Goal: Communication & Community: Ask a question

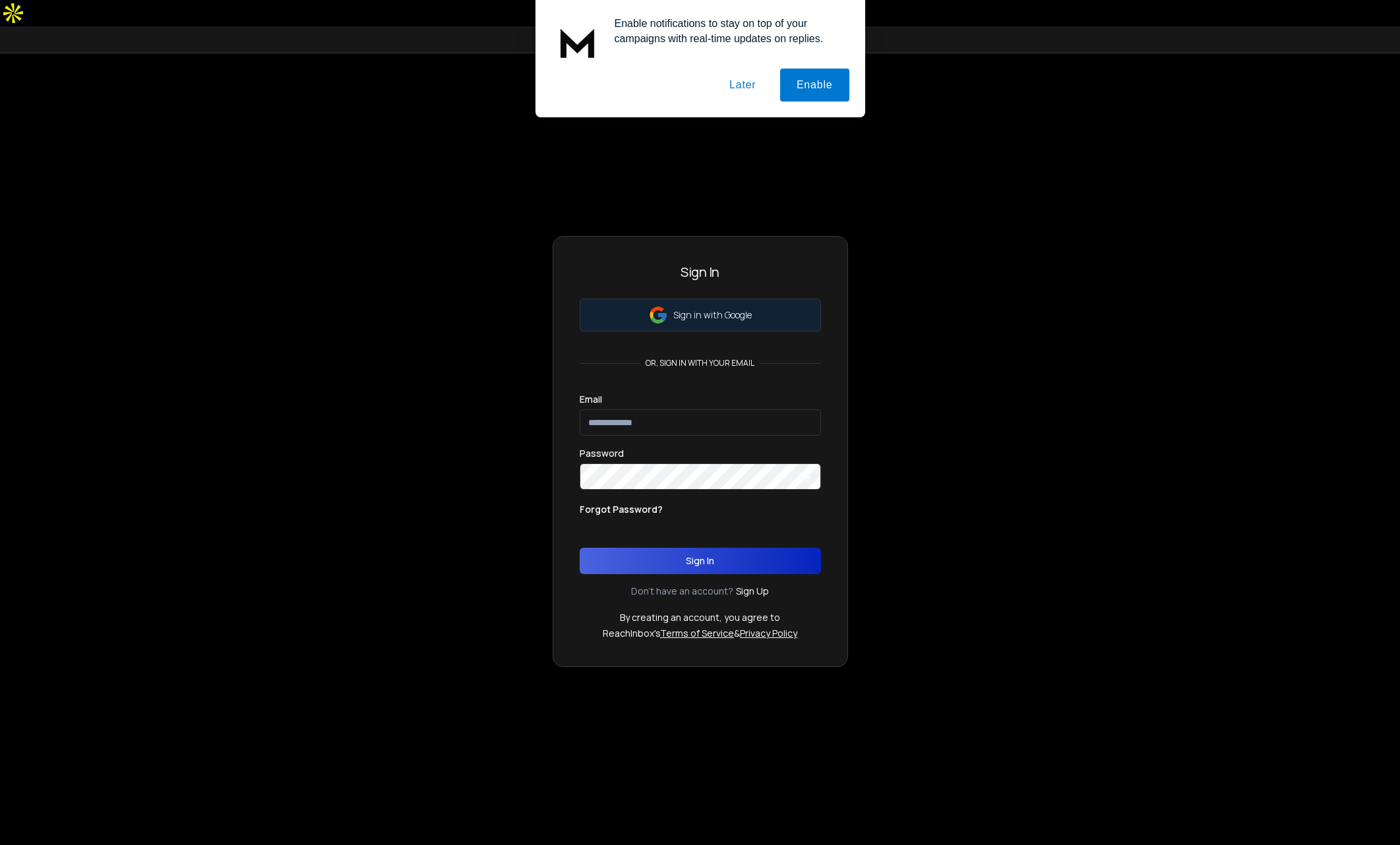
type input "**********"
click at [645, 299] on button "Sign in with Google" at bounding box center [700, 315] width 241 height 33
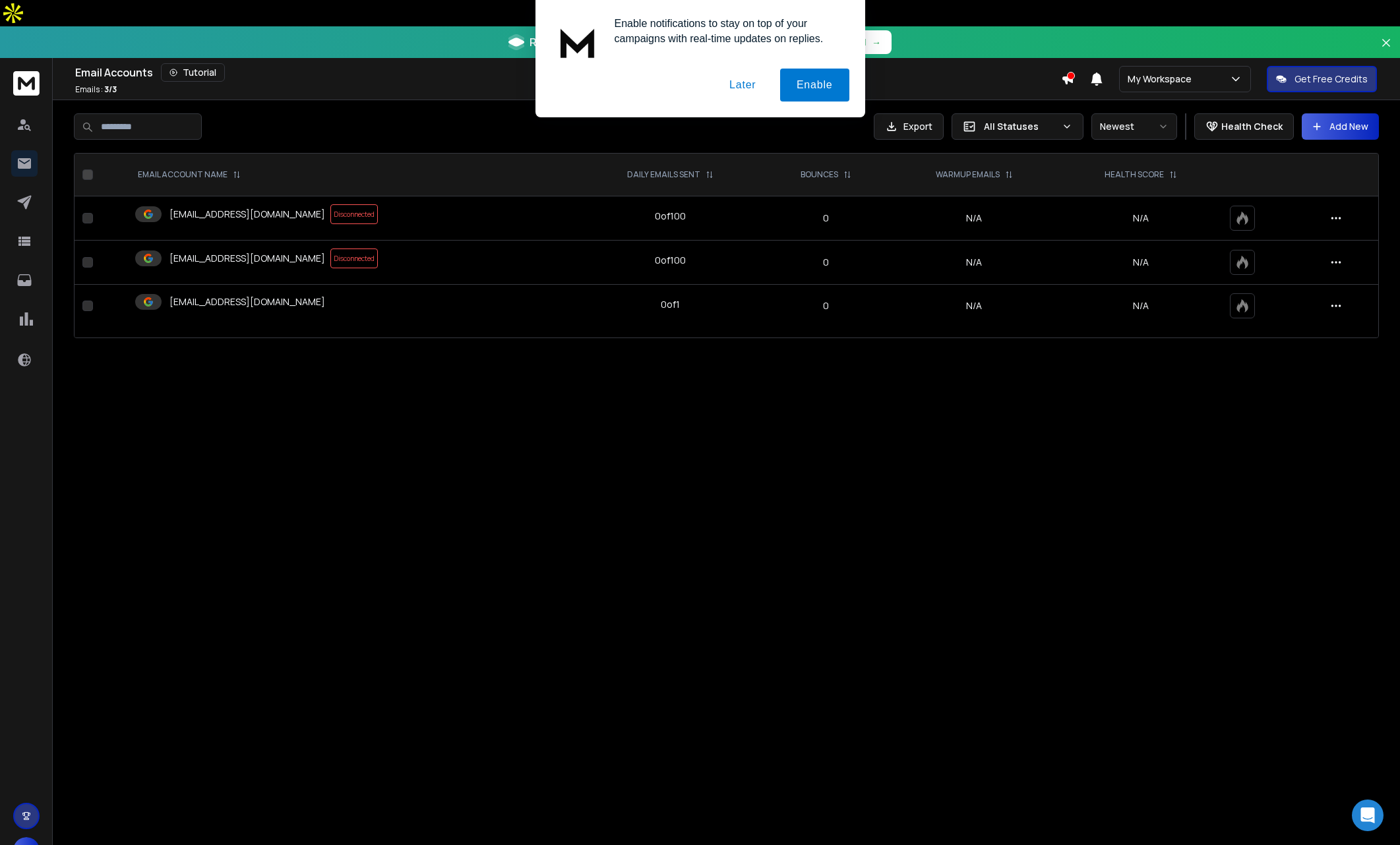
drag, startPoint x: 0, startPoint y: 0, endPoint x: 333, endPoint y: 469, distance: 575.2
click at [335, 472] on div "ReferralStack Unlock AI-powered affiliate growth Lifetime Deals available! Clai…" at bounding box center [700, 448] width 1400 height 845
click at [27, 837] on span "V" at bounding box center [26, 849] width 26 height 26
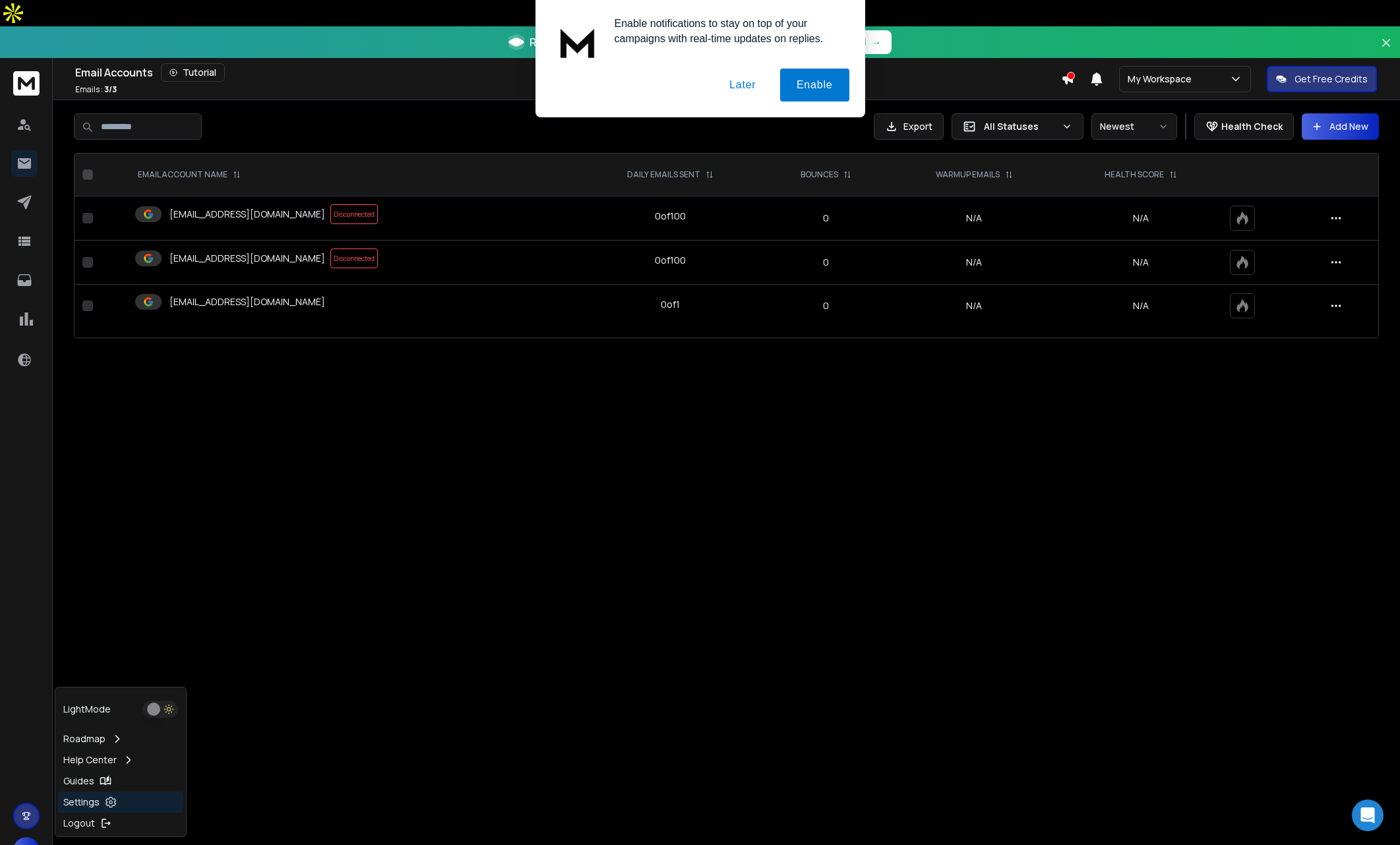
click at [122, 799] on div "Settings" at bounding box center [121, 802] width 126 height 21
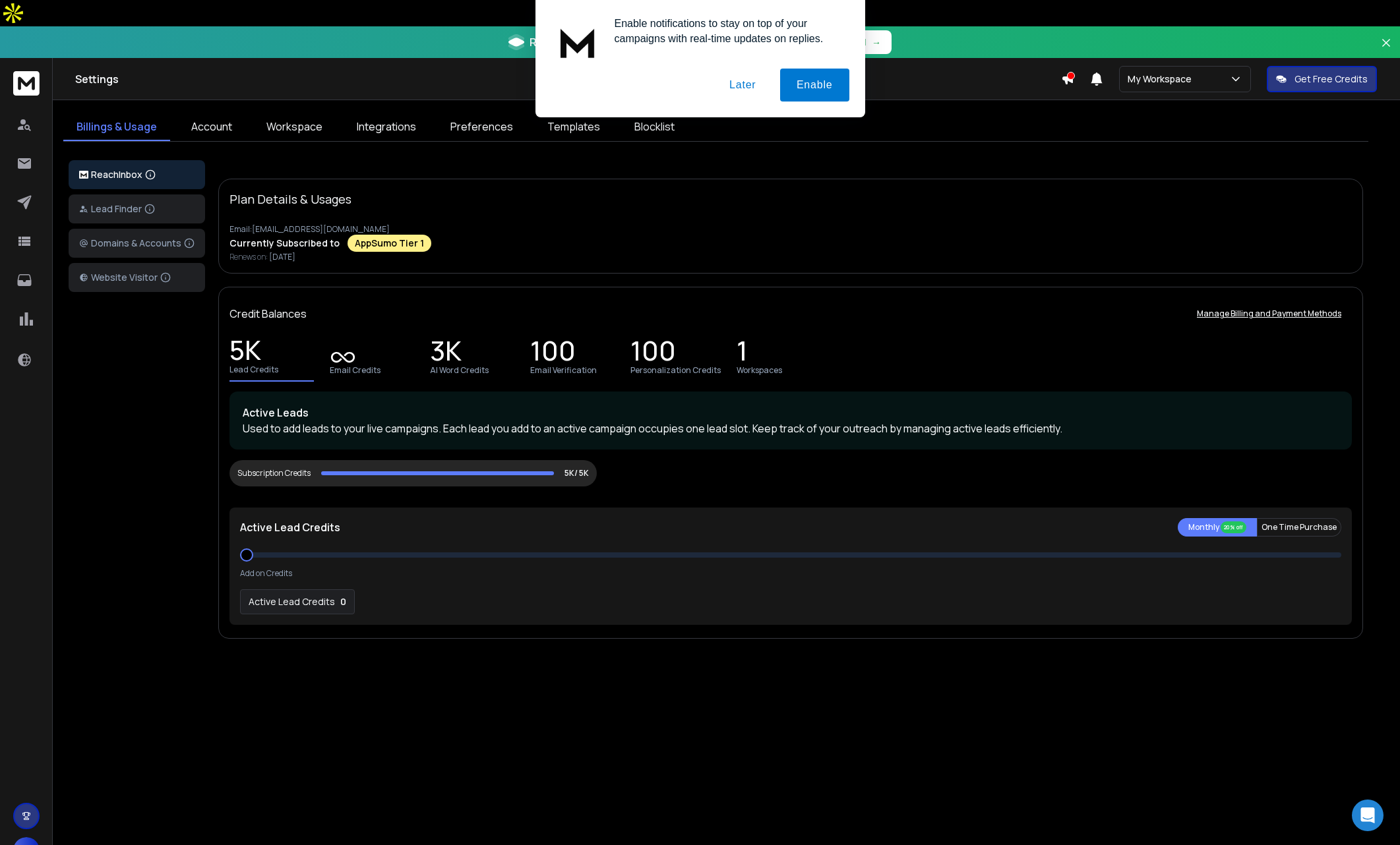
click at [223, 115] on div "Enable notifications to stay on top of your campaigns with real-time updates on…" at bounding box center [700, 58] width 1400 height 117
click at [221, 104] on div "Enable notifications to stay on top of your campaigns with real-time updates on…" at bounding box center [700, 58] width 1400 height 117
click at [221, 101] on div "Enable notifications to stay on top of your campaigns with real-time updates on…" at bounding box center [700, 58] width 1400 height 117
click at [754, 86] on button "Later" at bounding box center [742, 85] width 59 height 33
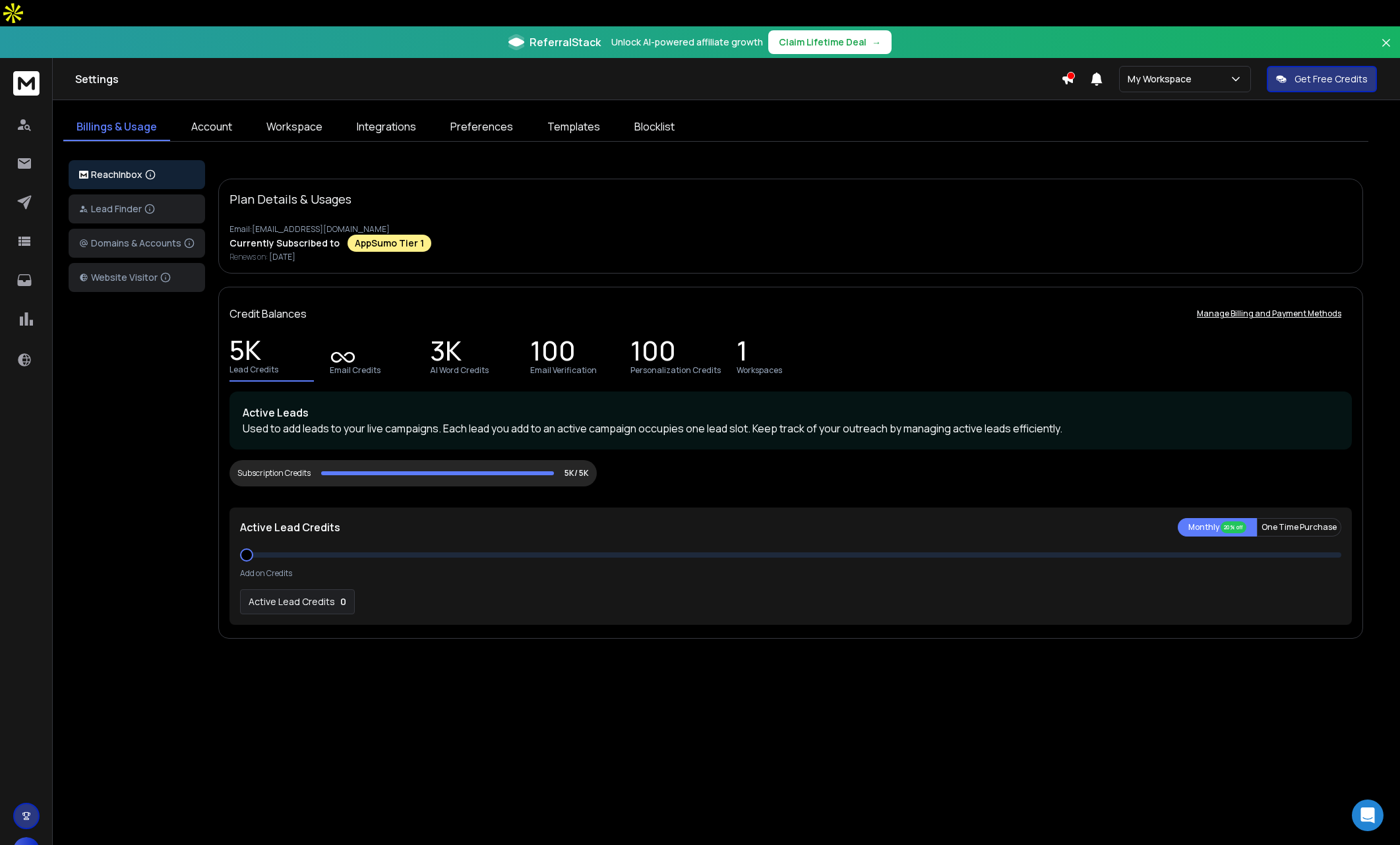
click at [194, 114] on link "Account" at bounding box center [212, 127] width 67 height 28
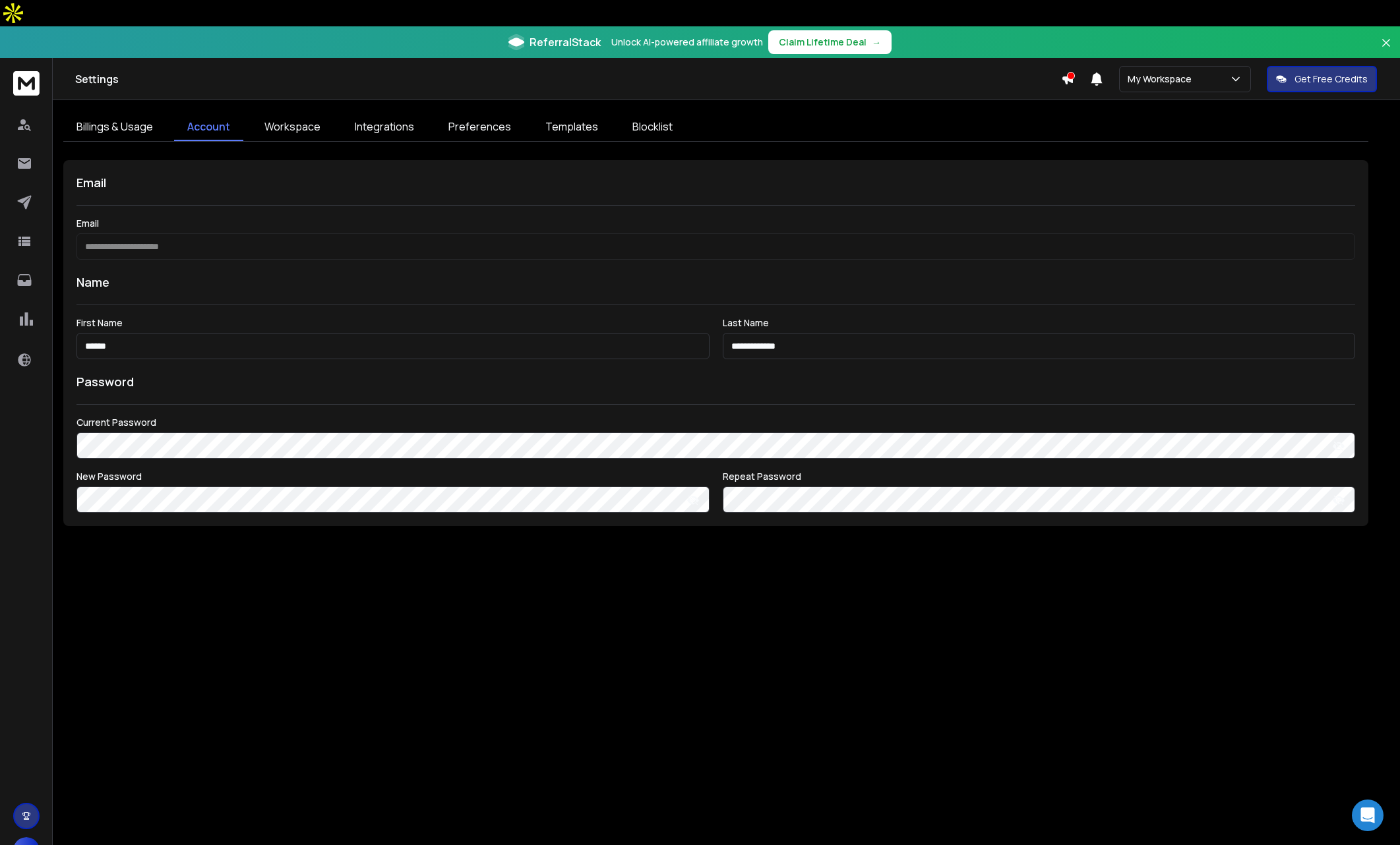
click at [272, 114] on link "Workspace" at bounding box center [292, 127] width 82 height 28
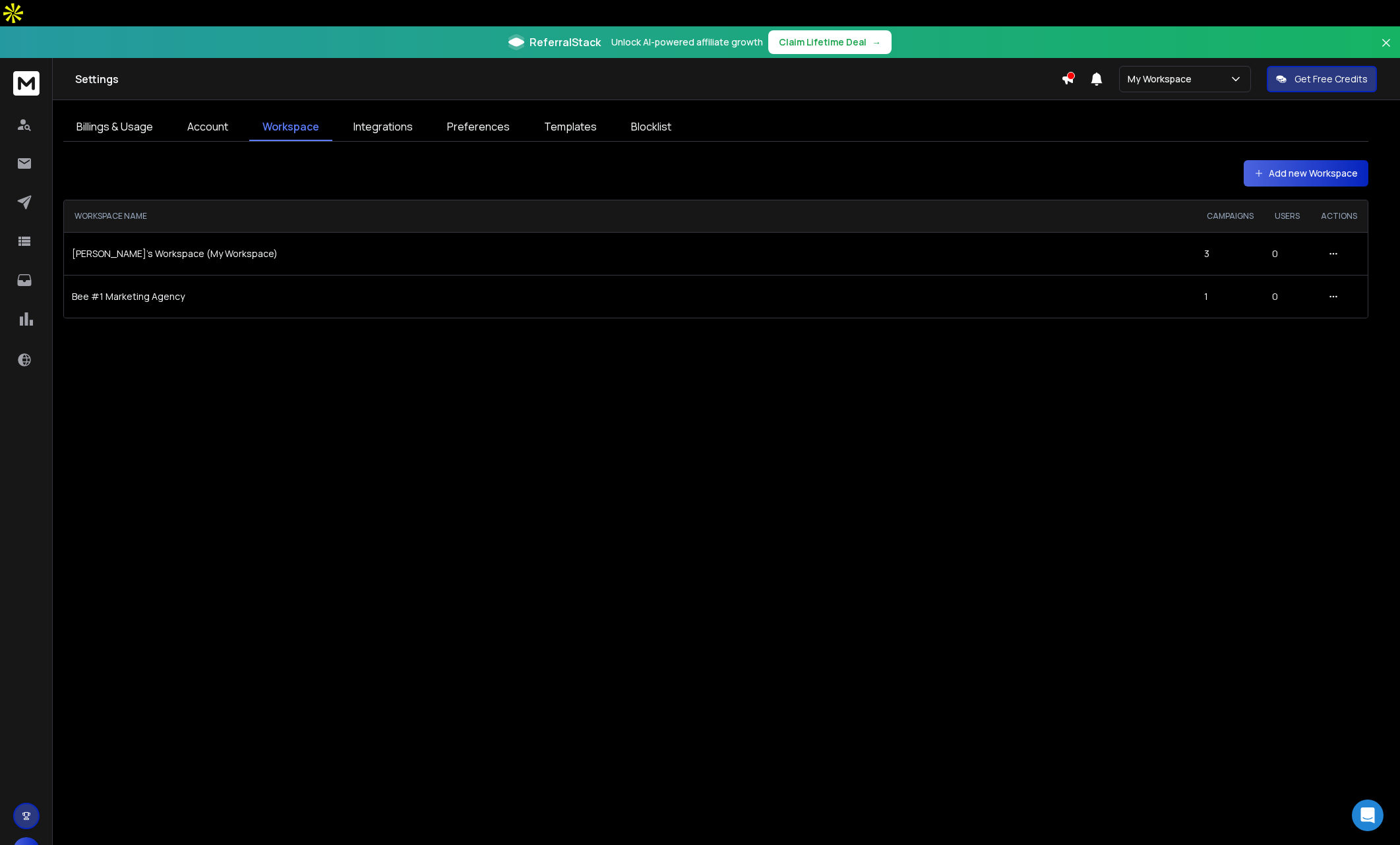
click at [392, 114] on link "Integrations" at bounding box center [383, 127] width 86 height 28
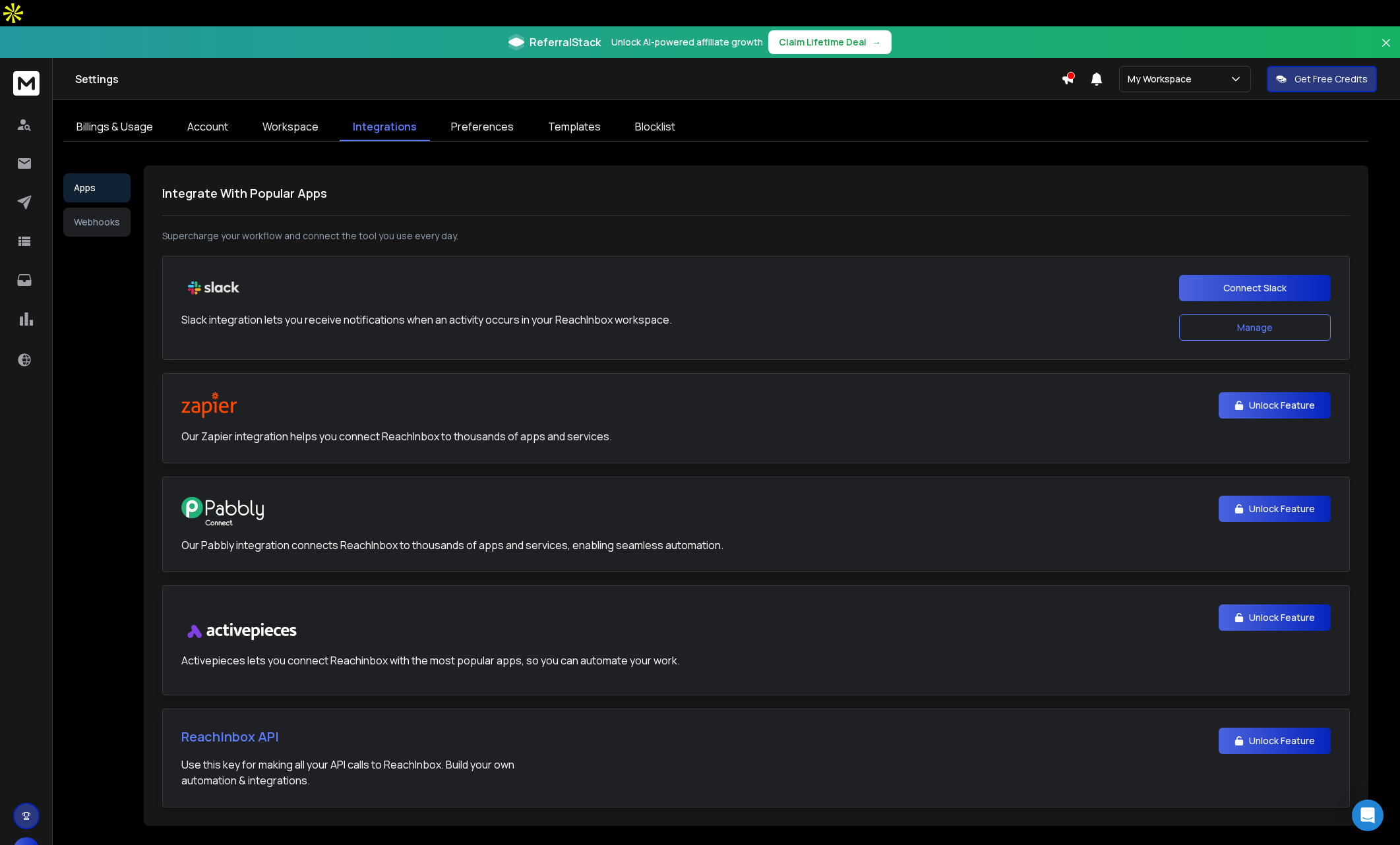
click at [478, 114] on link "Preferences" at bounding box center [482, 127] width 89 height 28
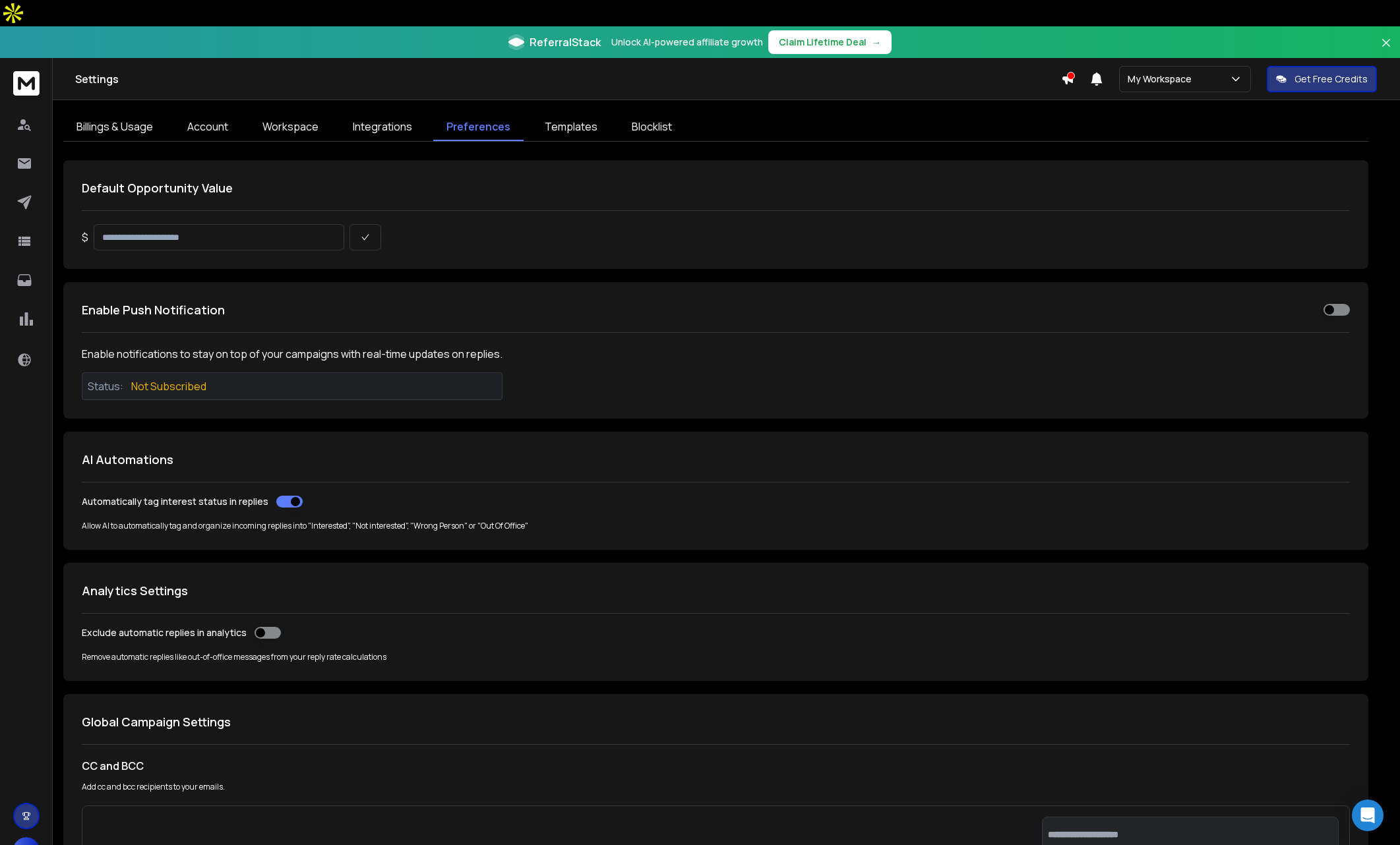
click at [198, 114] on link "Account" at bounding box center [208, 127] width 67 height 28
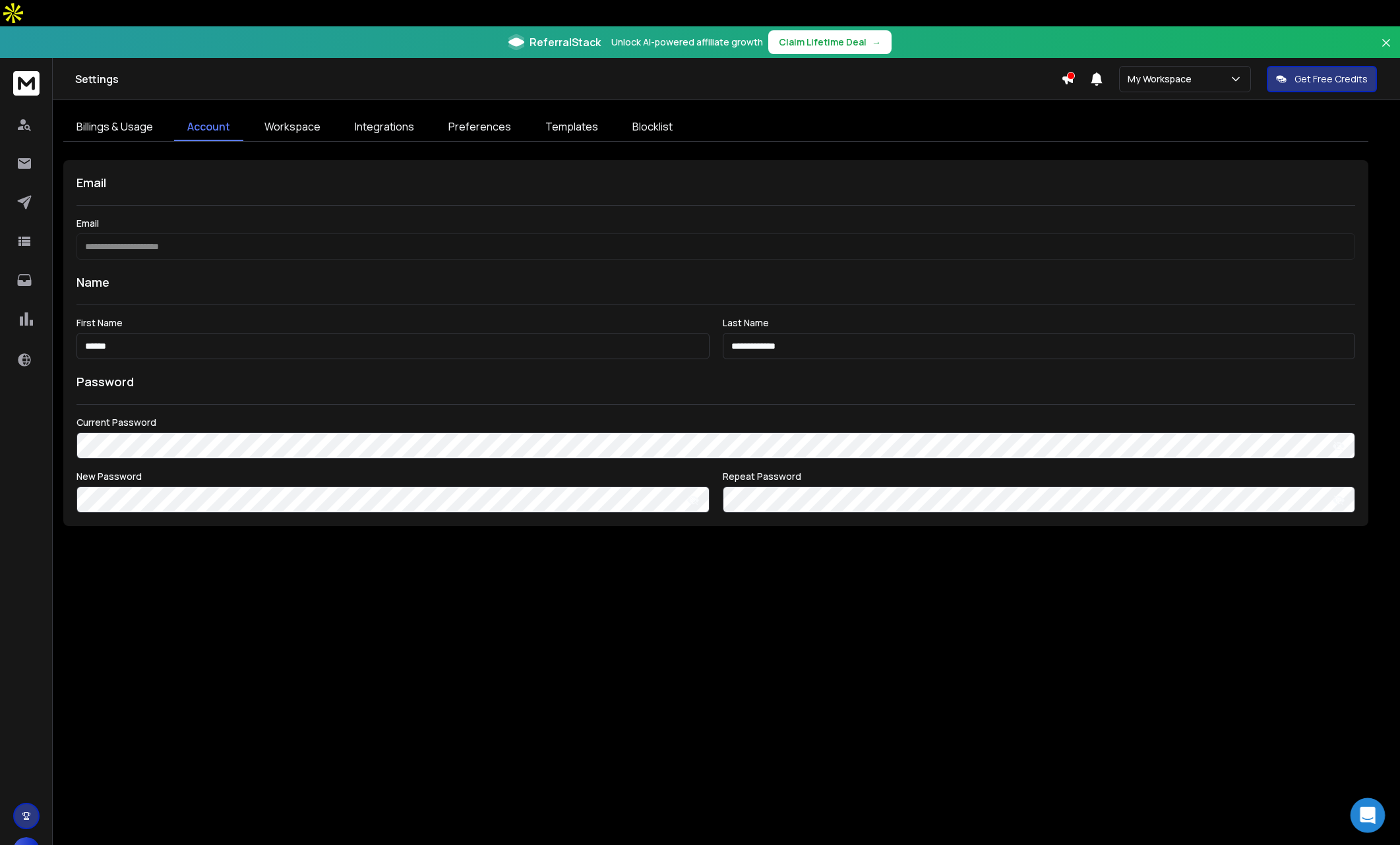
click at [1359, 802] on div "Open Intercom Messenger" at bounding box center [1368, 815] width 35 height 35
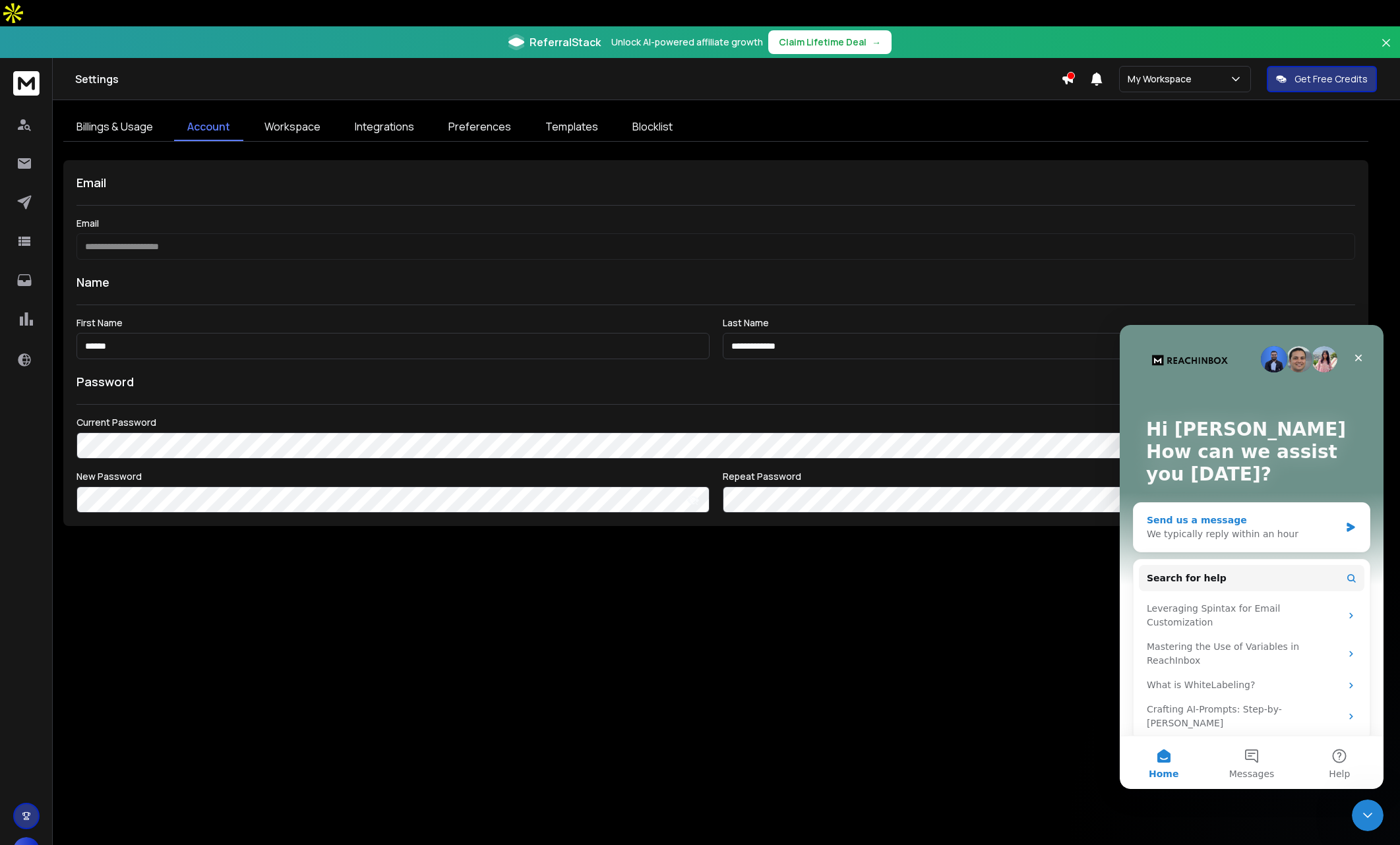
click at [1228, 532] on div "We typically reply within an hour" at bounding box center [1243, 534] width 193 height 14
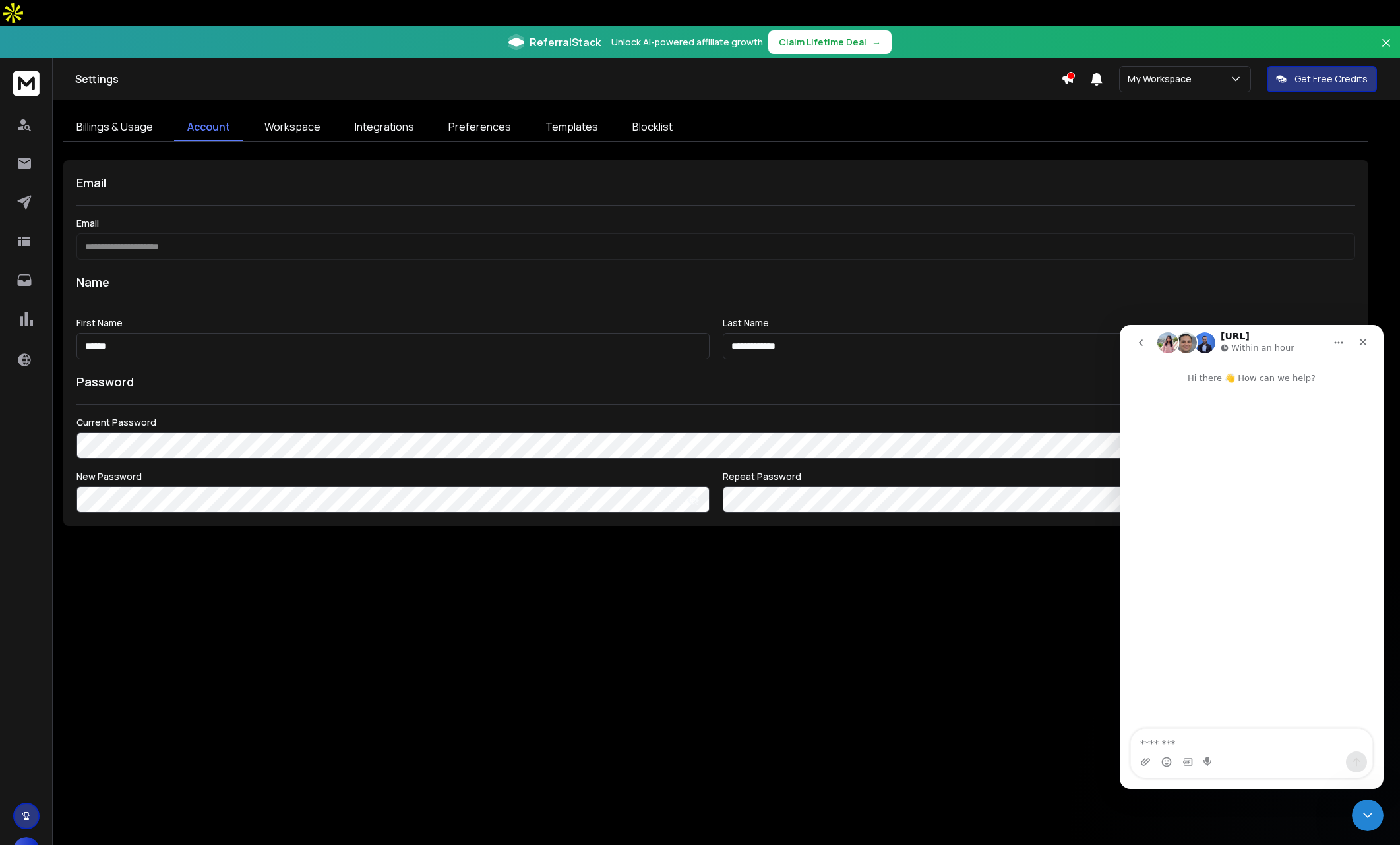
click at [1242, 744] on textarea "Message…" at bounding box center [1251, 740] width 241 height 22
type textarea "**********"
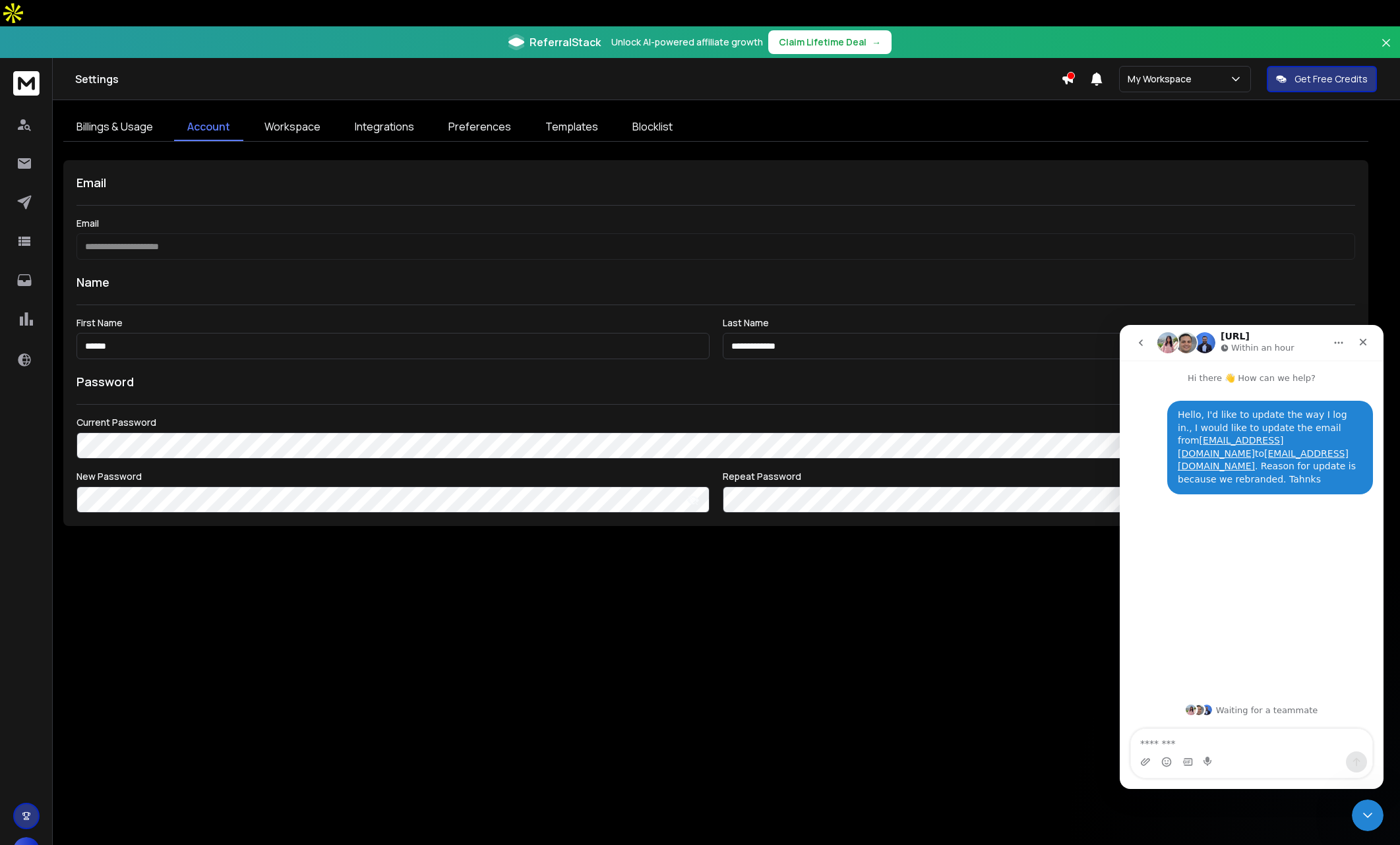
click at [120, 114] on link "Billings & Usage" at bounding box center [115, 127] width 103 height 28
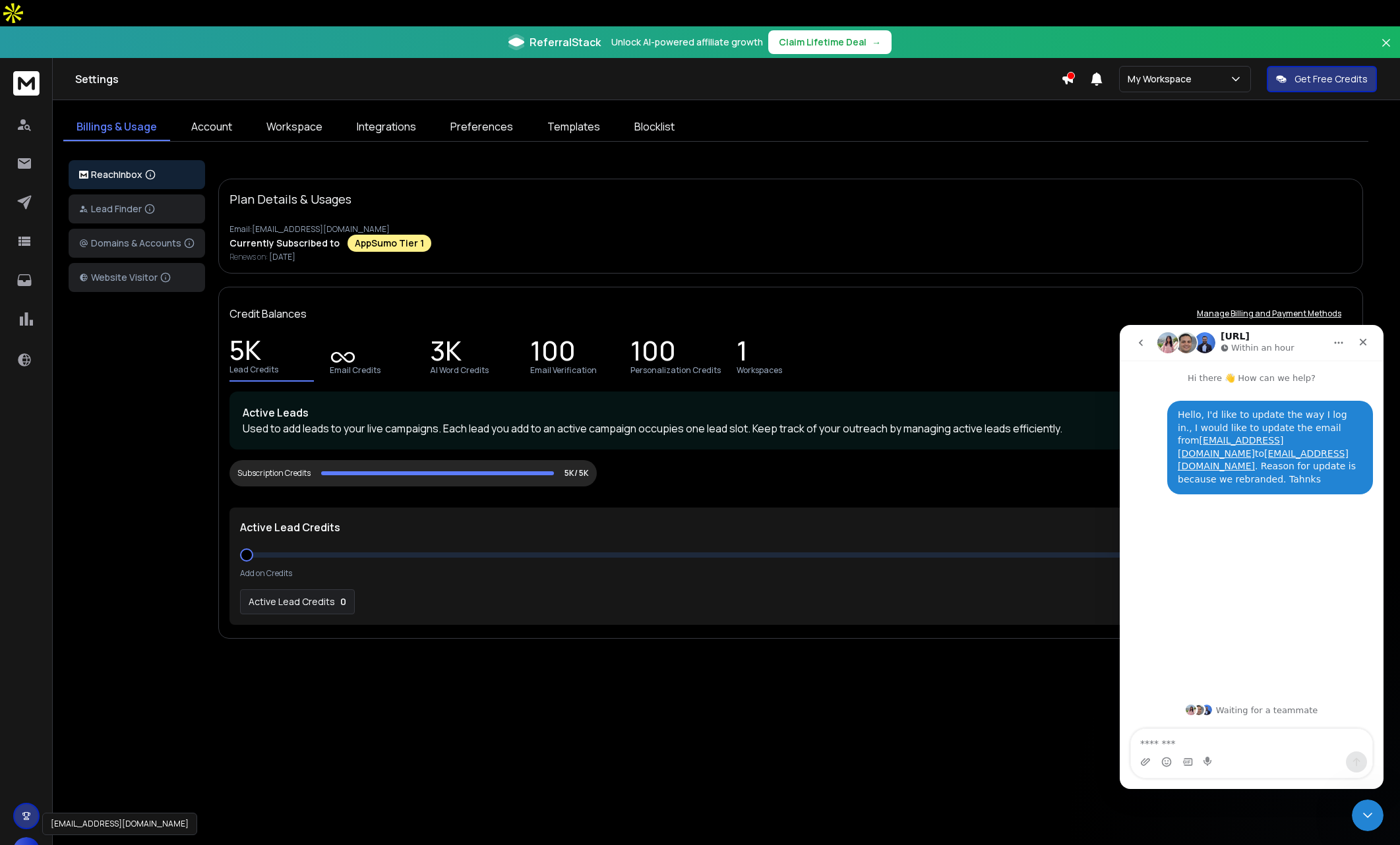
click at [27, 837] on span "V" at bounding box center [26, 849] width 26 height 26
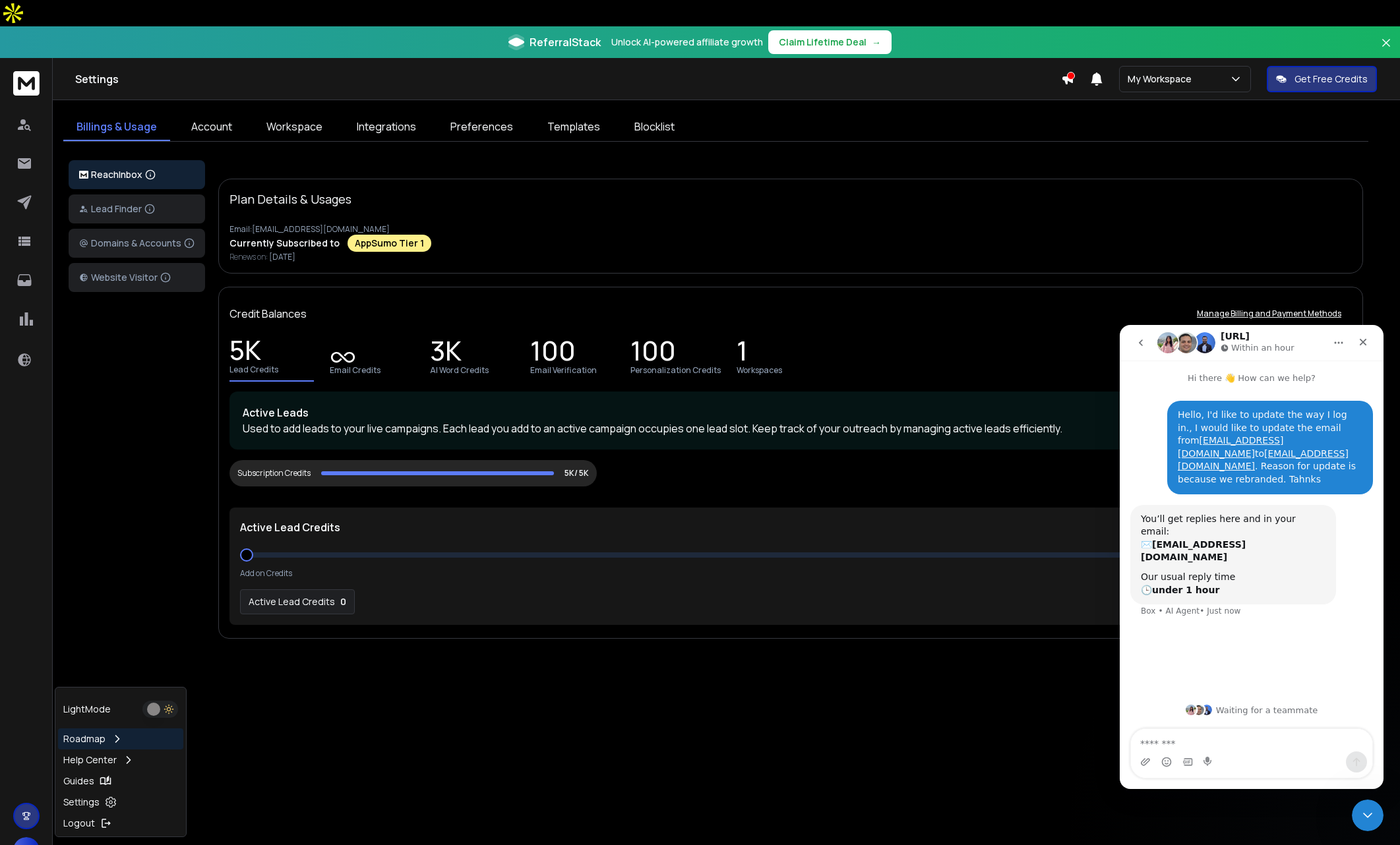
click at [161, 709] on button "button" at bounding box center [161, 709] width 36 height 17
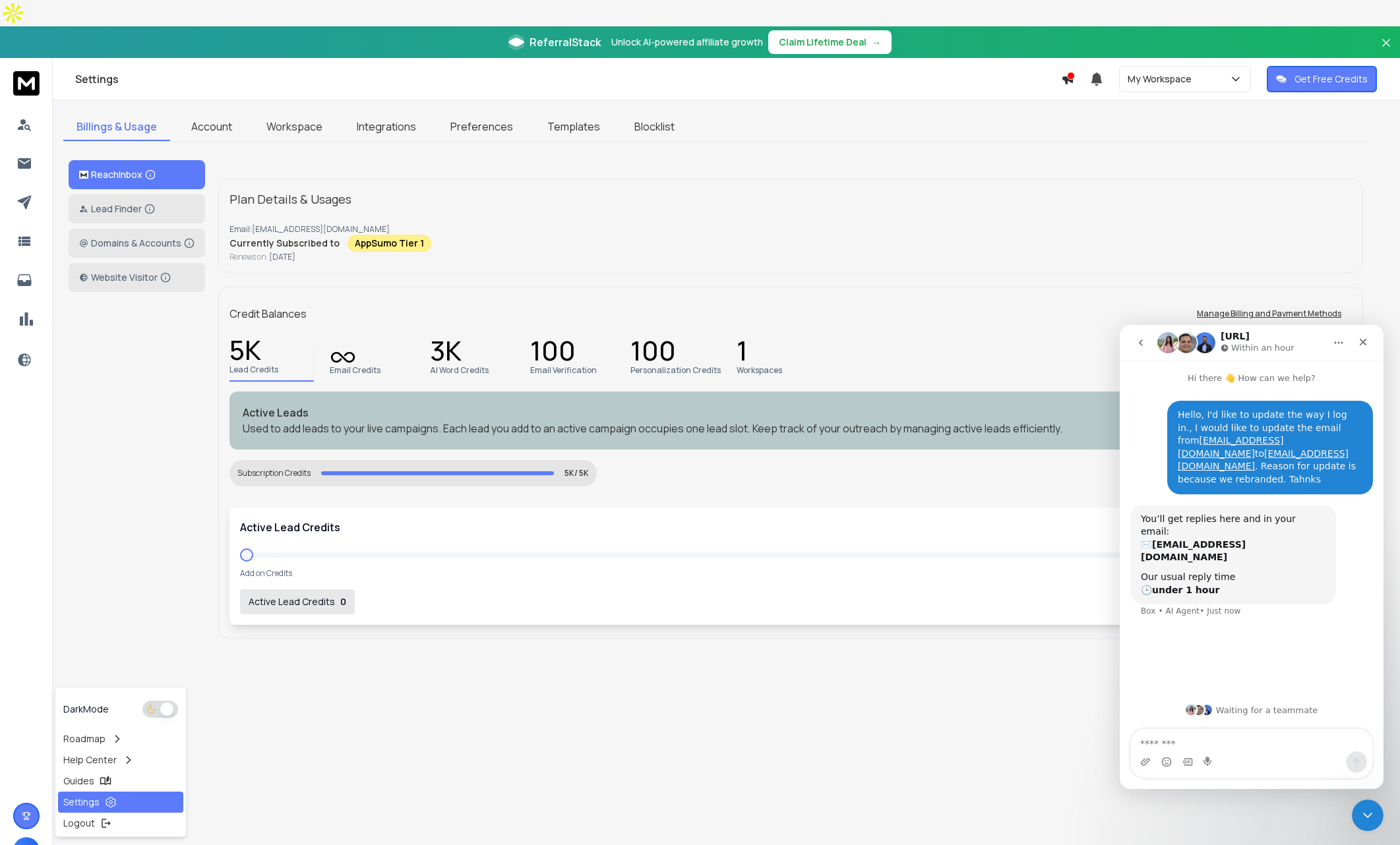
click at [119, 794] on div "Settings" at bounding box center [121, 802] width 126 height 21
click at [141, 229] on button "Domains & Accounts" at bounding box center [137, 243] width 137 height 29
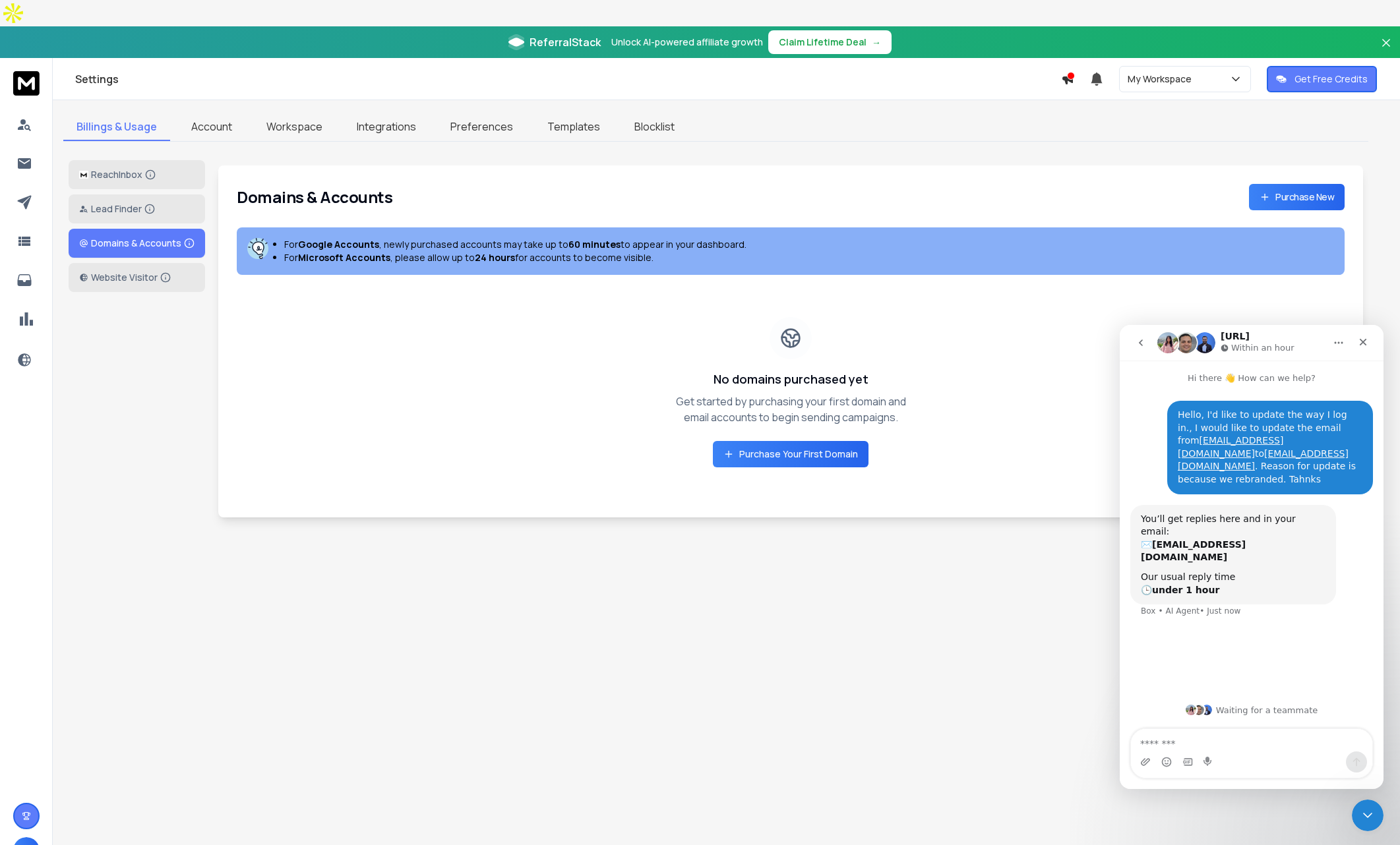
click at [126, 194] on button "Lead Finder" at bounding box center [137, 208] width 137 height 29
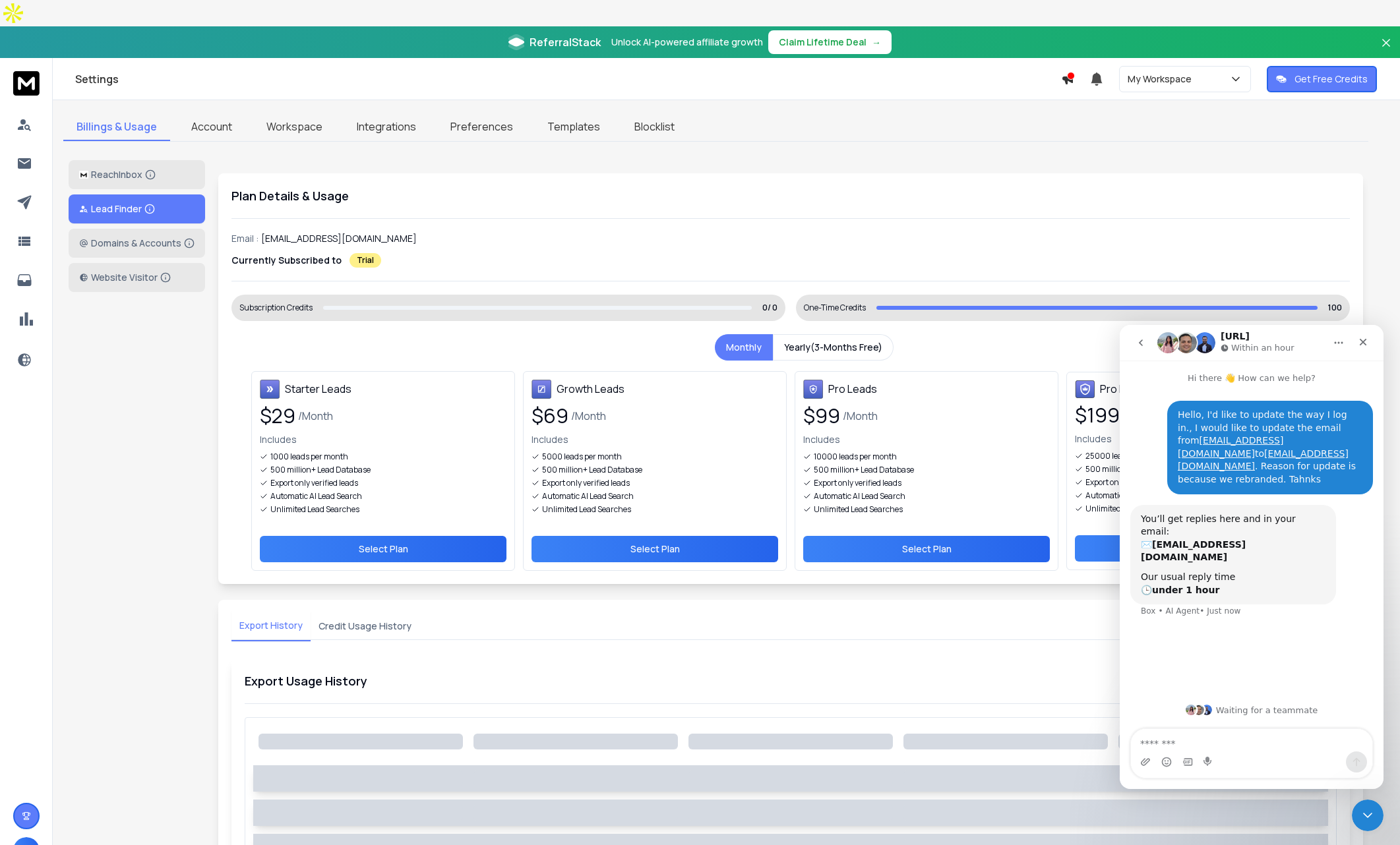
click at [109, 263] on button "Website Visitor" at bounding box center [137, 277] width 137 height 29
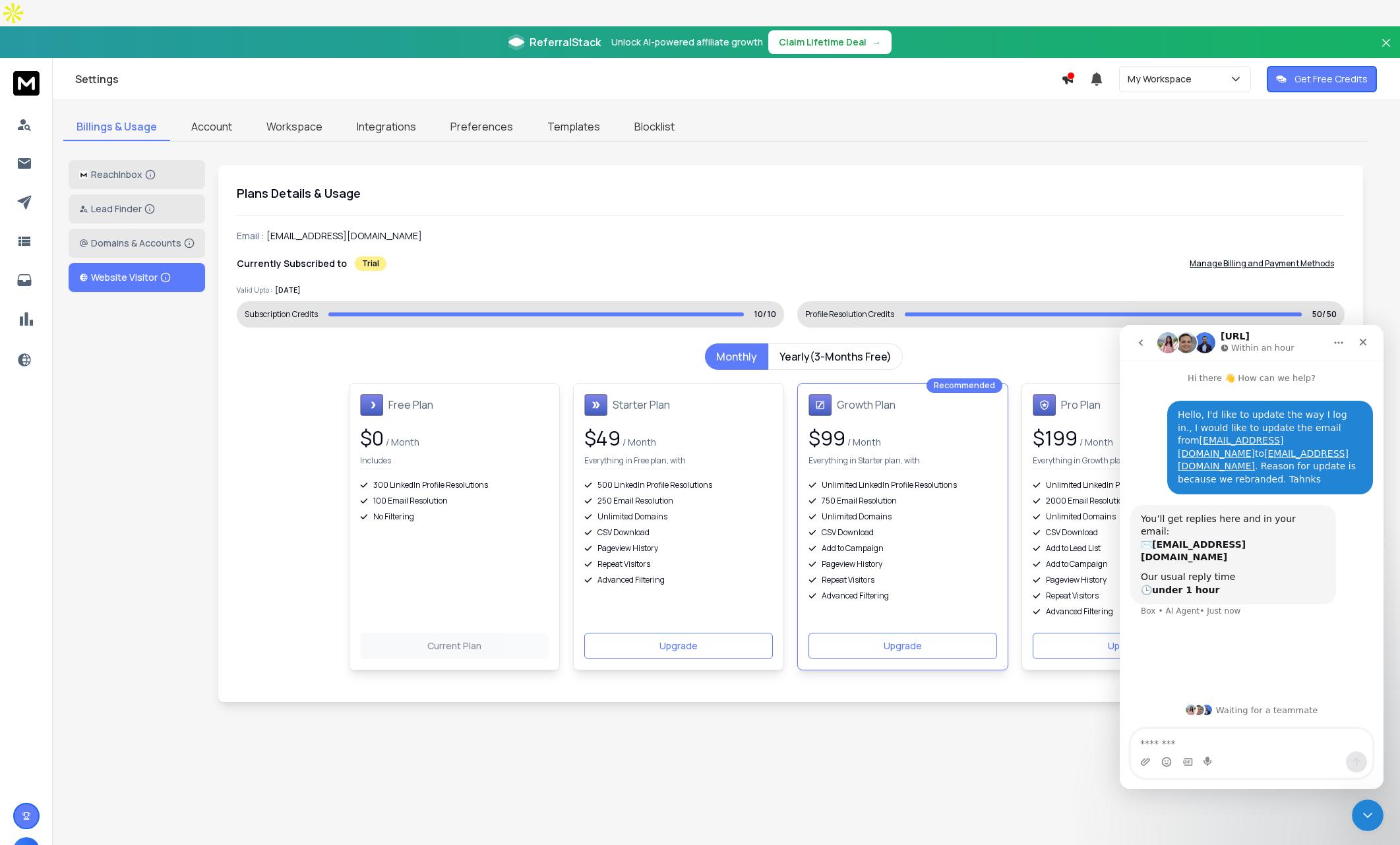
click at [1013, 250] on div "Currently Subscribed to Trial" at bounding box center [708, 263] width 943 height 26
click at [1372, 339] on div "Close" at bounding box center [1363, 342] width 24 height 24
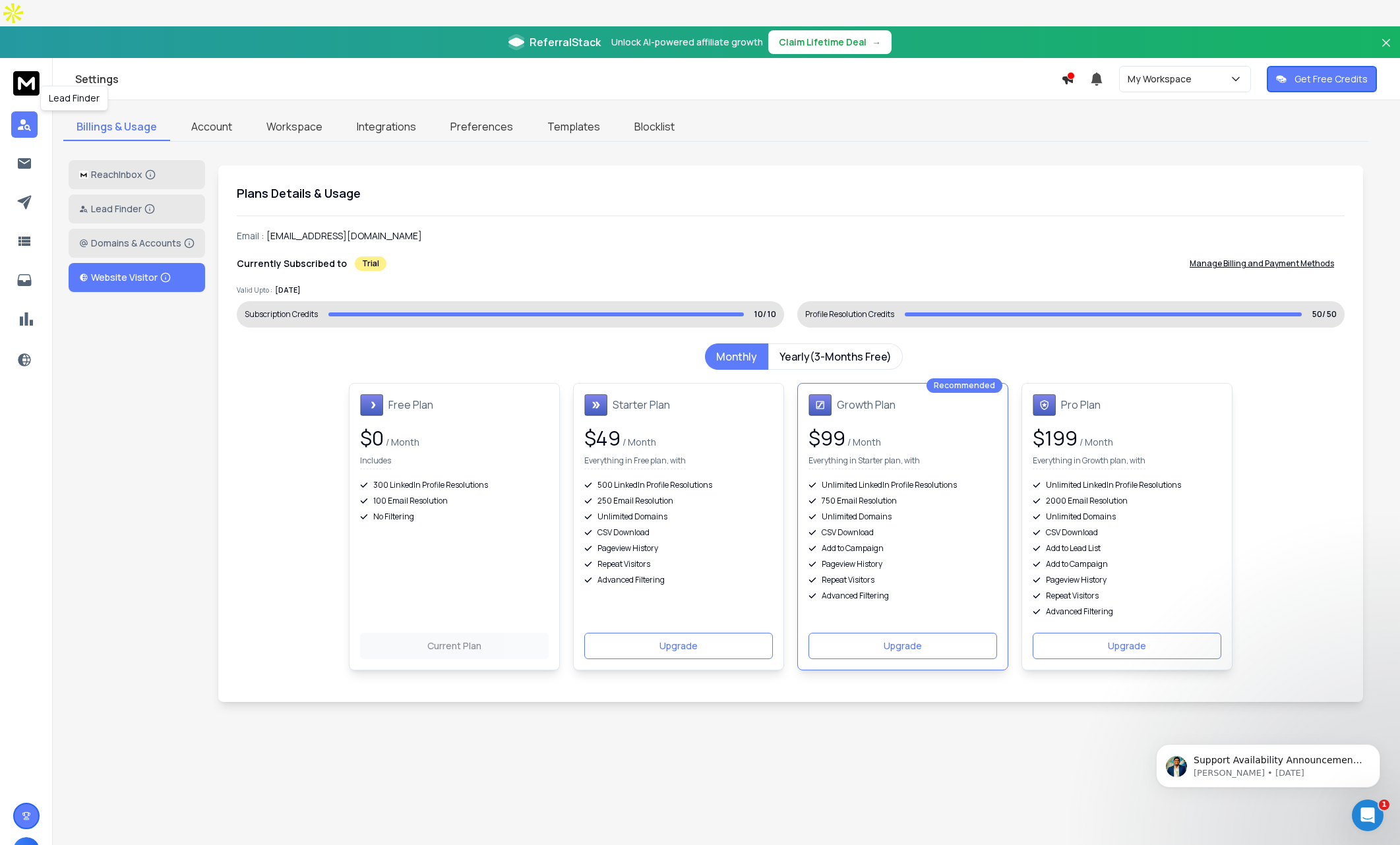
click at [14, 111] on link at bounding box center [24, 124] width 26 height 26
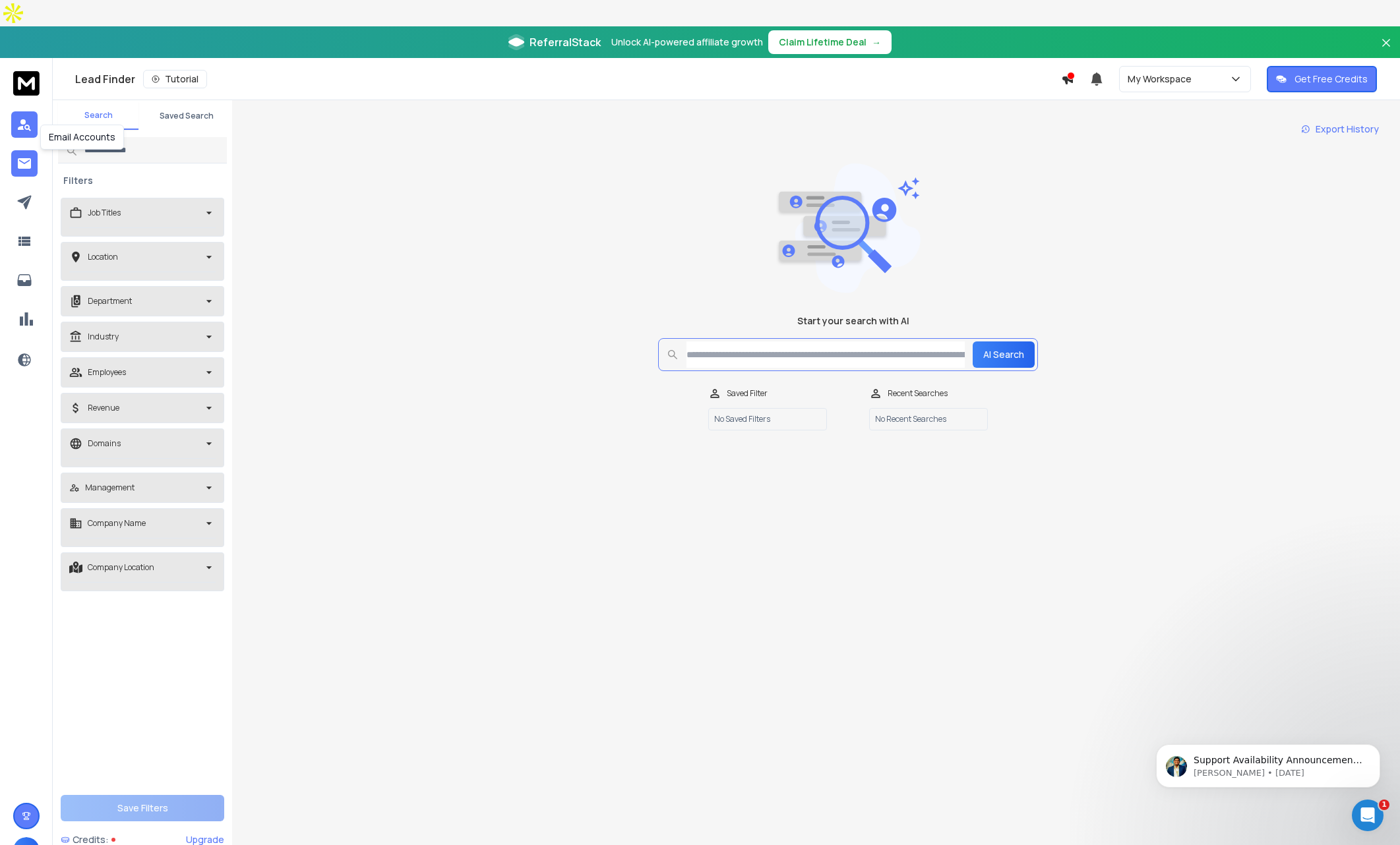
click at [25, 158] on icon at bounding box center [25, 164] width 13 height 10
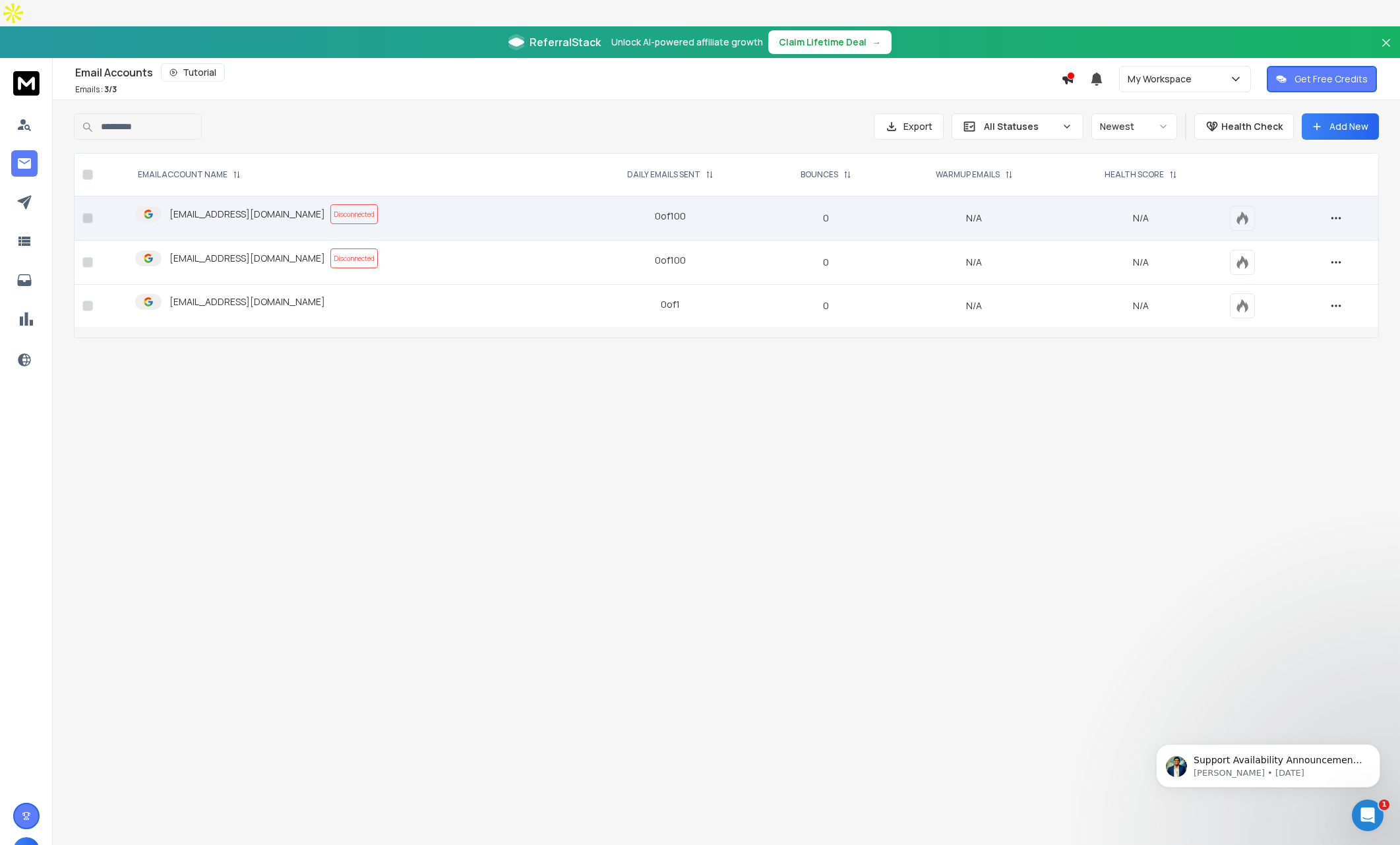
click at [330, 204] on span "Disconnected" at bounding box center [354, 214] width 48 height 19
click at [1328, 207] on button at bounding box center [1335, 218] width 70 height 22
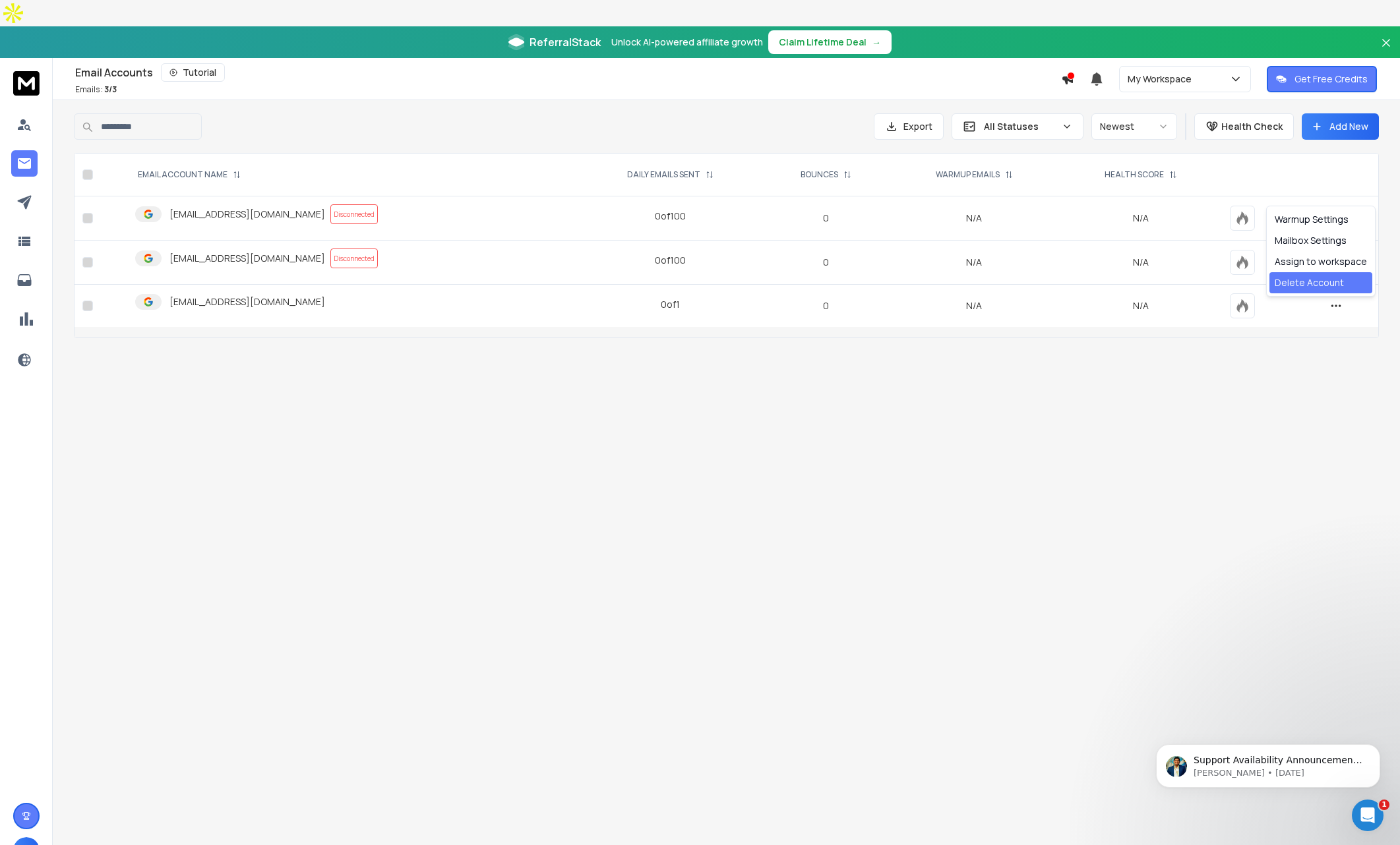
click at [1283, 288] on div "Delete Account" at bounding box center [1321, 282] width 103 height 21
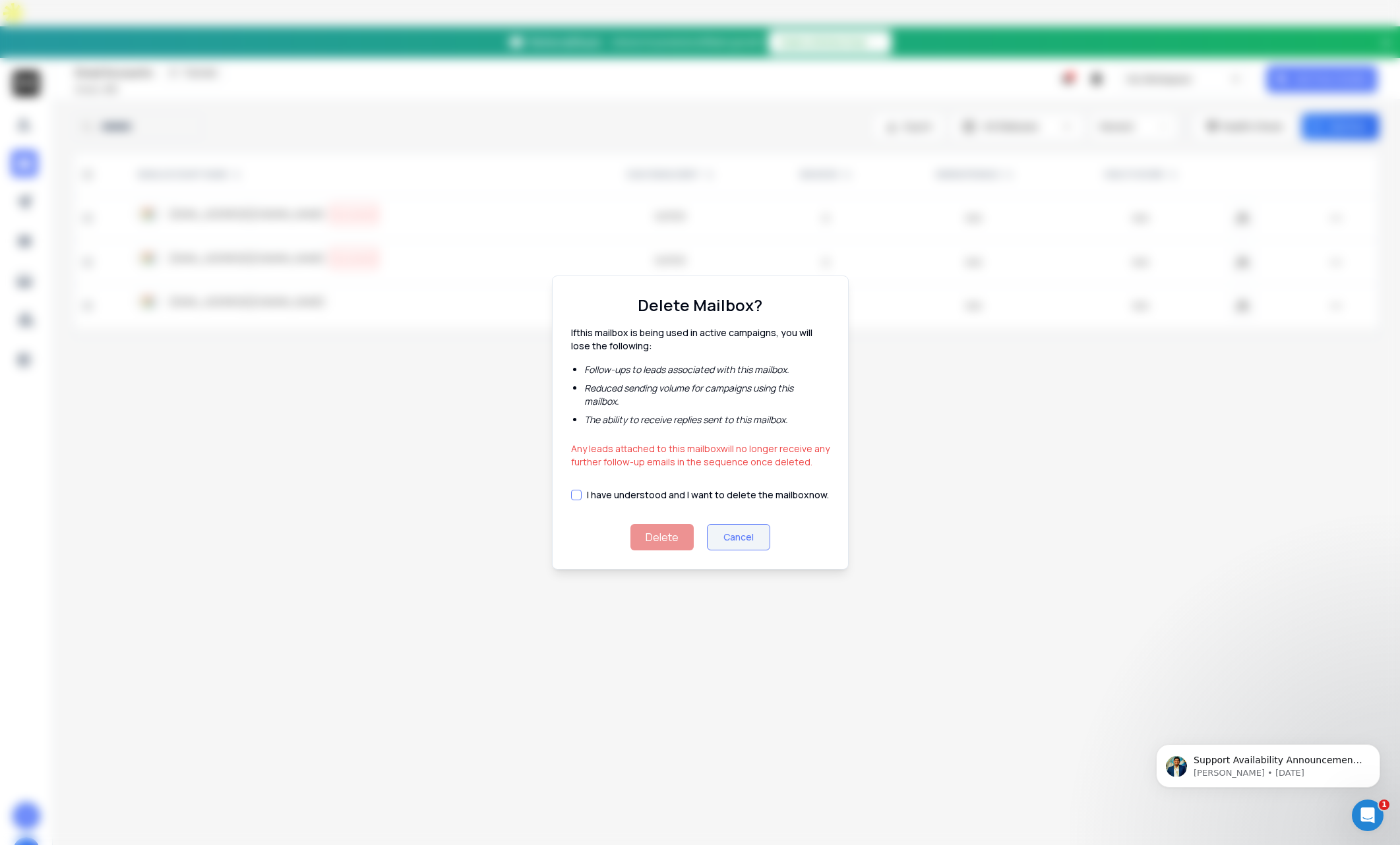
click at [662, 505] on div "Delete Mailbox? If this mailbox is being used in active campaigns, you will los…" at bounding box center [700, 422] width 259 height 256
click at [665, 495] on label "I have understood and I want to delete the mailbox now." at bounding box center [708, 495] width 242 height 9
click at [582, 495] on button "I have understood and I want to delete the mailbox now." at bounding box center [576, 495] width 10 height 10
click at [660, 528] on button "Delete" at bounding box center [662, 536] width 64 height 26
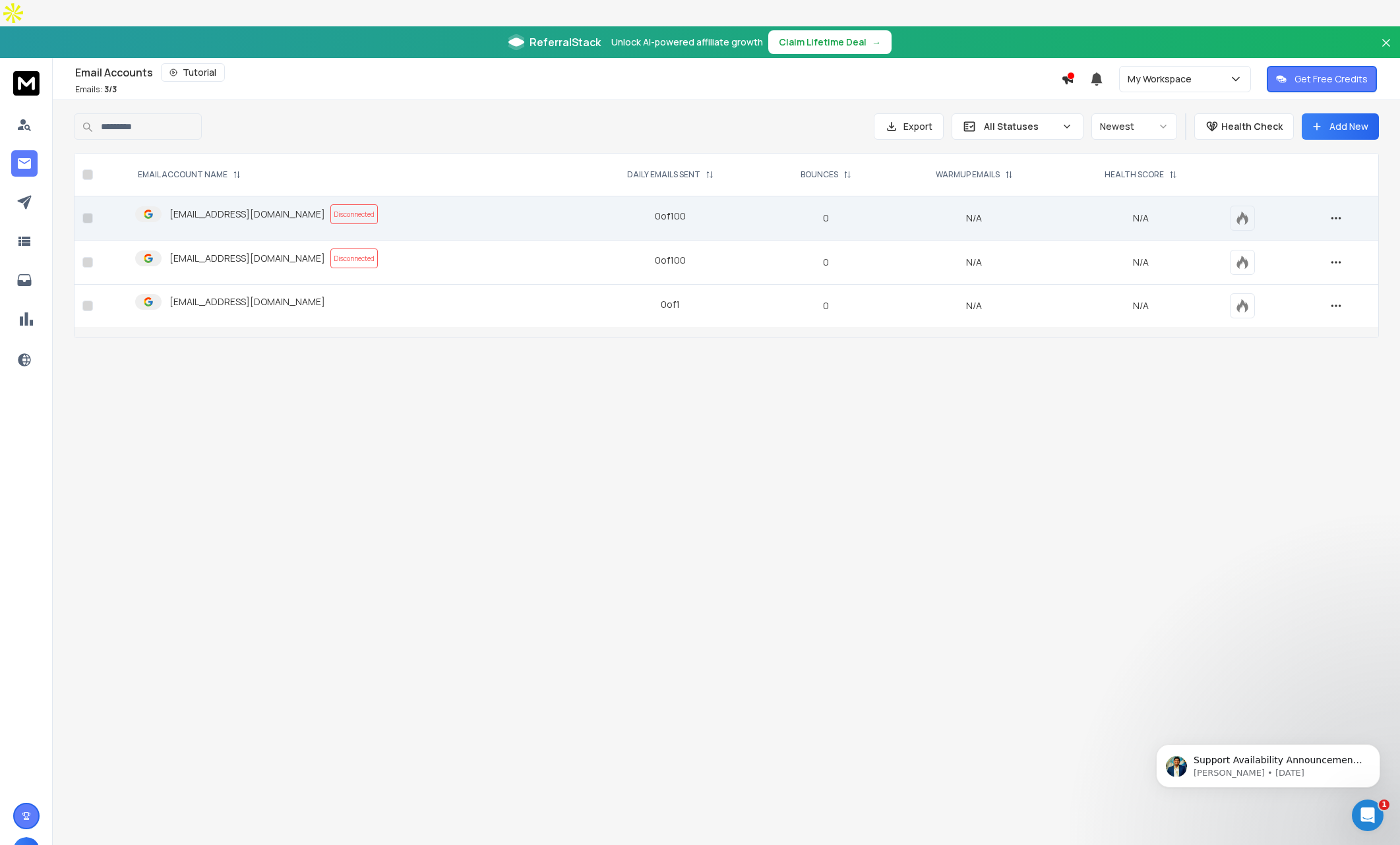
click at [1330, 212] on icon at bounding box center [1336, 218] width 12 height 12
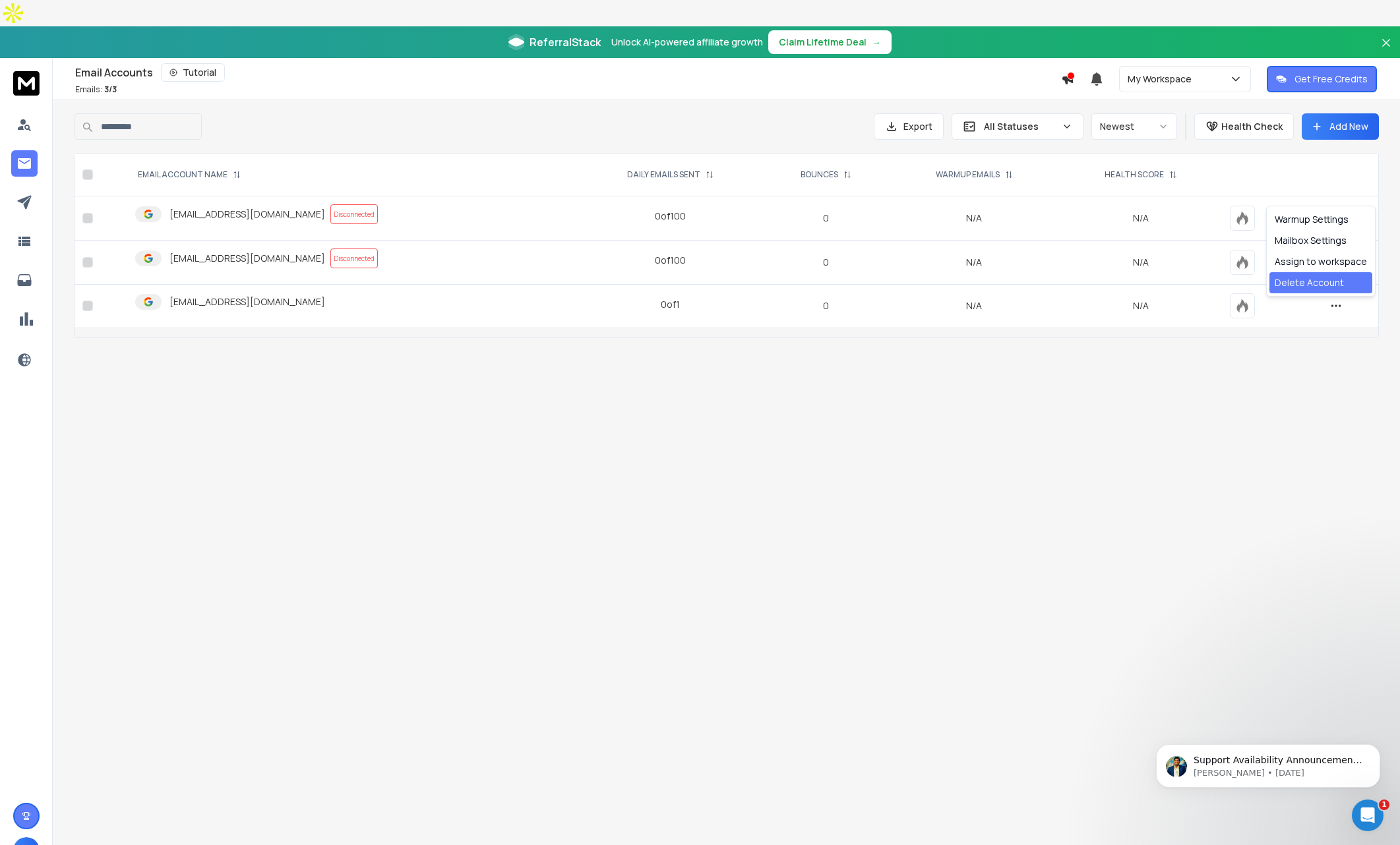
click at [1296, 282] on div "Delete Account" at bounding box center [1321, 282] width 103 height 21
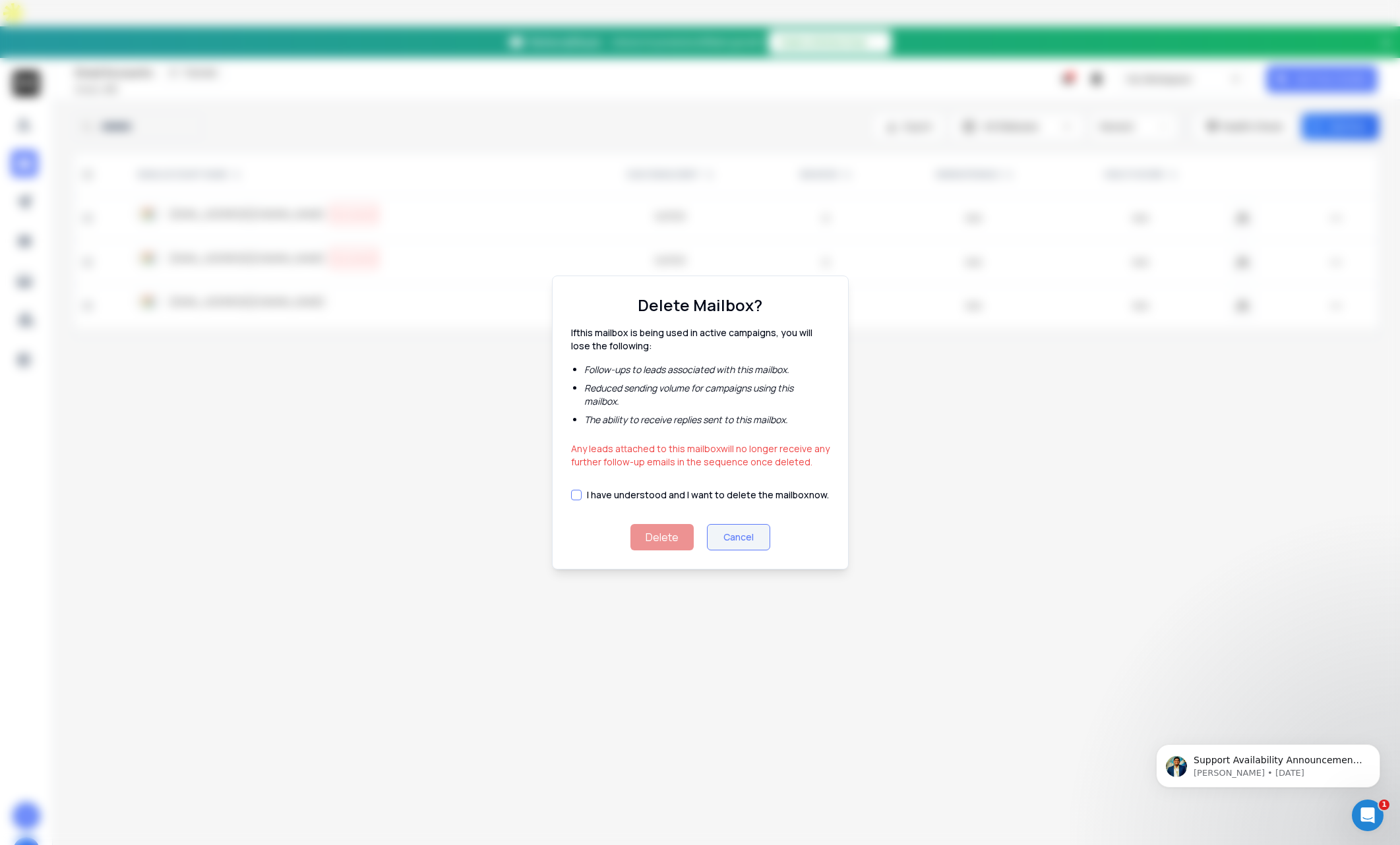
click at [609, 496] on label "I have understood and I want to delete the mailbox now." at bounding box center [708, 495] width 242 height 9
click at [582, 496] on button "I have understood and I want to delete the mailbox now." at bounding box center [576, 495] width 10 height 10
click at [649, 548] on button "Delete" at bounding box center [662, 536] width 64 height 26
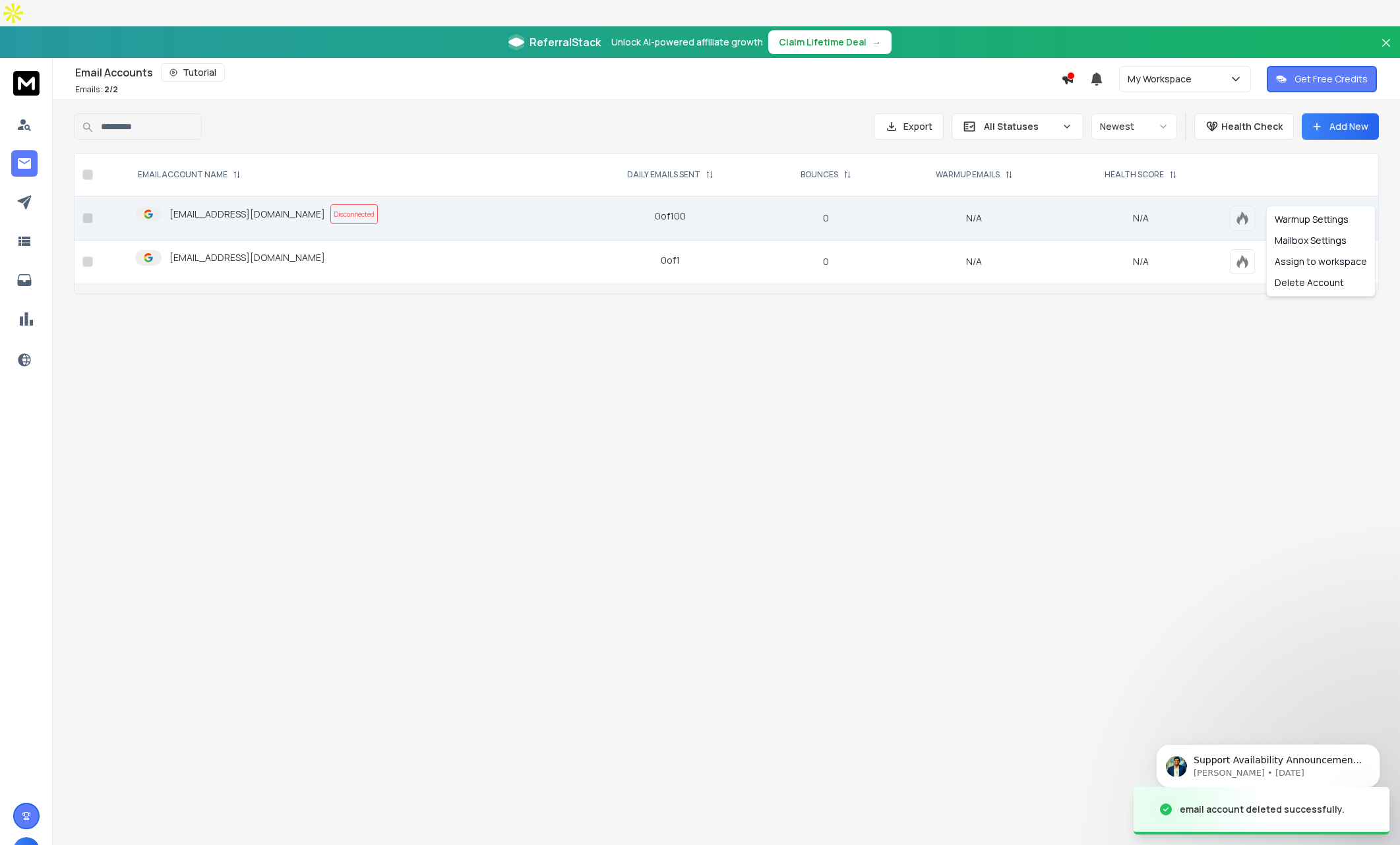
click at [1334, 212] on icon at bounding box center [1336, 218] width 12 height 12
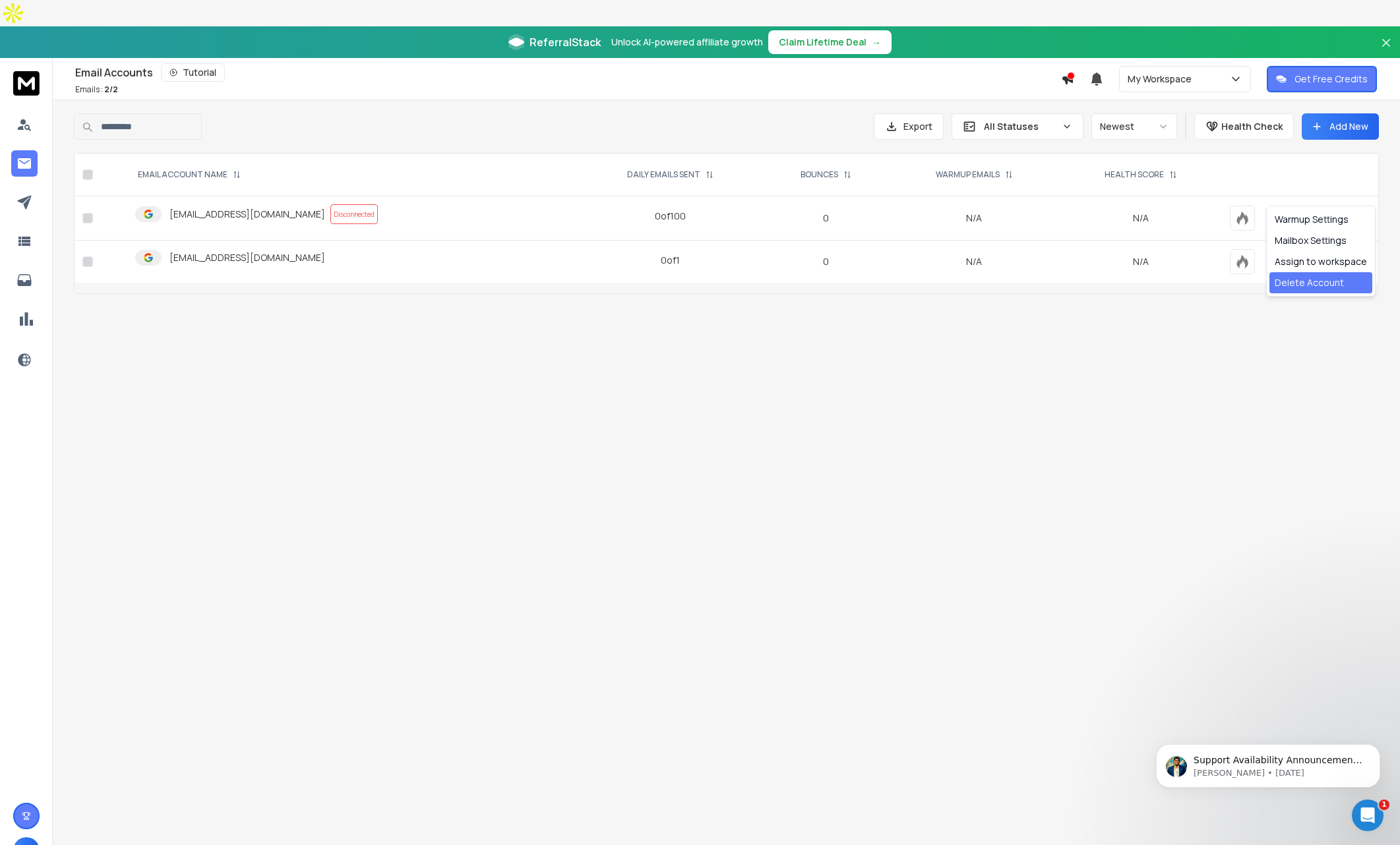
click at [1293, 289] on div "Delete Account" at bounding box center [1321, 282] width 103 height 21
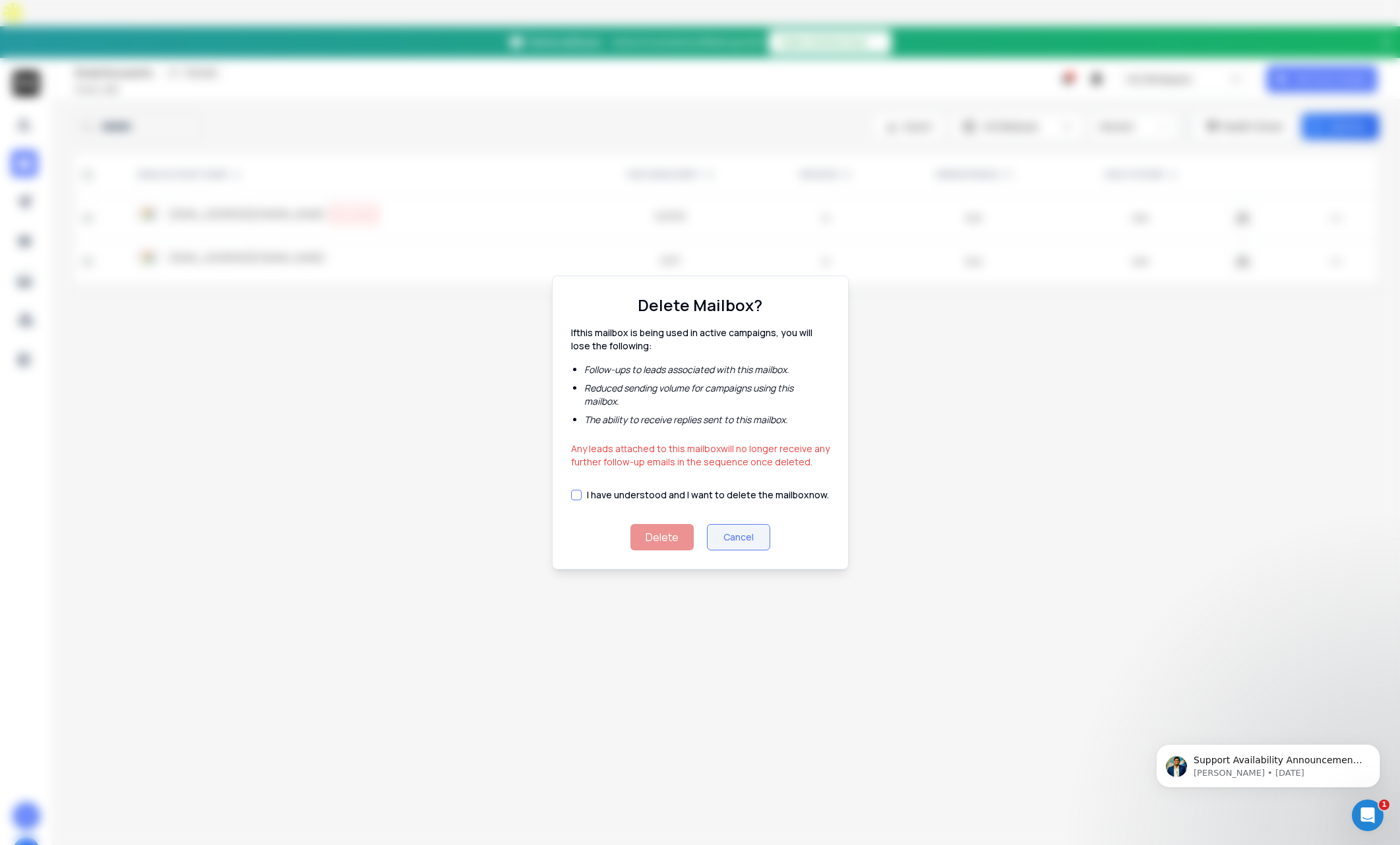
click at [663, 492] on label "I have understood and I want to delete the mailbox now." at bounding box center [708, 495] width 242 height 9
click at [582, 492] on button "I have understood and I want to delete the mailbox now." at bounding box center [576, 495] width 10 height 10
drag, startPoint x: 652, startPoint y: 543, endPoint x: 740, endPoint y: 506, distance: 95.5
click at [652, 542] on button "Delete" at bounding box center [662, 536] width 64 height 26
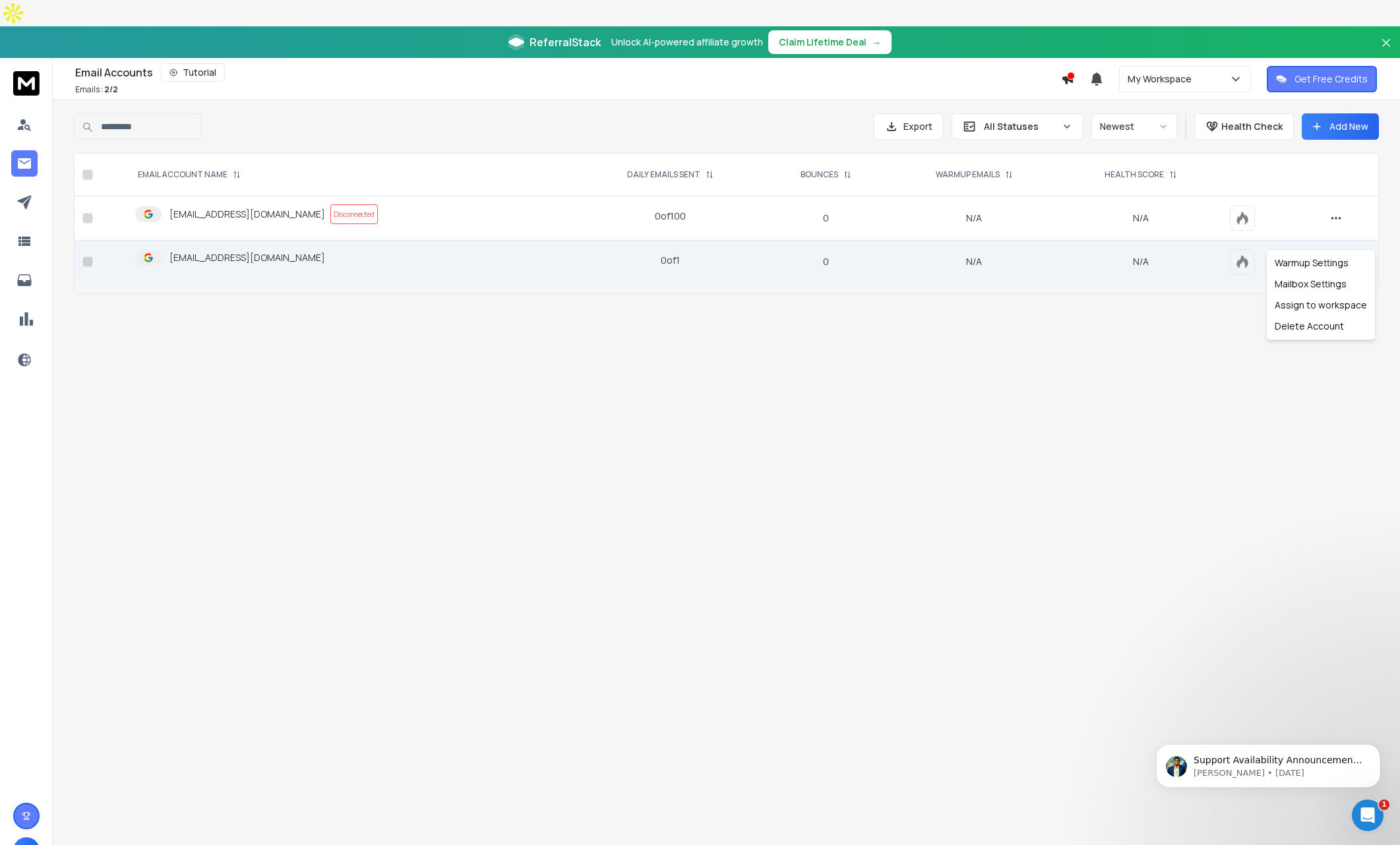
click at [1330, 256] on icon at bounding box center [1336, 261] width 12 height 12
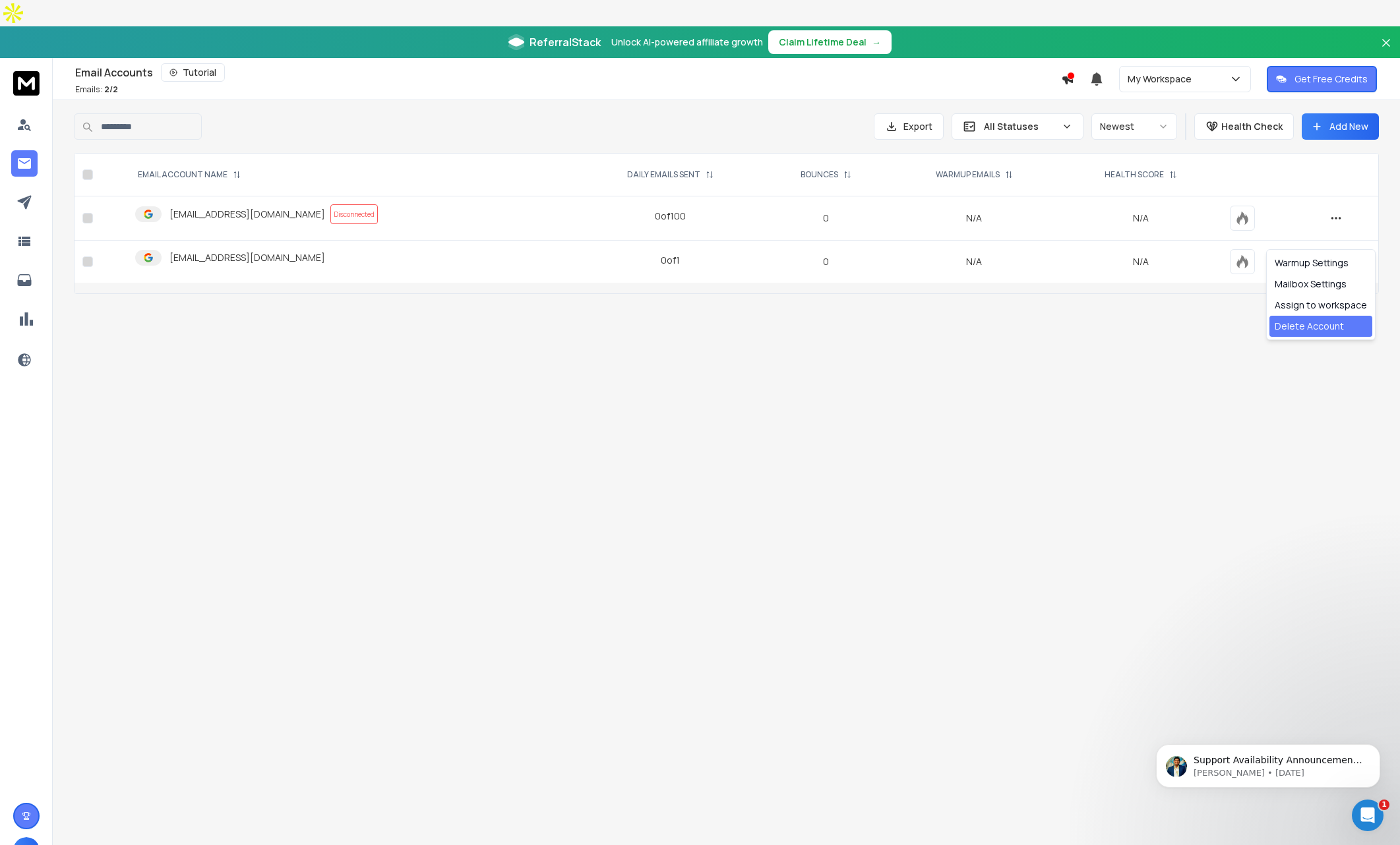
click at [1279, 330] on div "Delete Account" at bounding box center [1321, 326] width 103 height 21
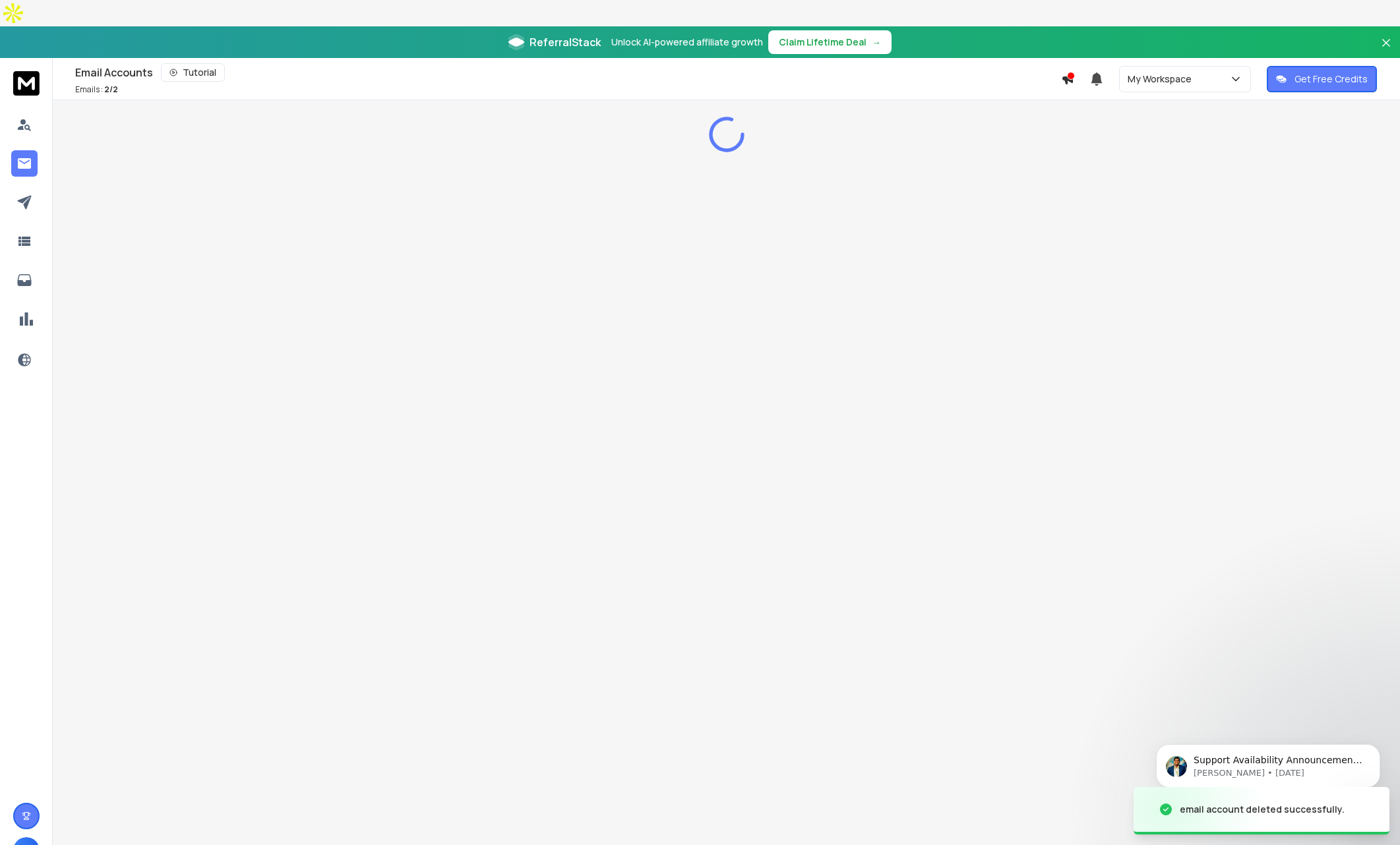
drag, startPoint x: 695, startPoint y: 472, endPoint x: 691, endPoint y: 480, distance: 8.9
click at [691, 480] on div "ReferralStack Unlock AI-powered affiliate growth Lifetime Deals available! Clai…" at bounding box center [700, 448] width 1400 height 845
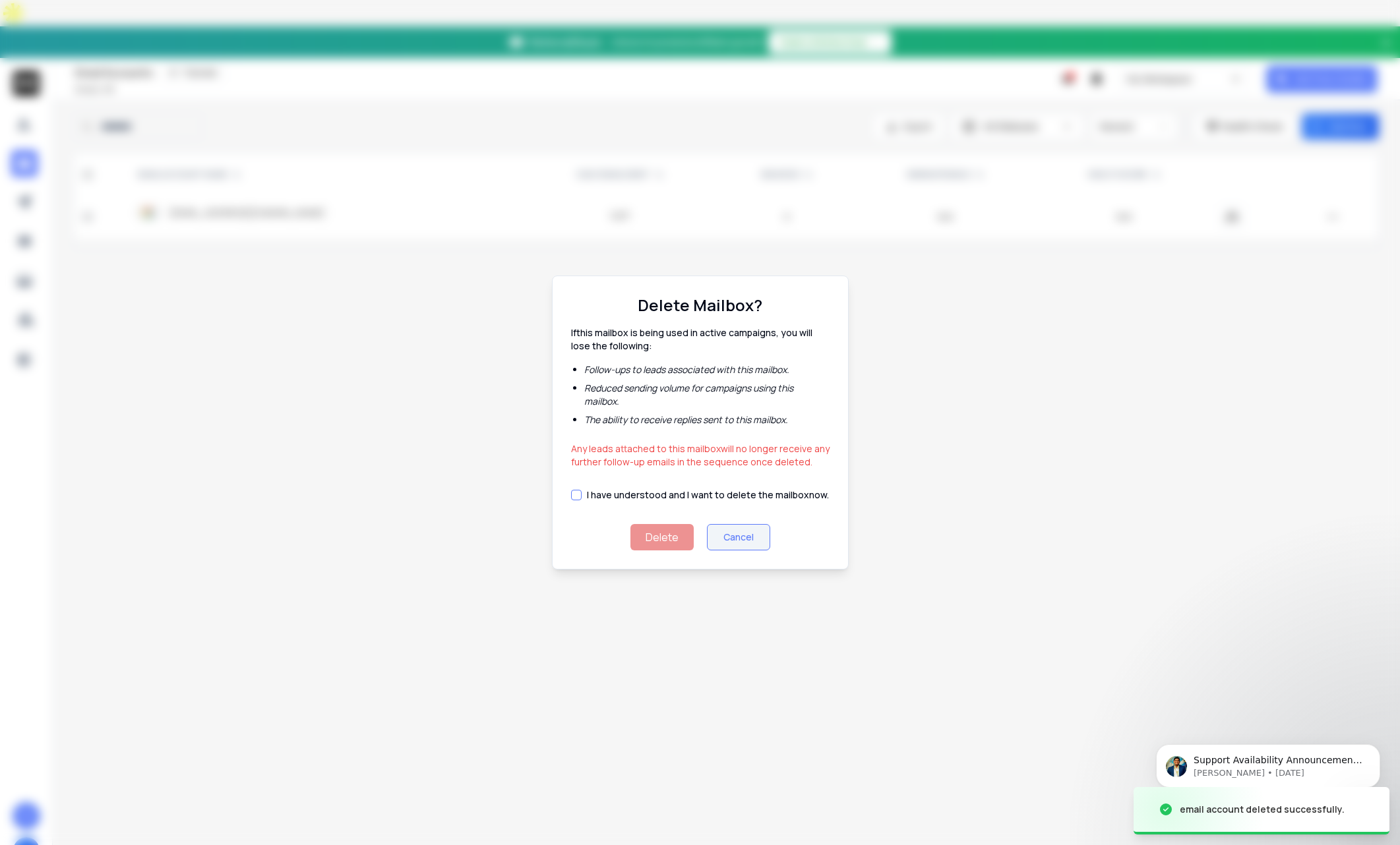
click at [668, 493] on label "I have understood and I want to delete the mailbox now." at bounding box center [708, 495] width 242 height 9
click at [582, 493] on button "I have understood and I want to delete the mailbox now." at bounding box center [576, 495] width 10 height 10
click at [656, 525] on button "Delete" at bounding box center [662, 536] width 64 height 26
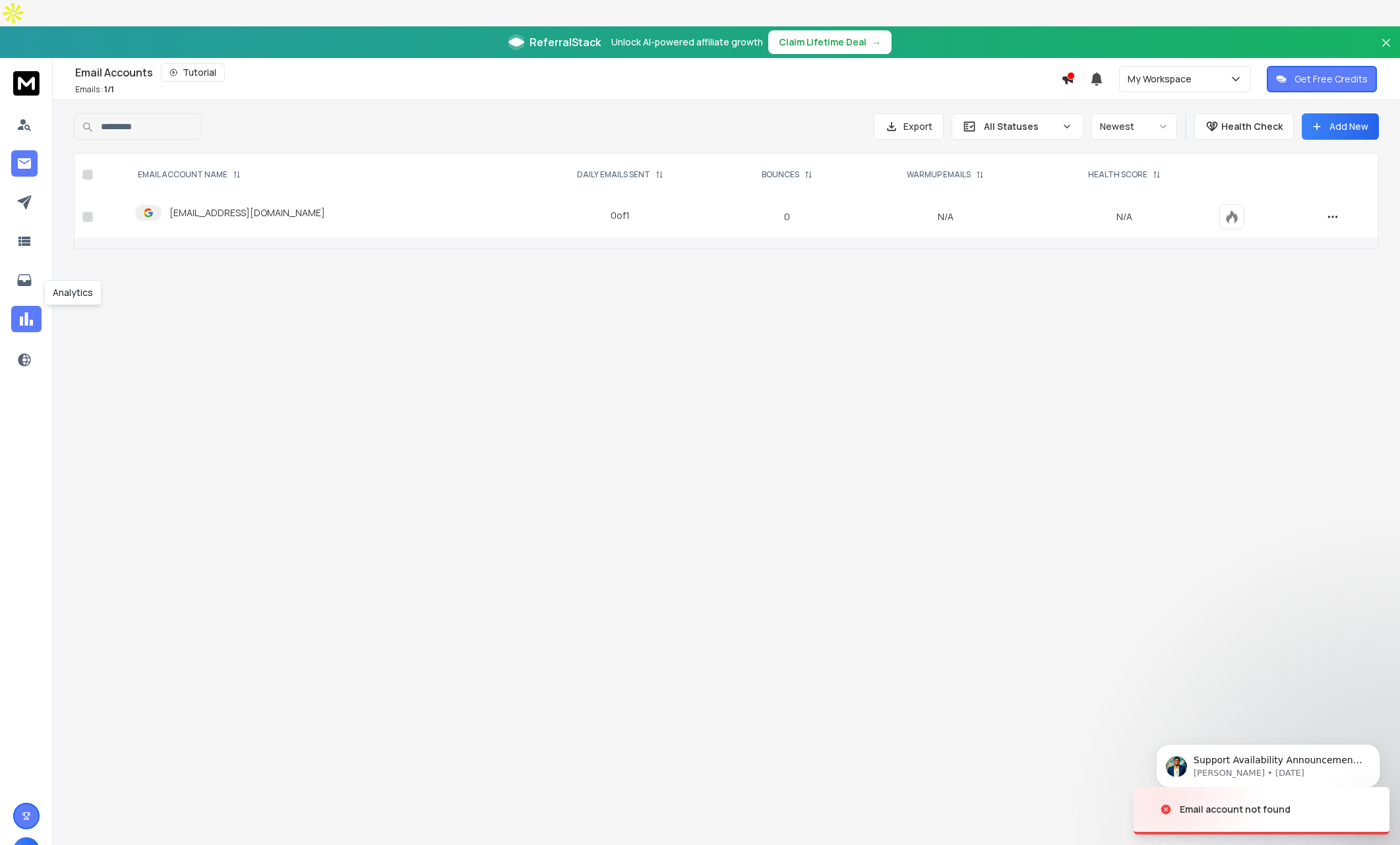
click at [21, 312] on icon at bounding box center [26, 319] width 13 height 13
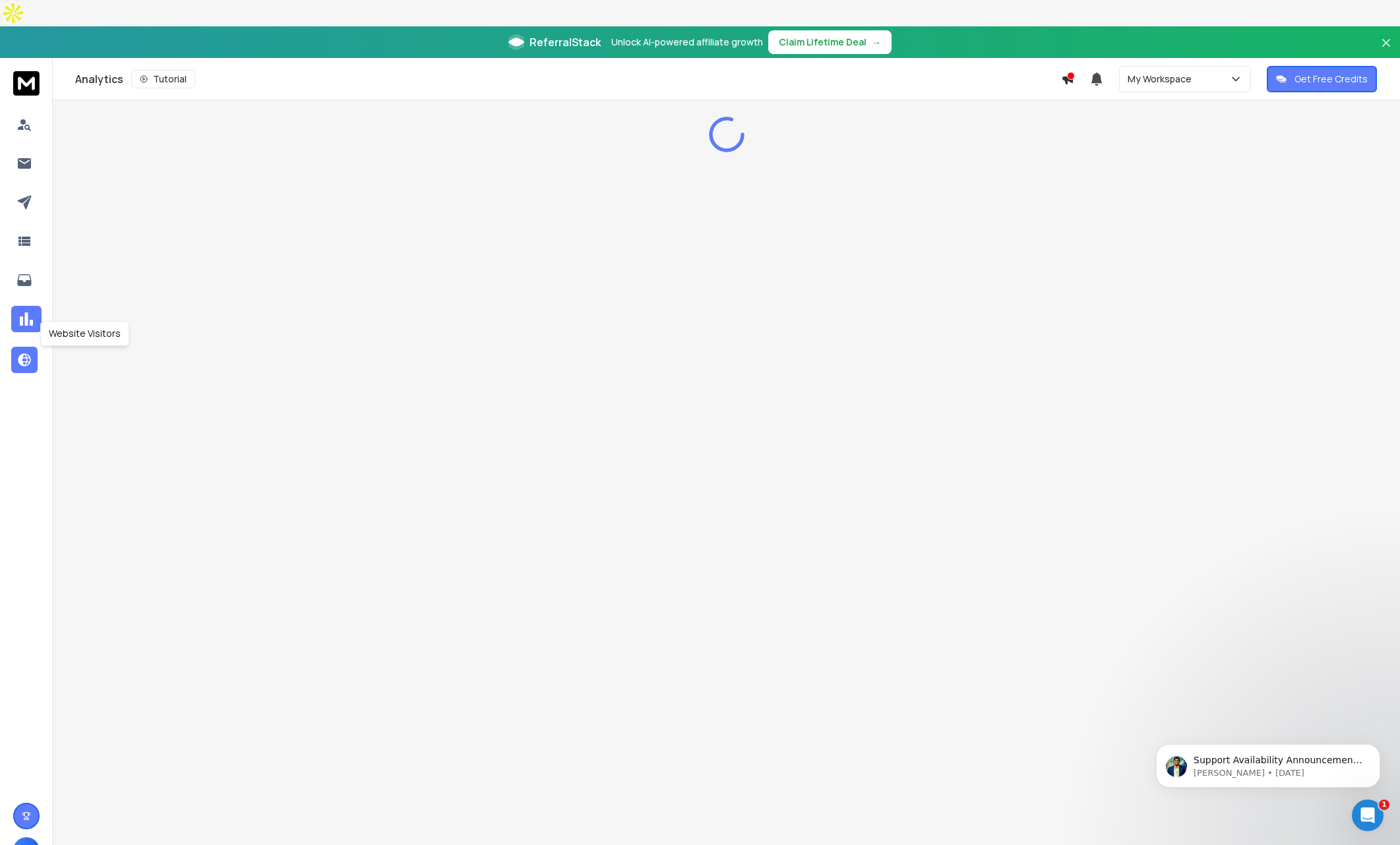
click at [37, 347] on link at bounding box center [24, 359] width 26 height 26
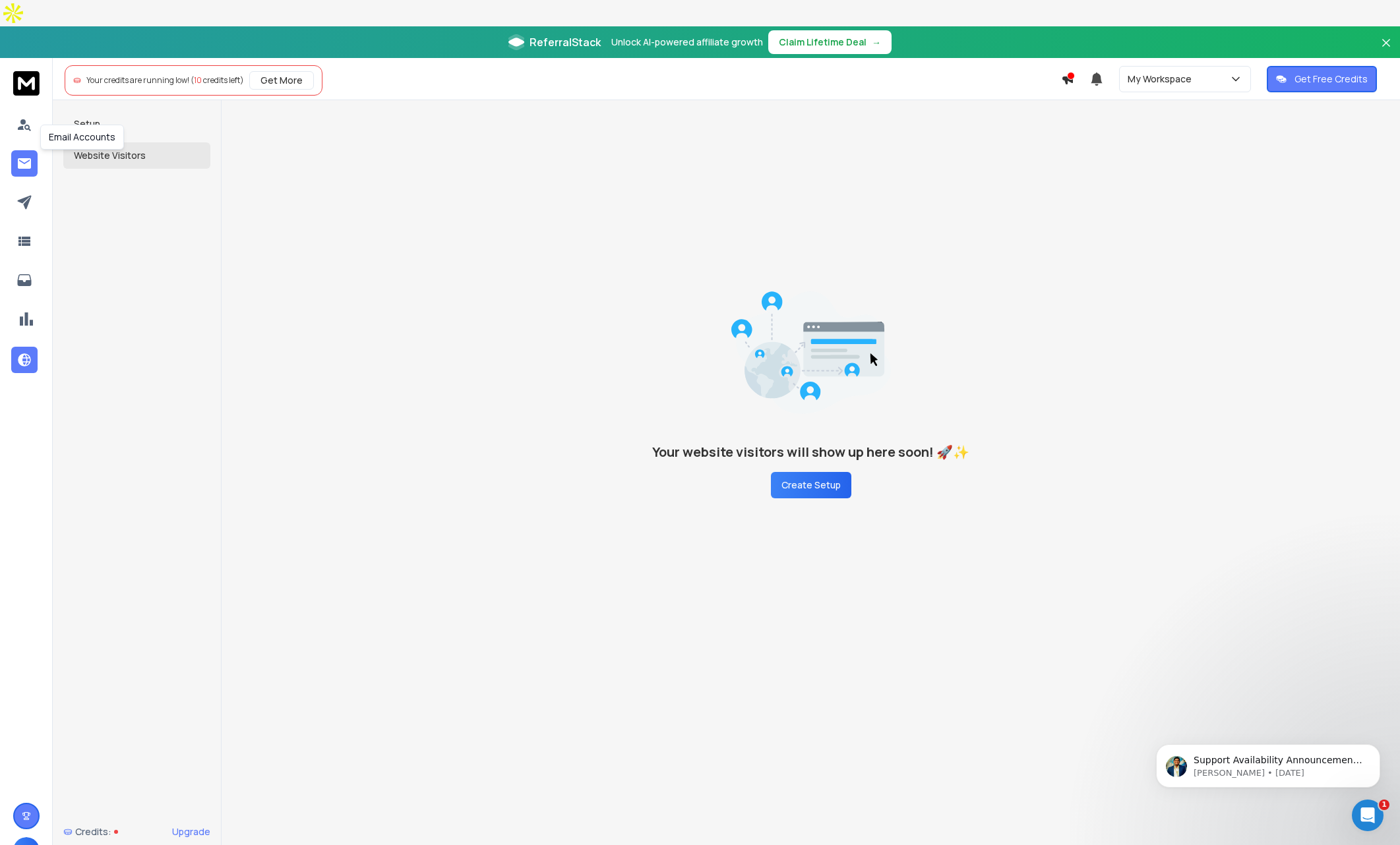
click at [37, 150] on link at bounding box center [24, 163] width 26 height 26
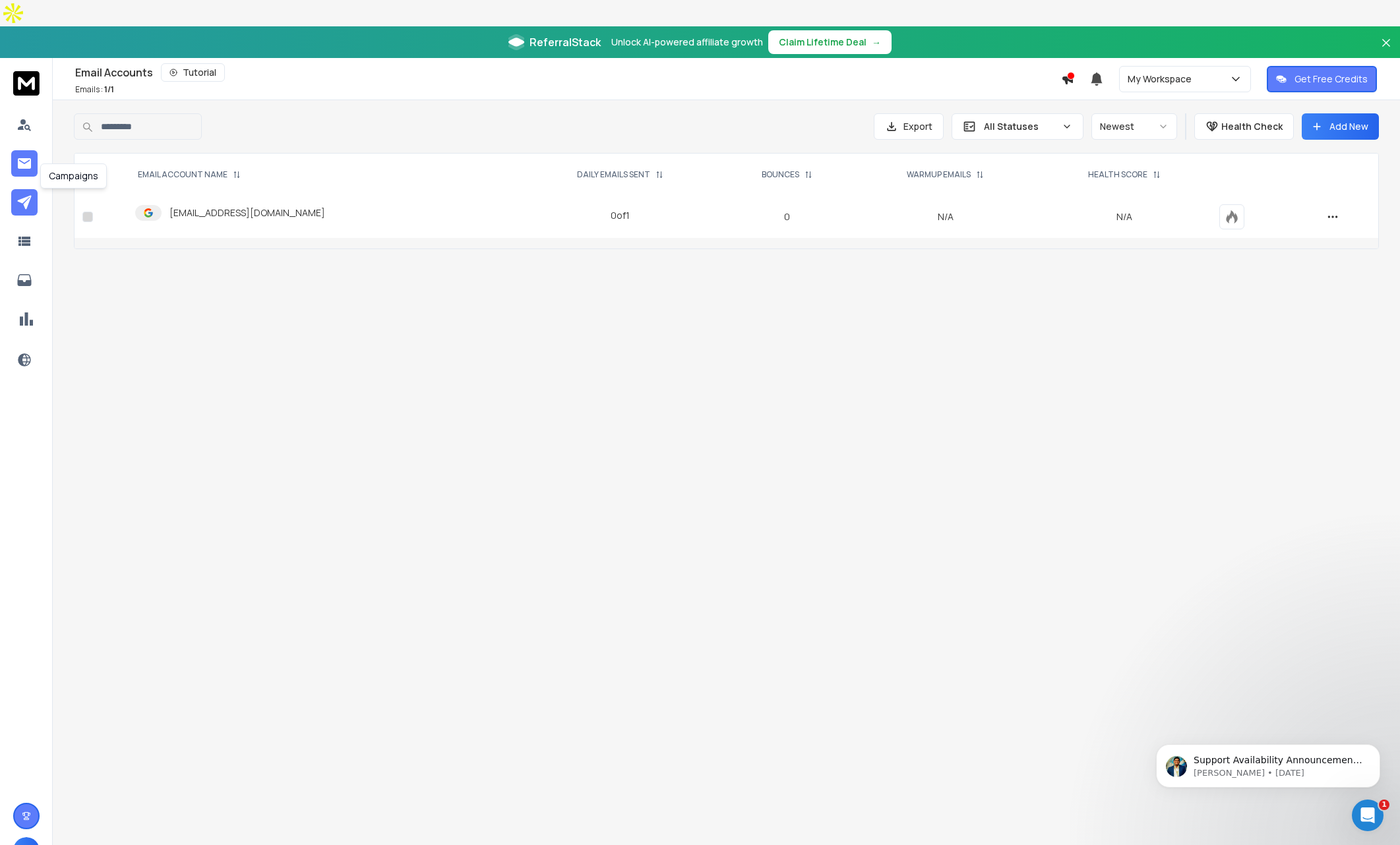
click at [14, 189] on link at bounding box center [24, 202] width 26 height 26
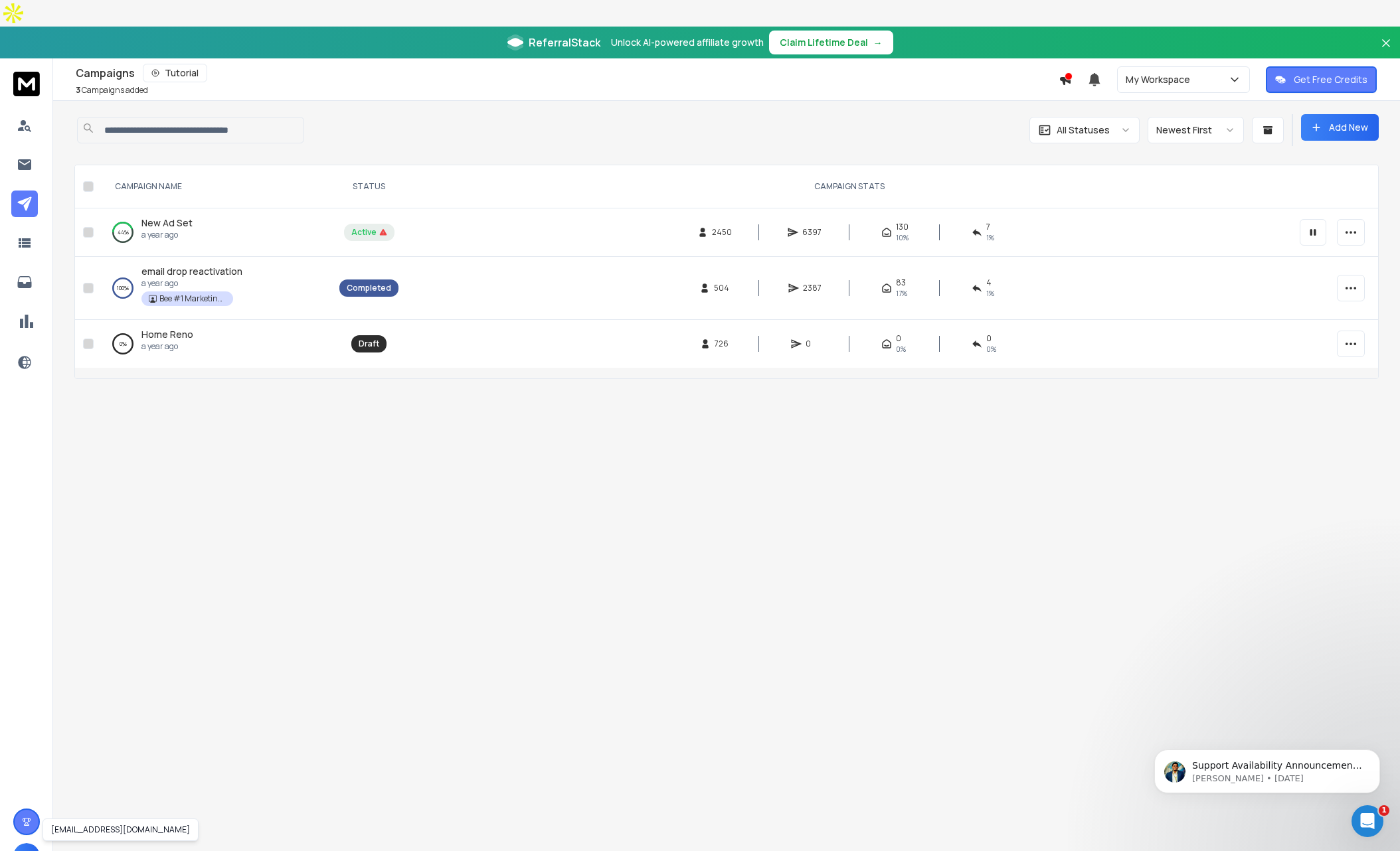
click at [20, 843] on span "V" at bounding box center [26, 856] width 26 height 26
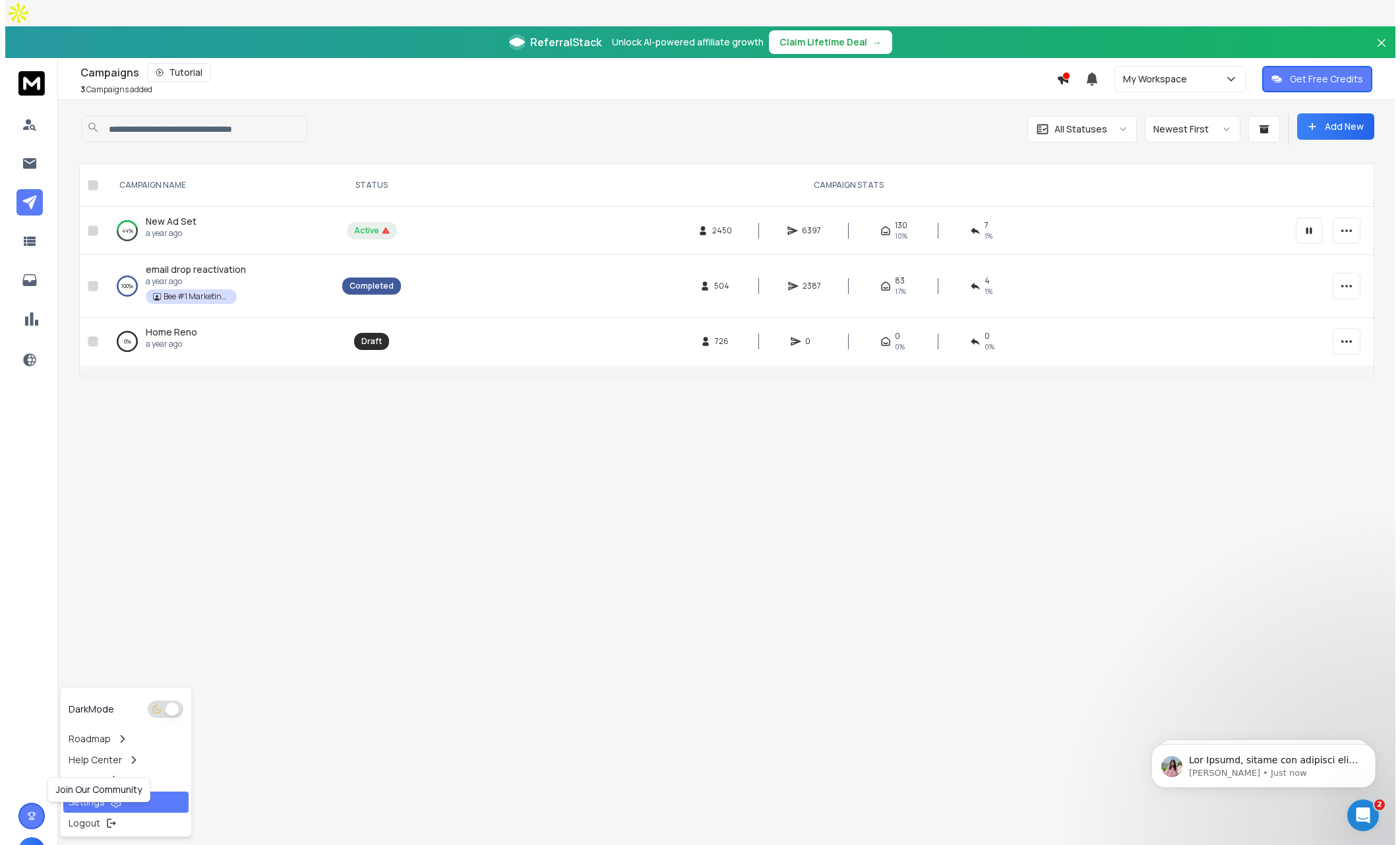
scroll to position [374, 0]
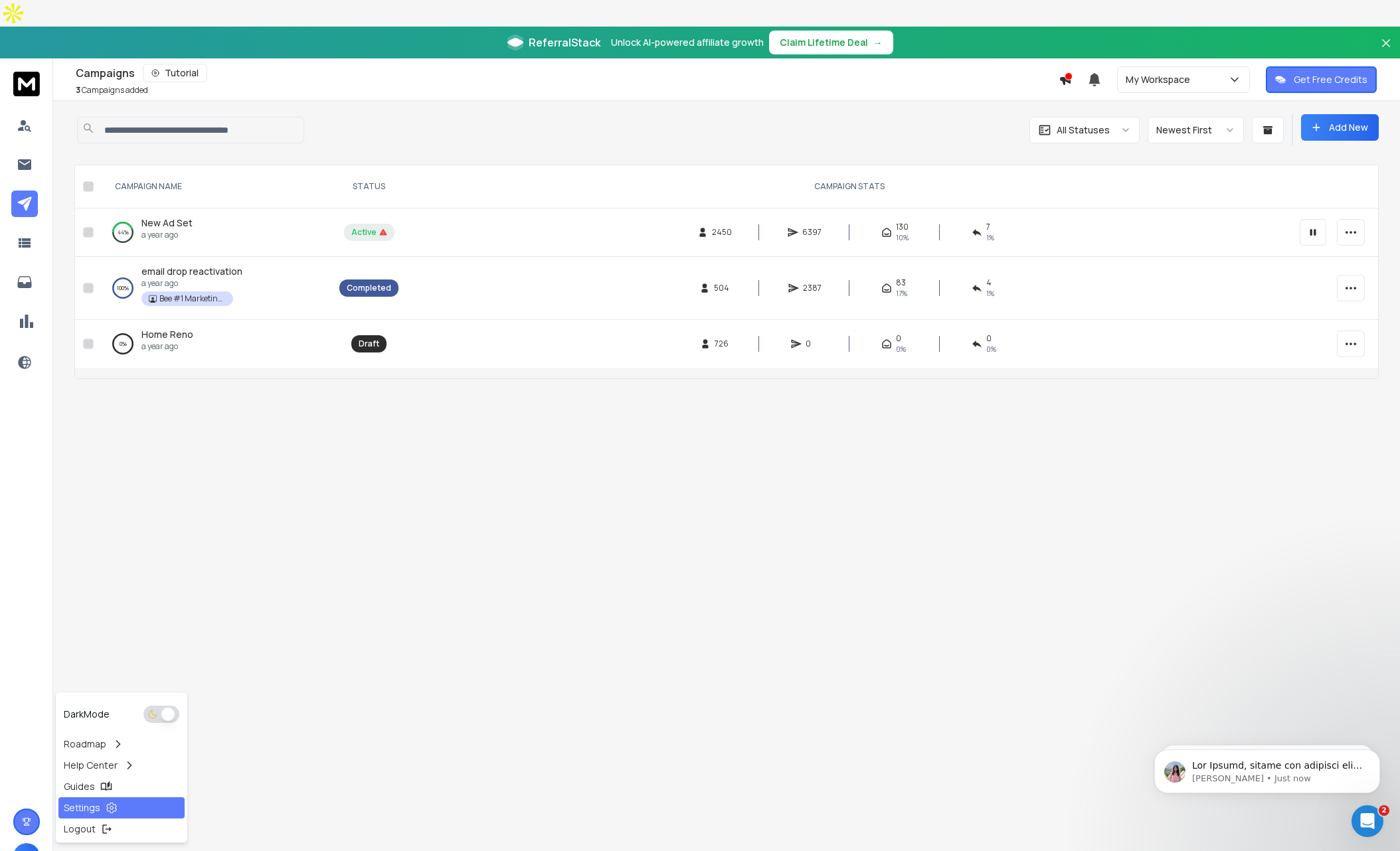
click at [160, 813] on div "Settings" at bounding box center [122, 807] width 126 height 21
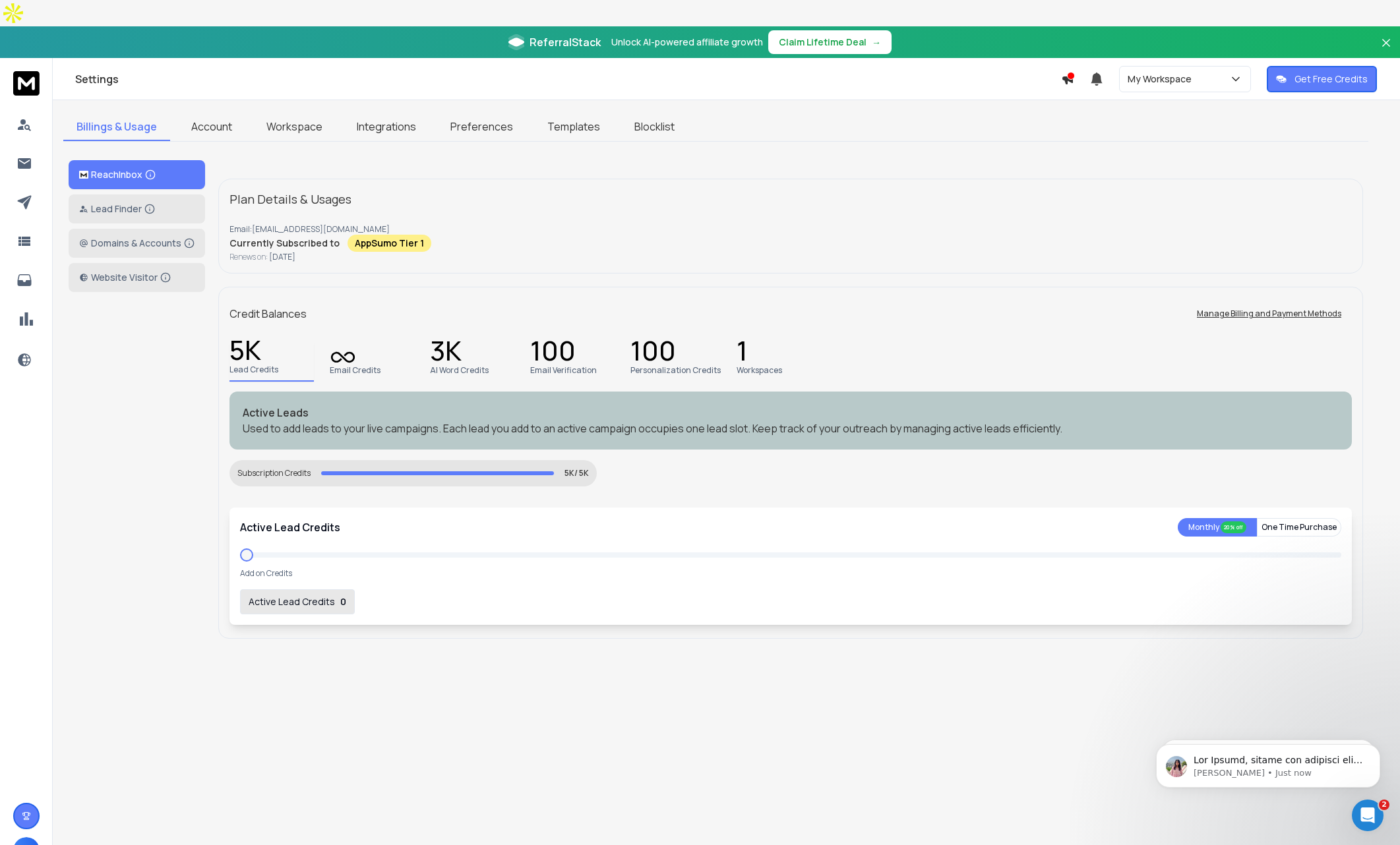
click at [1227, 309] on p "Manage Billing and Payment Methods" at bounding box center [1268, 314] width 144 height 10
click at [501, 545] on div "Add on Credits Active Lead Credits 0" at bounding box center [790, 580] width 1101 height 70
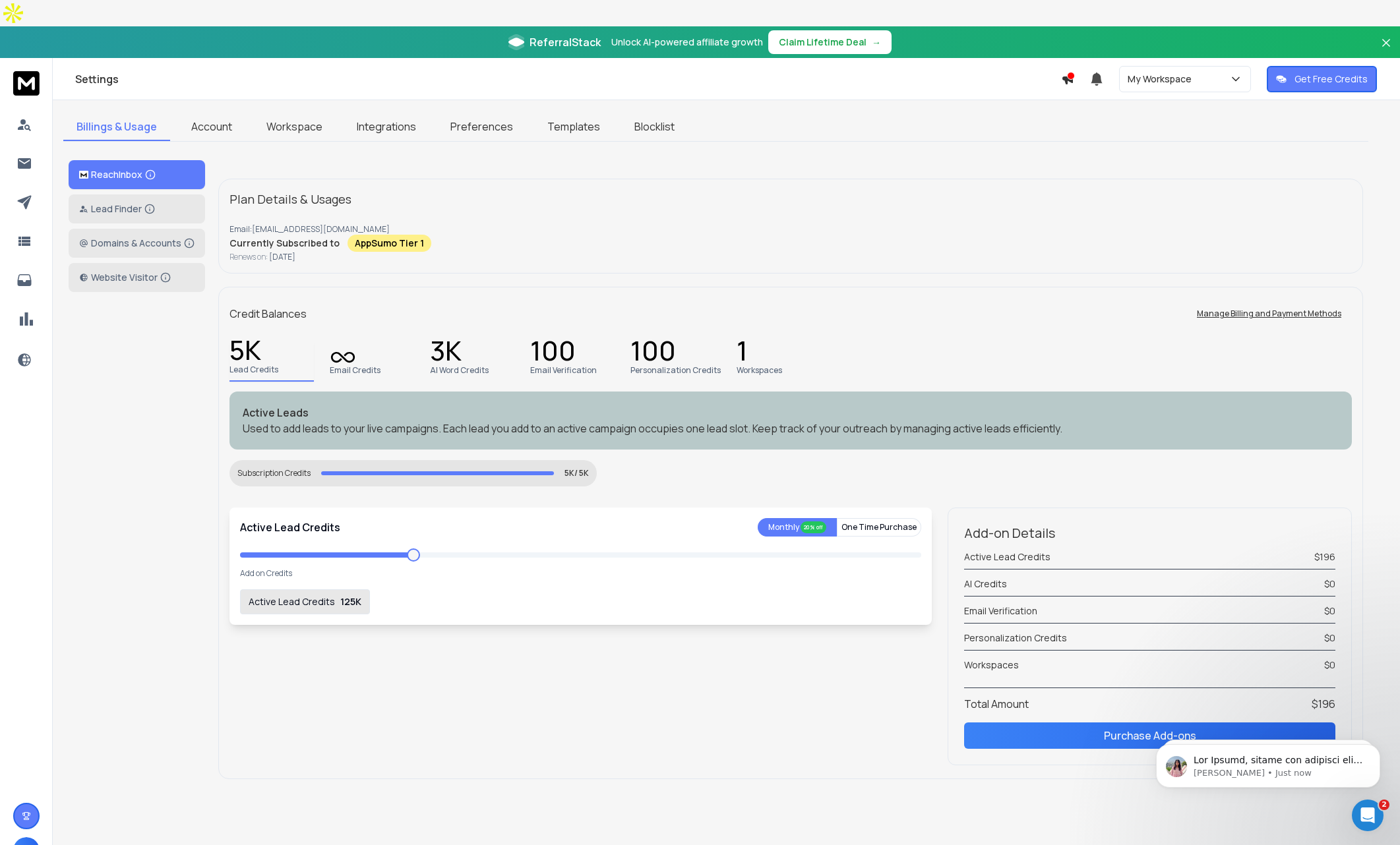
click at [502, 552] on span at bounding box center [580, 554] width 681 height 5
drag, startPoint x: 502, startPoint y: 527, endPoint x: 619, endPoint y: 462, distance: 133.8
click at [619, 462] on div "5K Lead Credits Email Credits 3K AI Word Credits 100 Email Verification 100 Per…" at bounding box center [790, 417] width 1122 height 154
click at [345, 344] on button "Email Credits" at bounding box center [371, 362] width 84 height 37
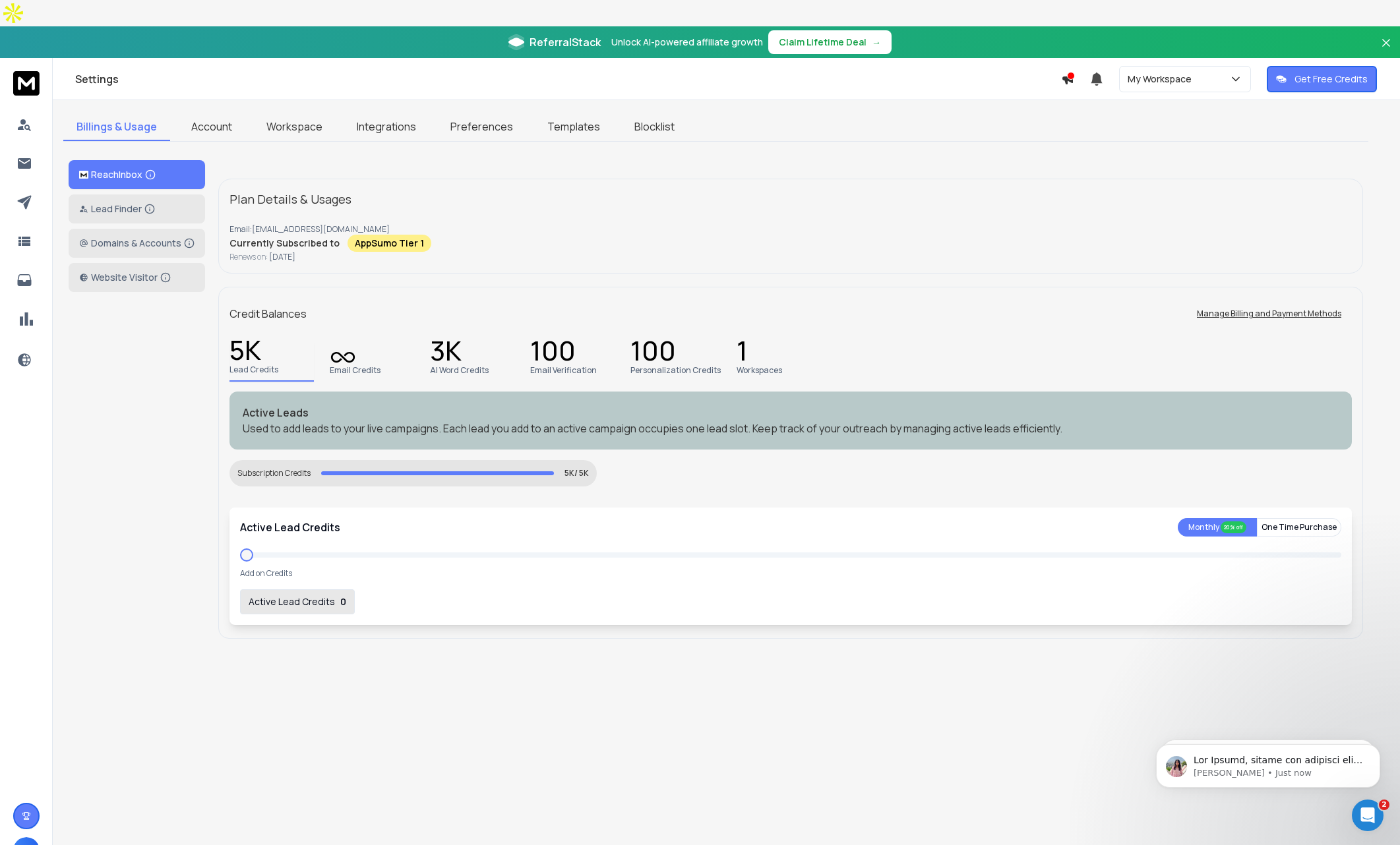
click at [255, 344] on p "5K" at bounding box center [245, 353] width 31 height 19
click at [366, 365] on p "Email Credits" at bounding box center [355, 371] width 51 height 10
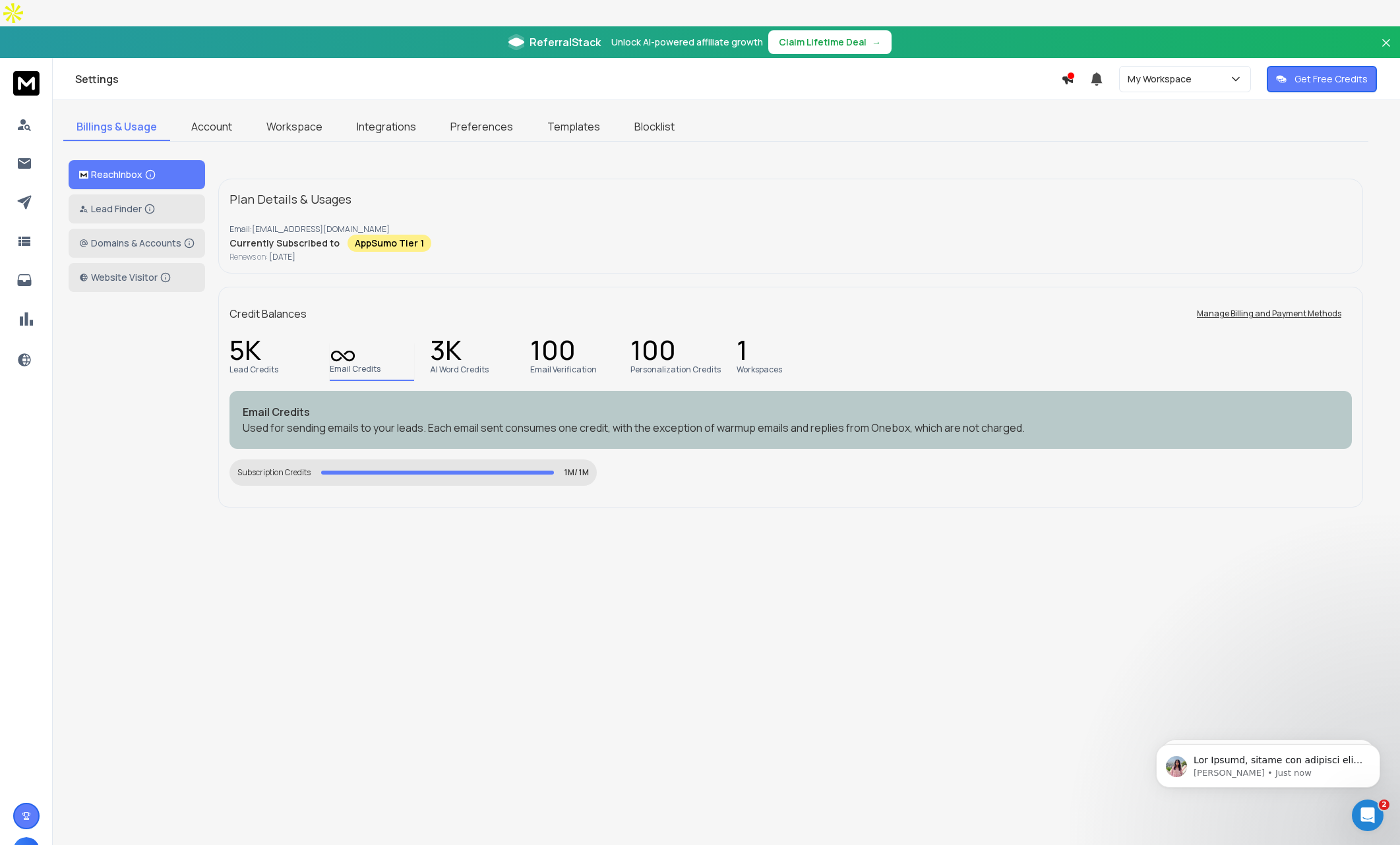
click at [470, 365] on p "AI Word Credits" at bounding box center [459, 370] width 59 height 10
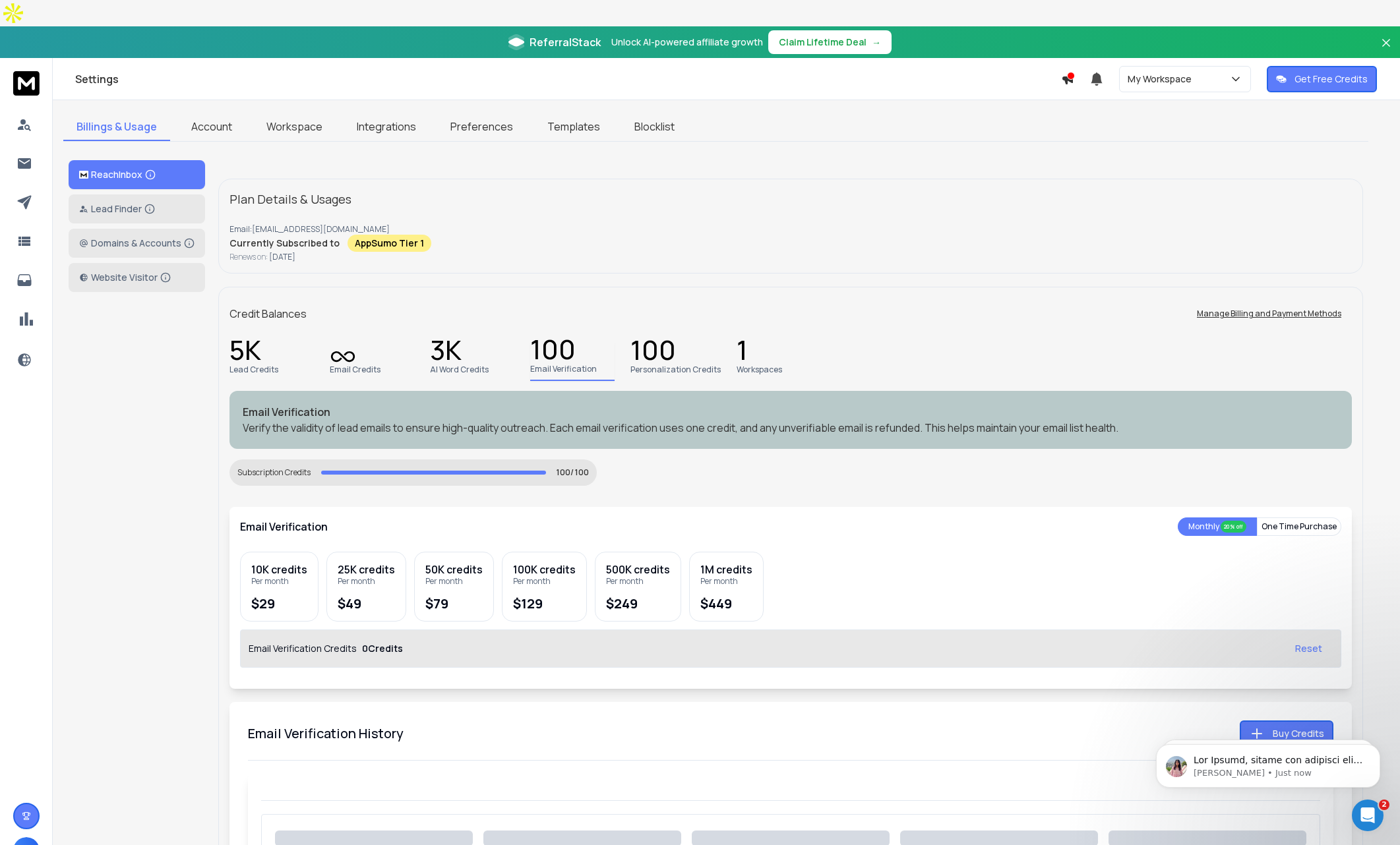
drag, startPoint x: 544, startPoint y: 352, endPoint x: 573, endPoint y: 346, distance: 29.6
click at [545, 352] on button "100 Email Verification" at bounding box center [572, 362] width 84 height 38
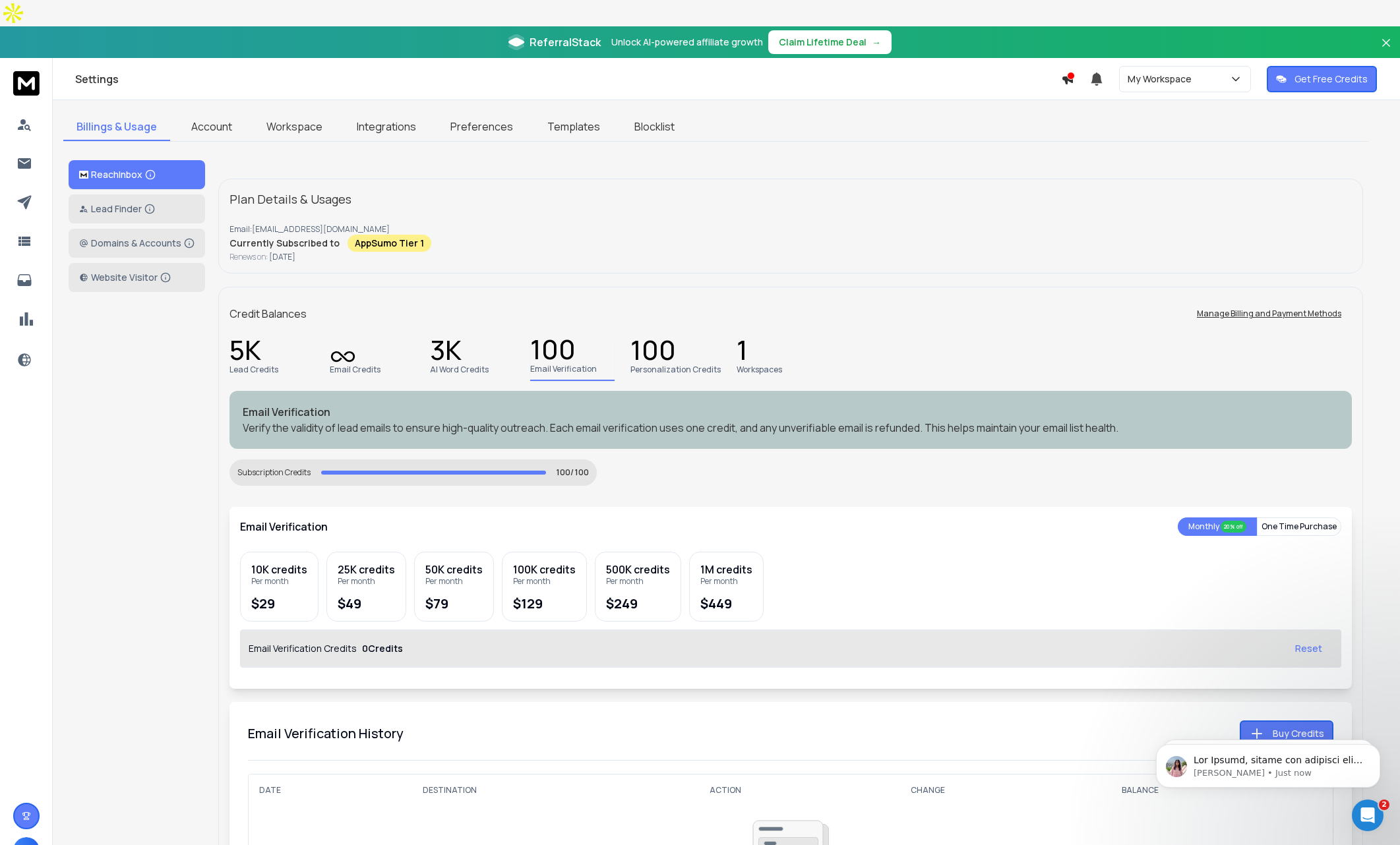
click at [649, 365] on p "Personalization Credits" at bounding box center [675, 370] width 90 height 10
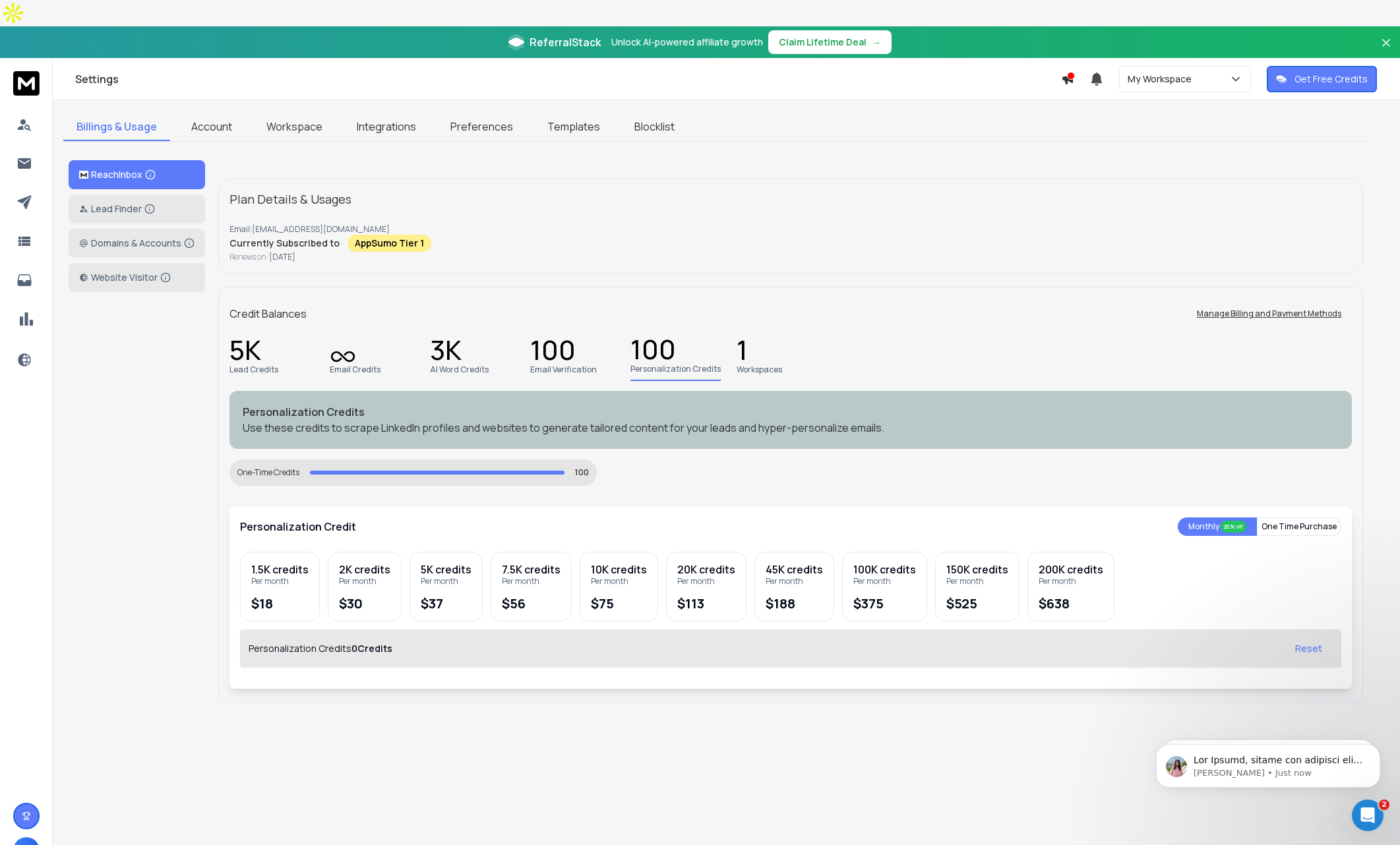
click at [749, 344] on button "1 Workspaces" at bounding box center [778, 362] width 84 height 37
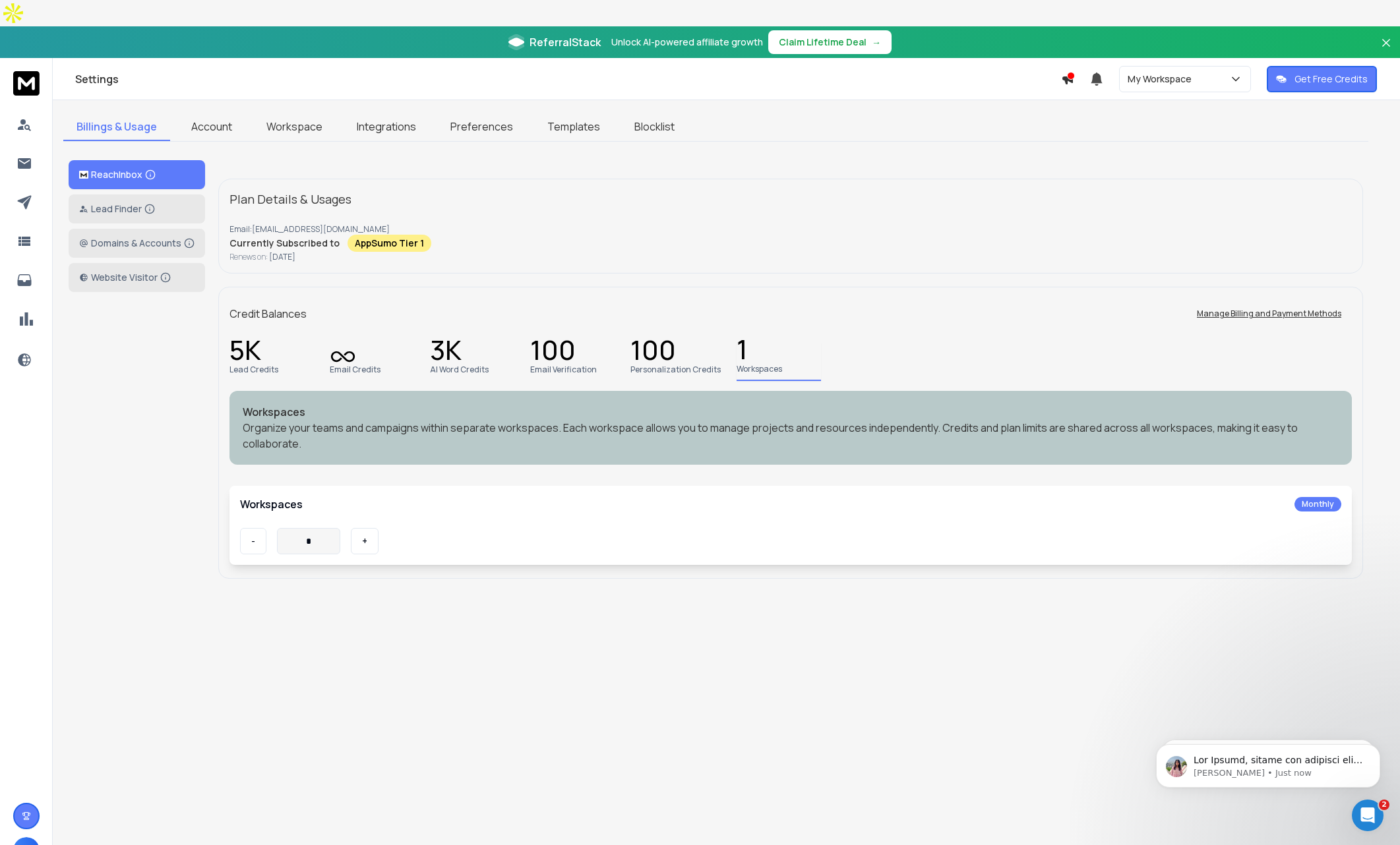
click at [206, 114] on link "Account" at bounding box center [212, 127] width 67 height 28
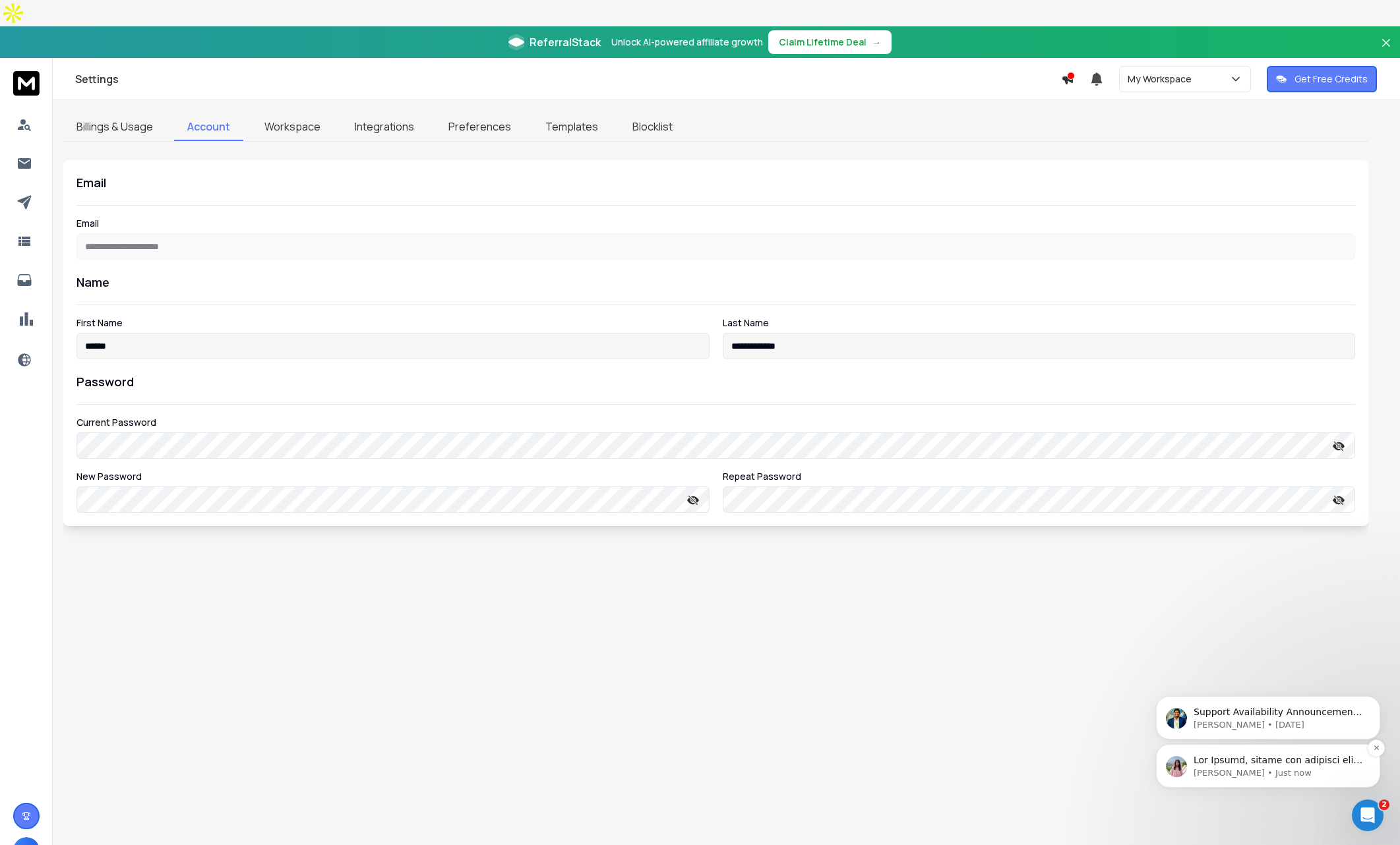
click at [1259, 768] on p "Lakshita • Just now" at bounding box center [1279, 773] width 170 height 12
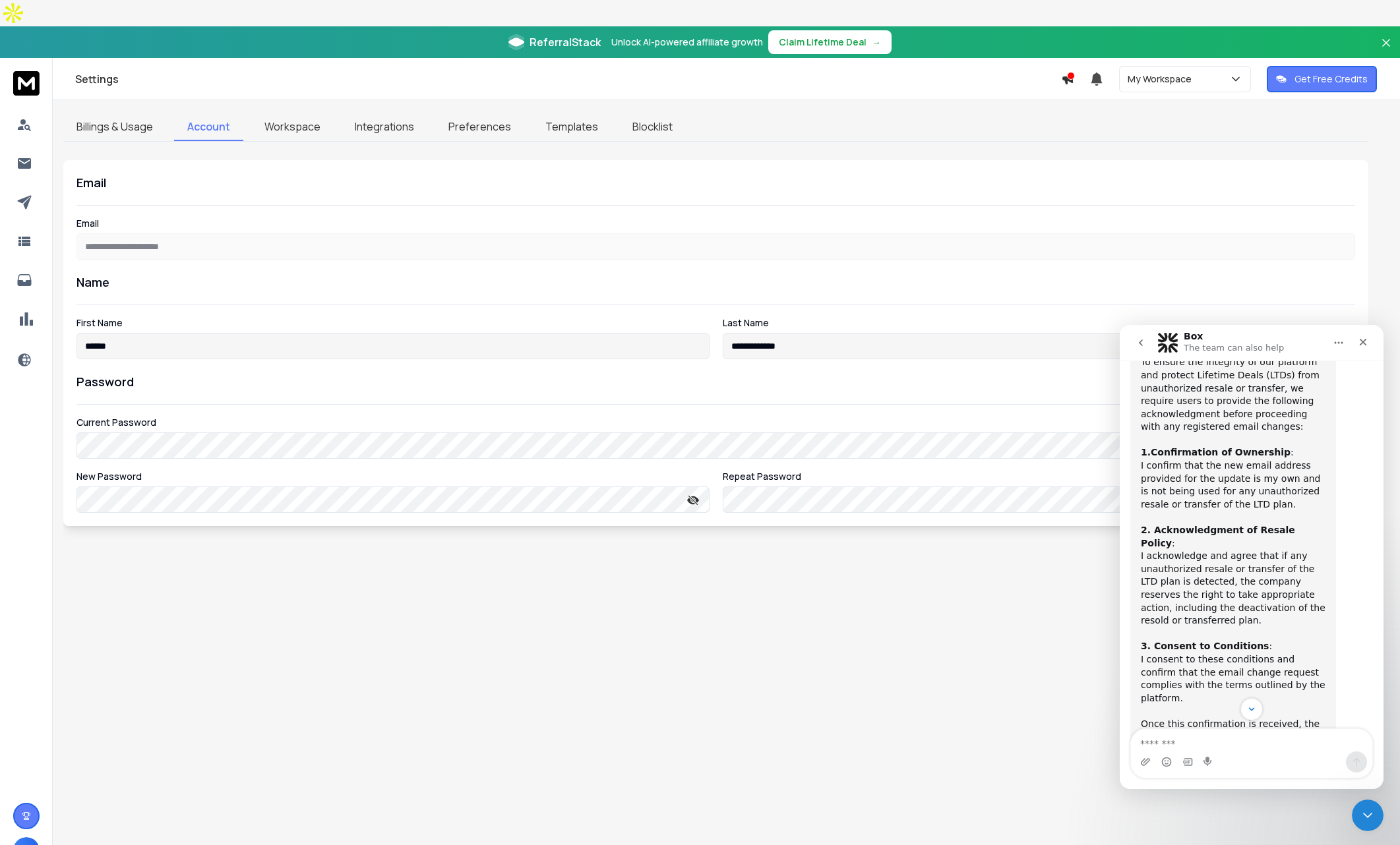
scroll to position [395, 0]
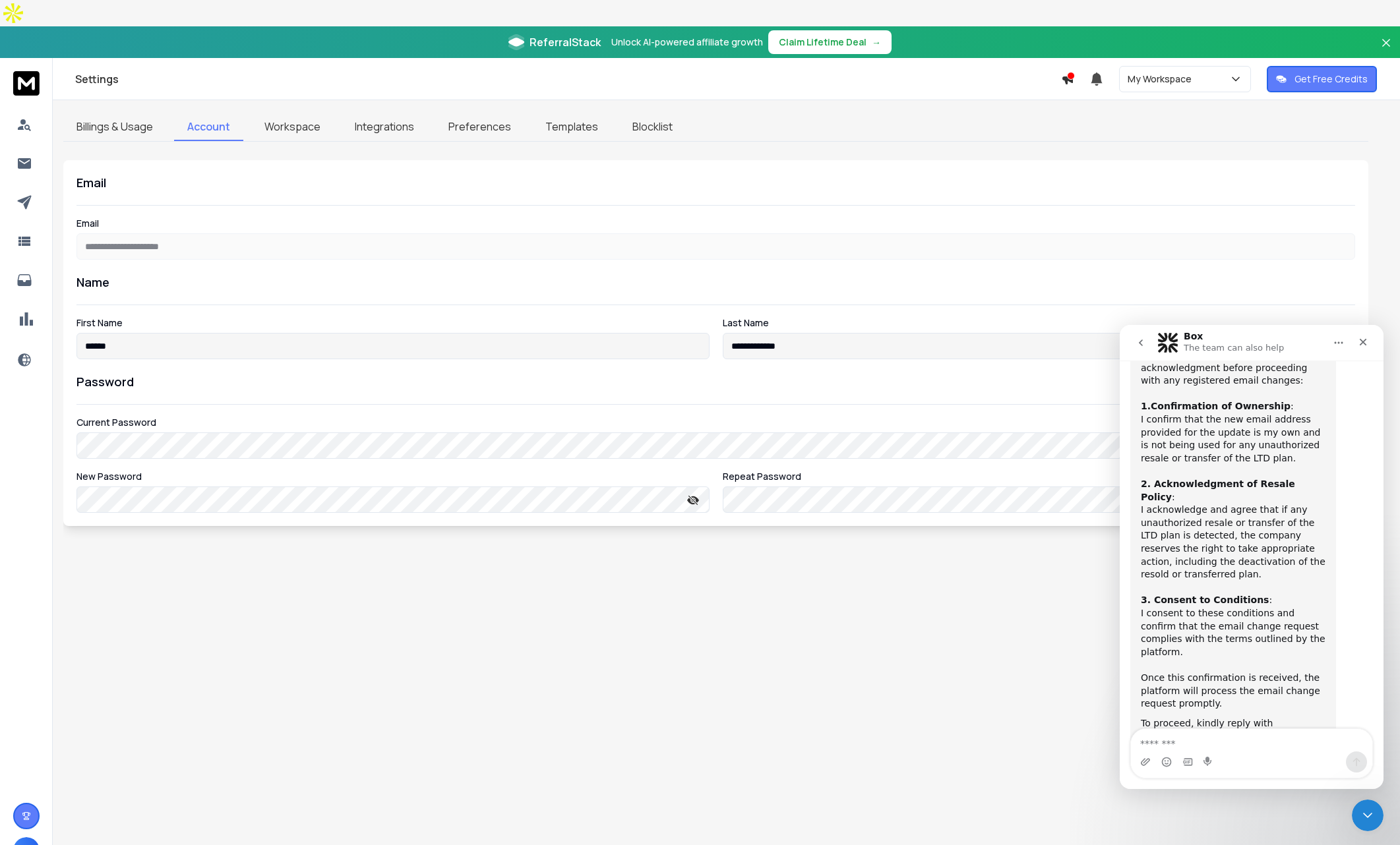
click at [1248, 728] on div "Hey Victor, thanks for reaching out. To ensure the integrity of our platform an…" at bounding box center [1251, 544] width 243 height 549
click at [1249, 737] on textarea "Message…" at bounding box center [1251, 740] width 241 height 22
type textarea "**********"
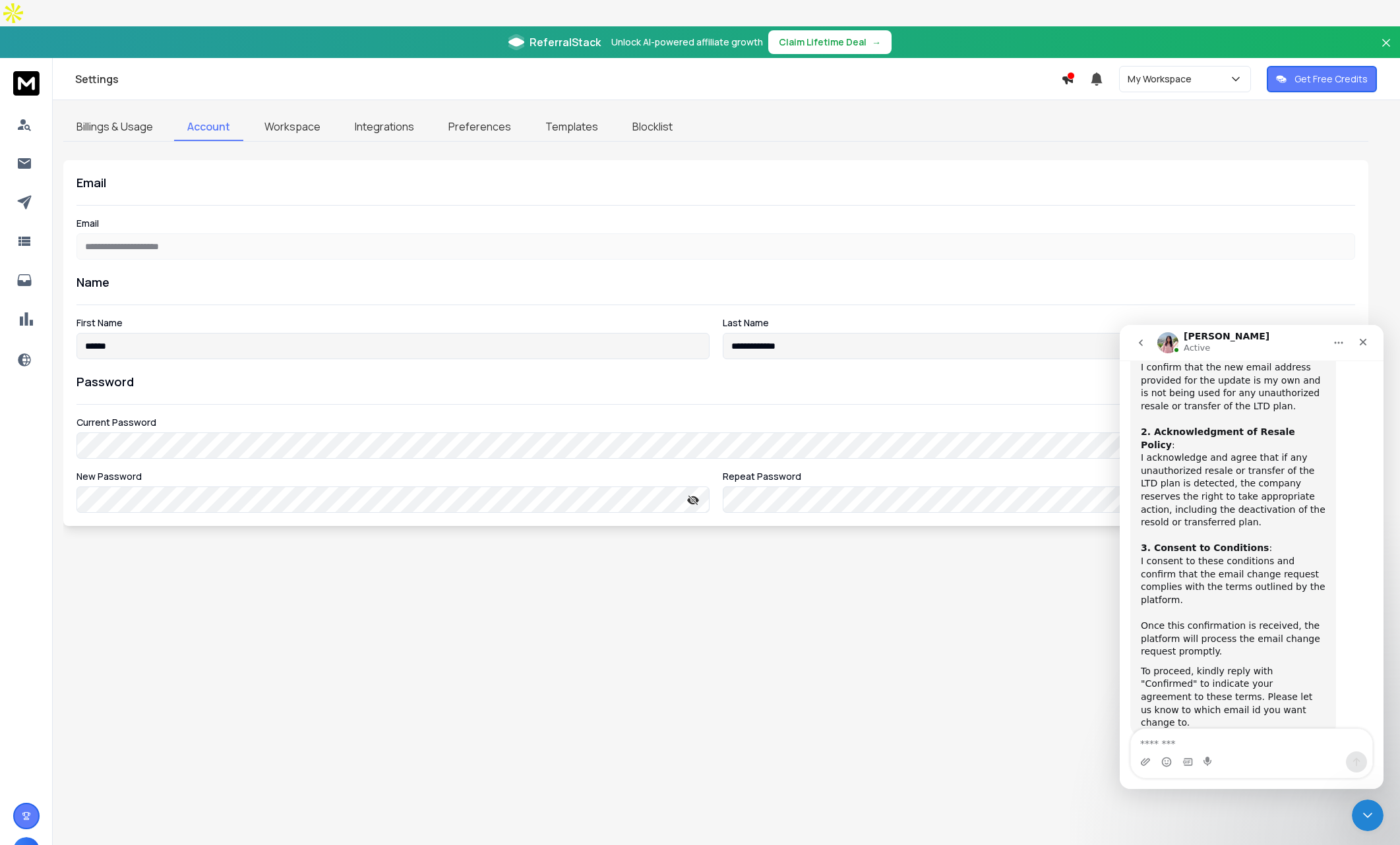
click at [340, 763] on div "**********" at bounding box center [716, 508] width 1305 height 697
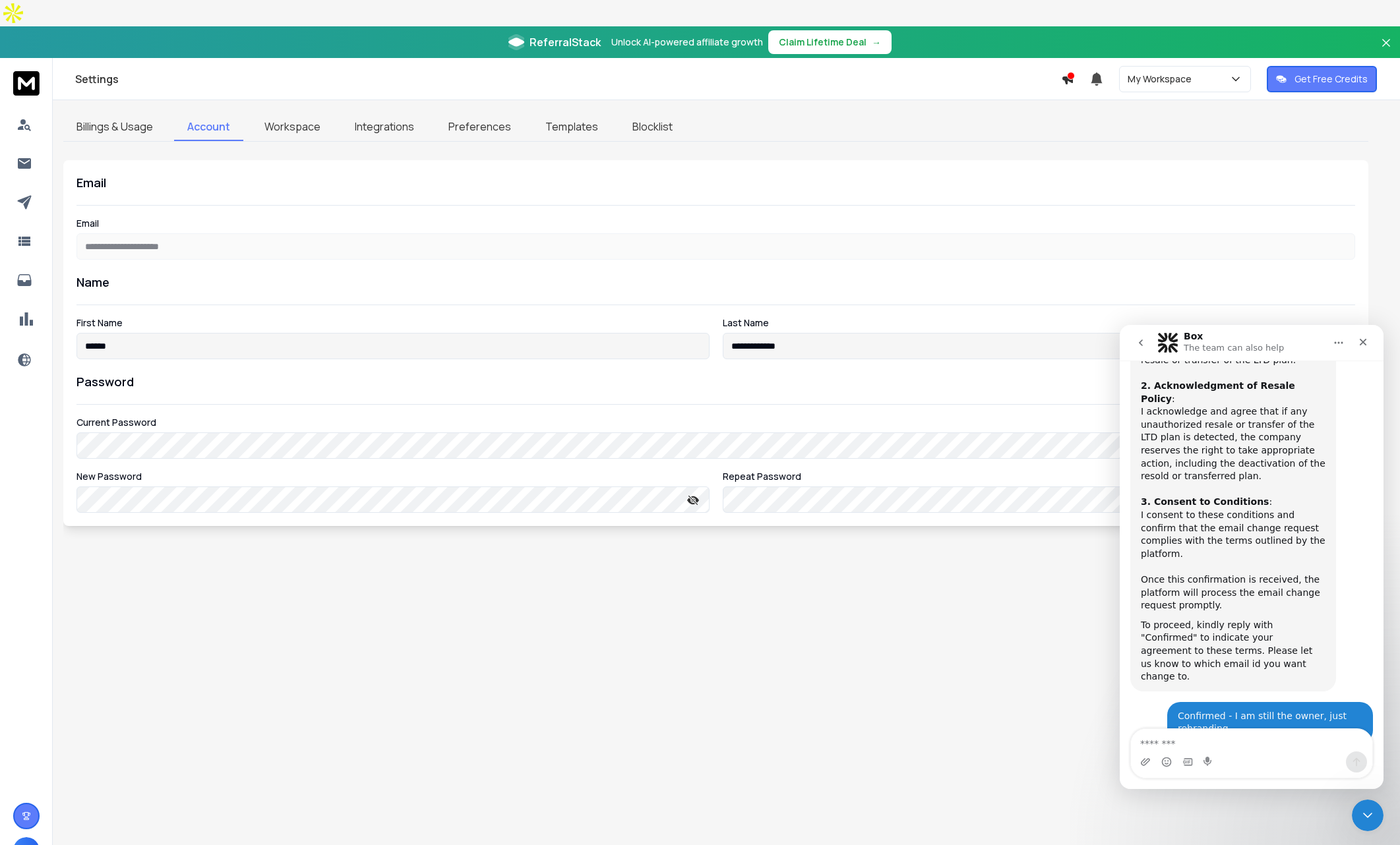
scroll to position [491, 0]
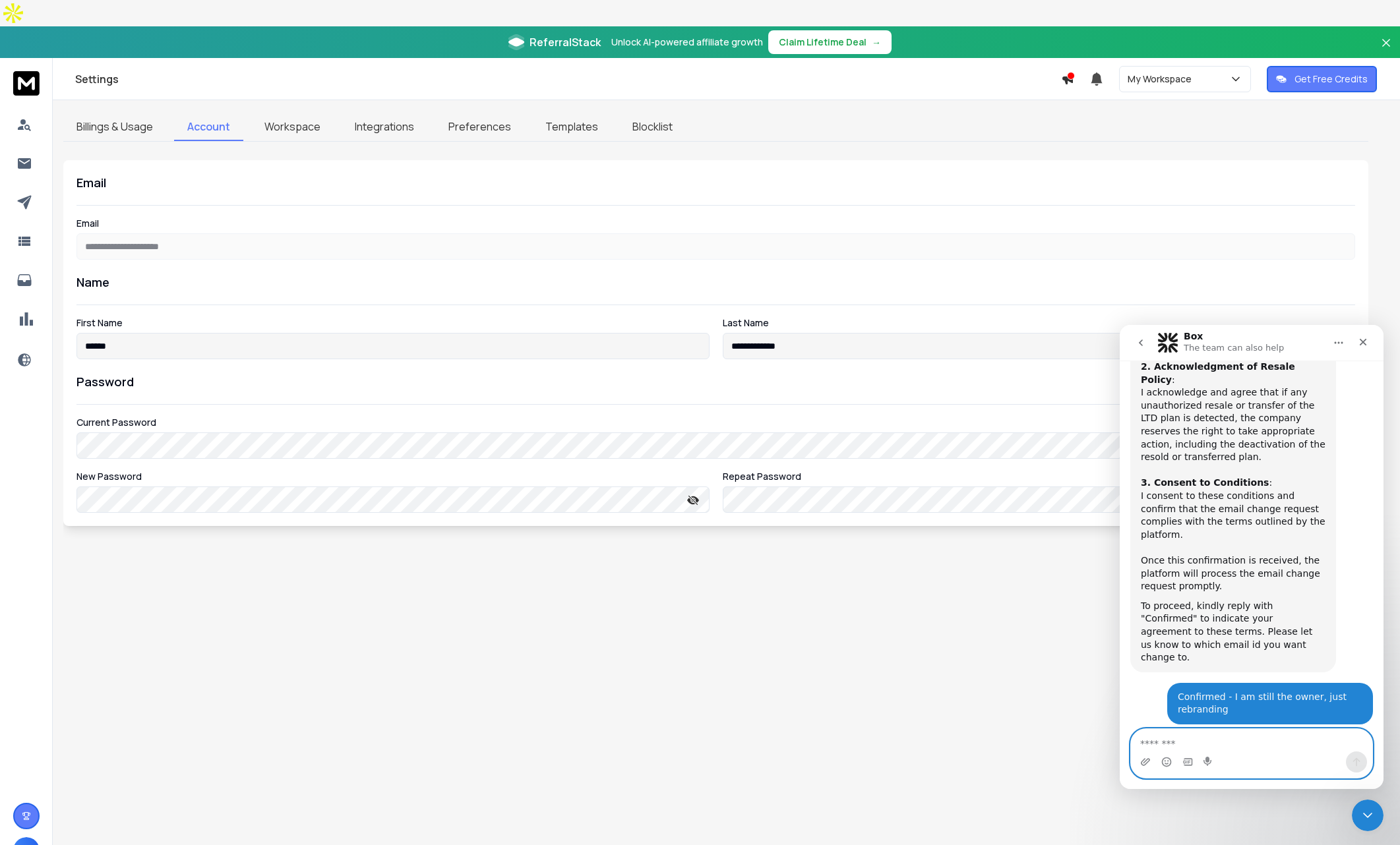
click at [1283, 743] on textarea "Message…" at bounding box center [1251, 740] width 241 height 22
drag, startPoint x: 449, startPoint y: 551, endPoint x: 641, endPoint y: 672, distance: 226.9
click at [452, 559] on div "**********" at bounding box center [716, 508] width 1305 height 697
click at [1268, 752] on div "Intercom messenger" at bounding box center [1251, 762] width 241 height 21
click at [1238, 748] on div "Intercom messenger" at bounding box center [1251, 753] width 241 height 49
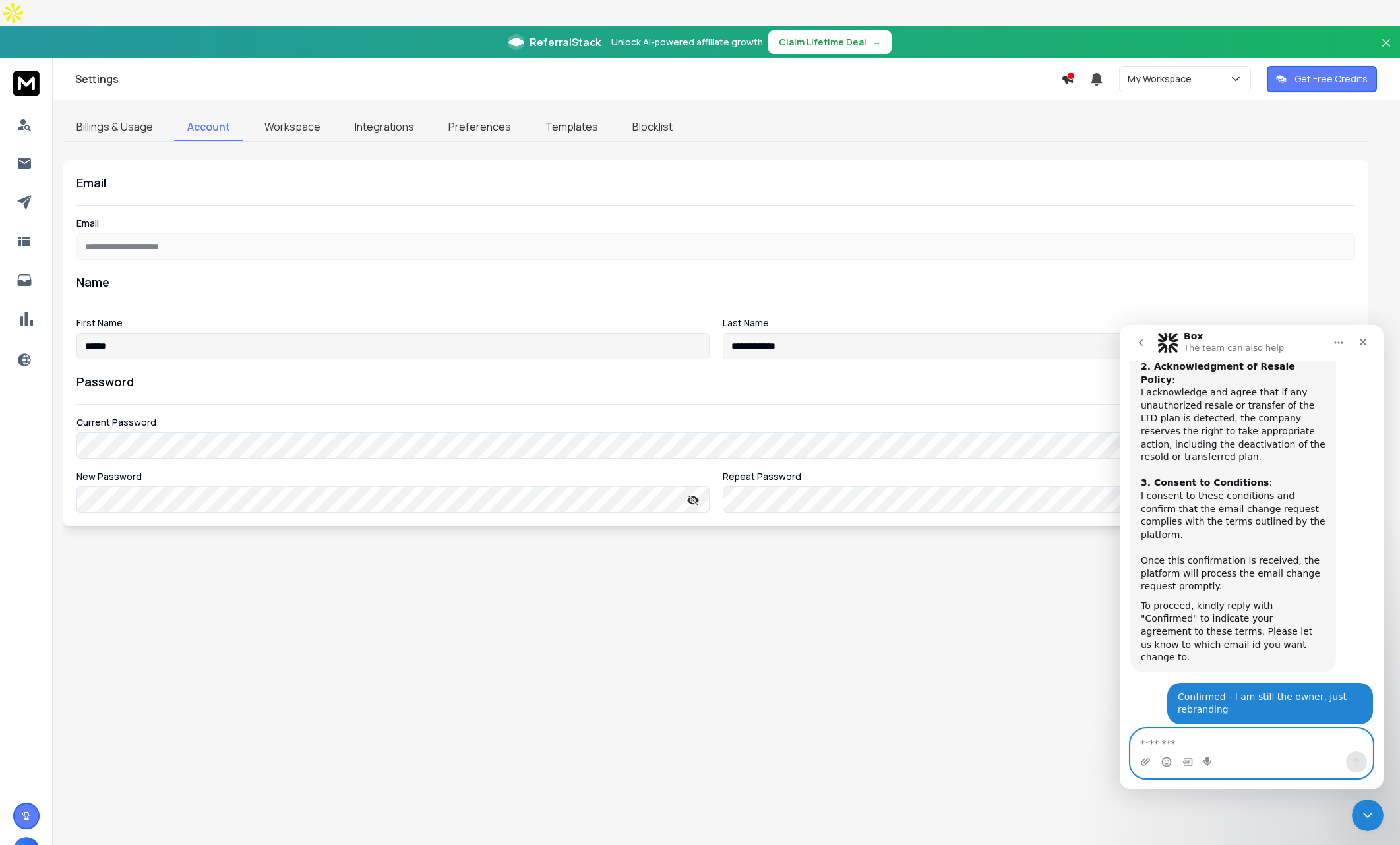
click at [1238, 746] on textarea "Message…" at bounding box center [1251, 740] width 241 height 22
type textarea "*"
type textarea "**********"
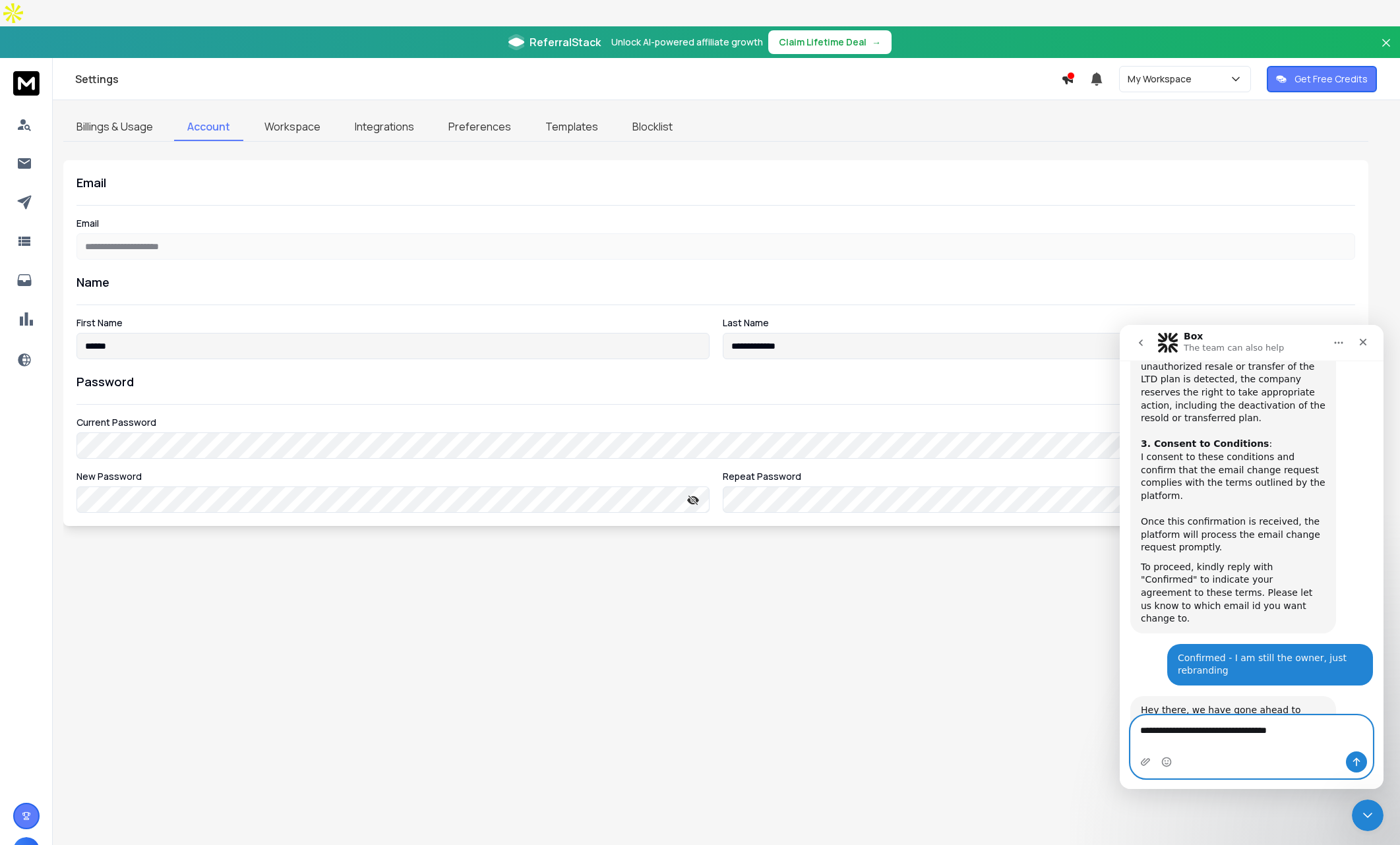
type textarea "**********"
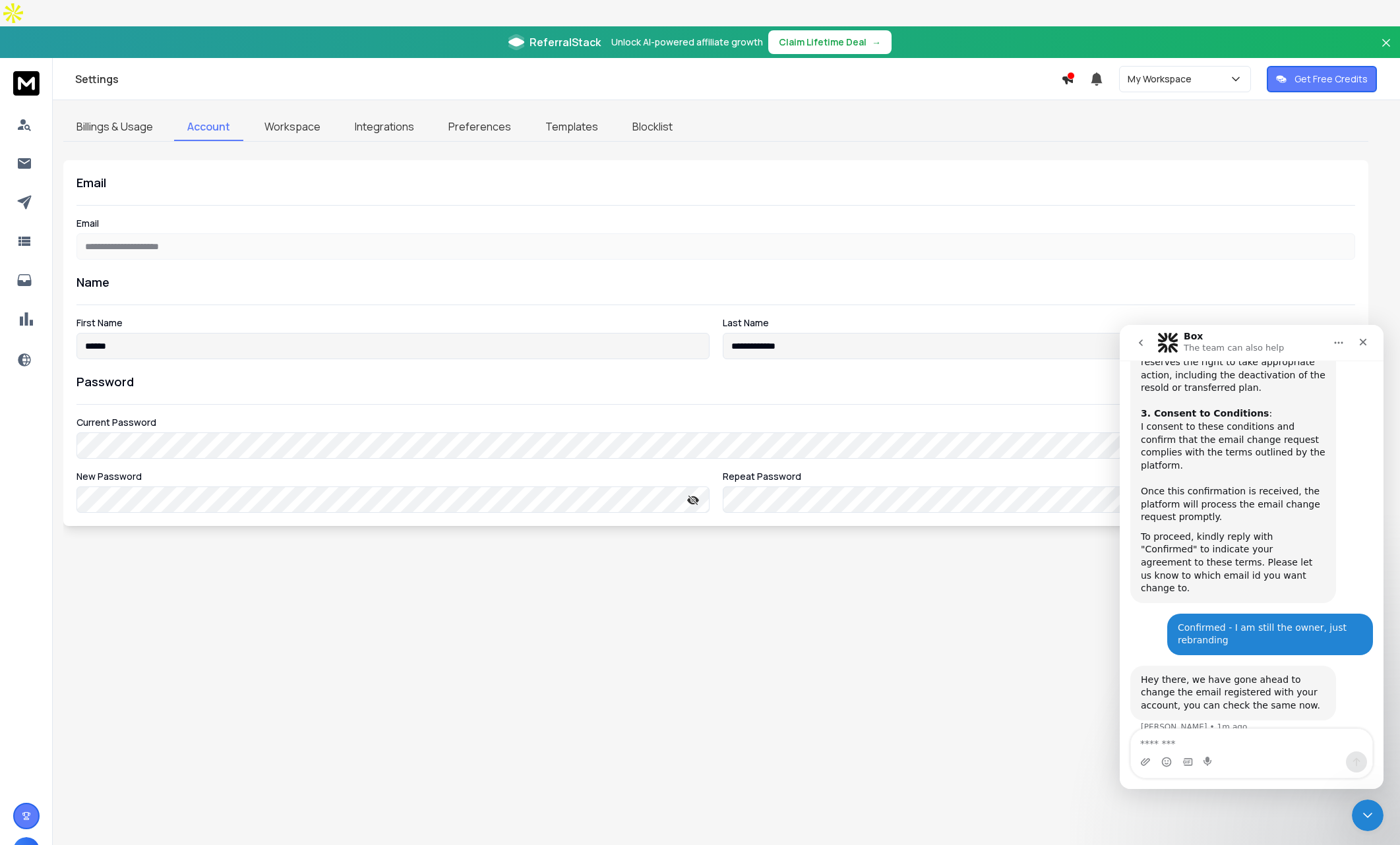
click at [568, 587] on div "**********" at bounding box center [716, 508] width 1305 height 697
click at [1183, 746] on textarea "Message…" at bounding box center [1251, 740] width 241 height 22
type textarea "**********"
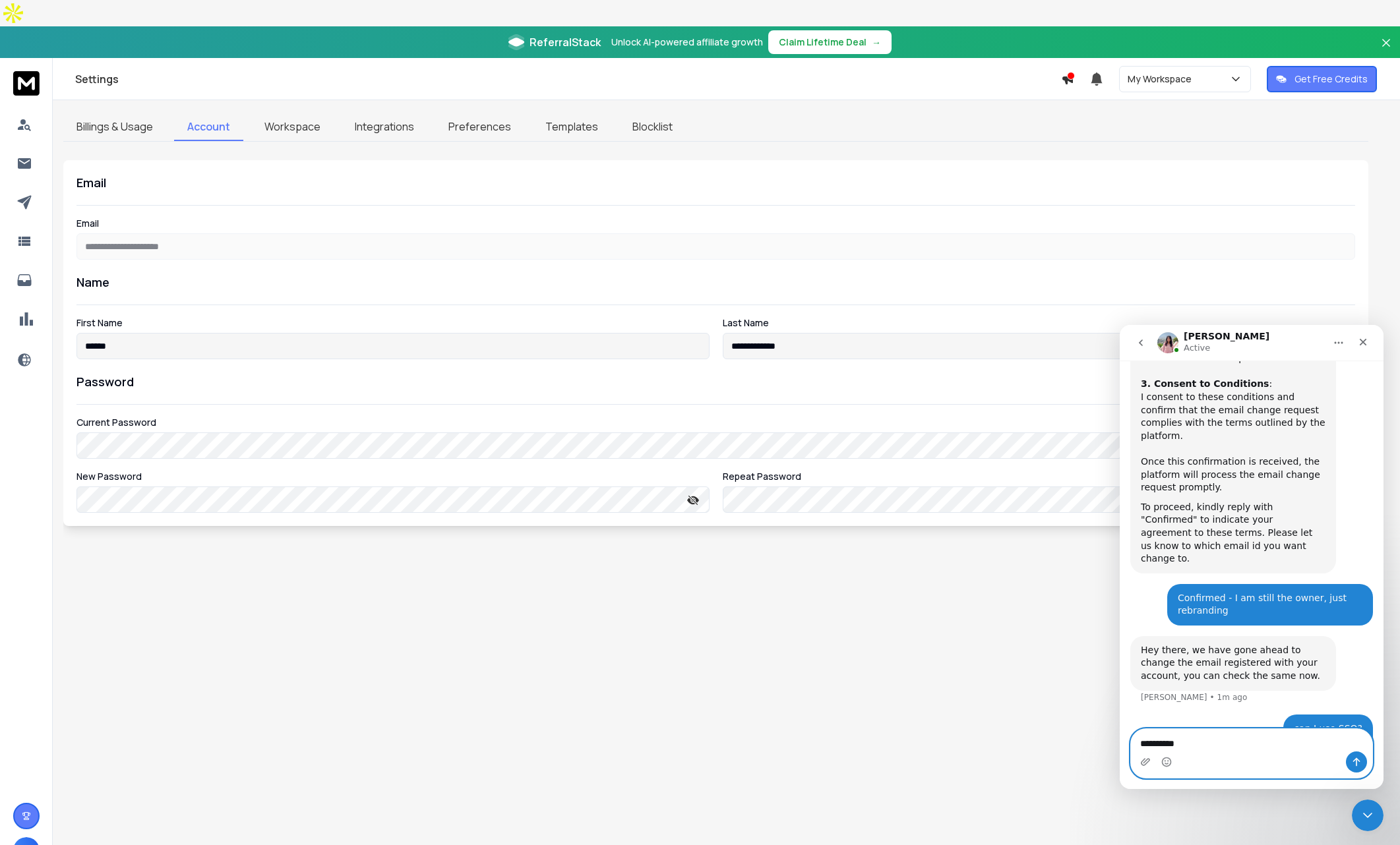
type textarea "**********"
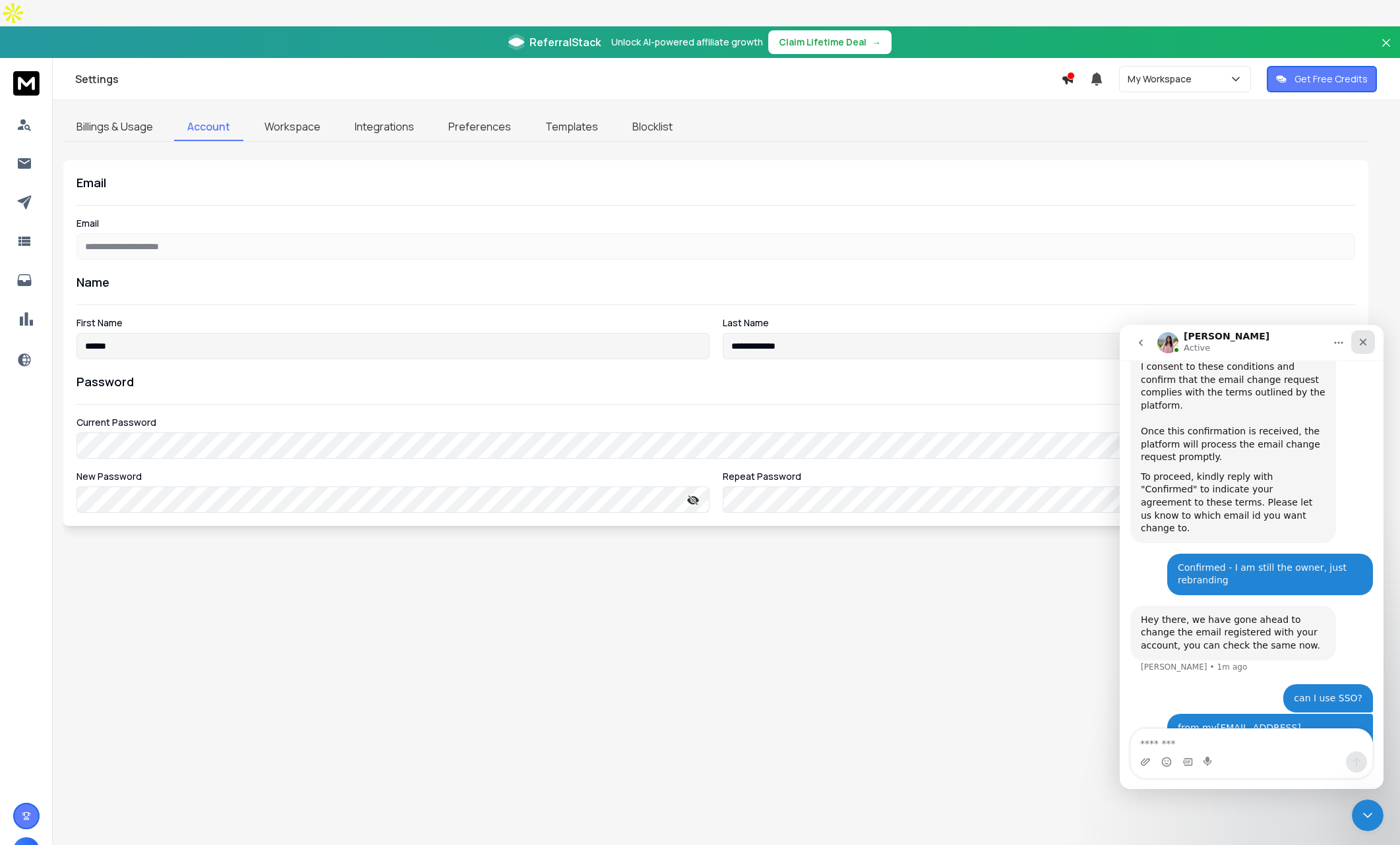
click at [1364, 337] on icon "Close" at bounding box center [1363, 342] width 10 height 10
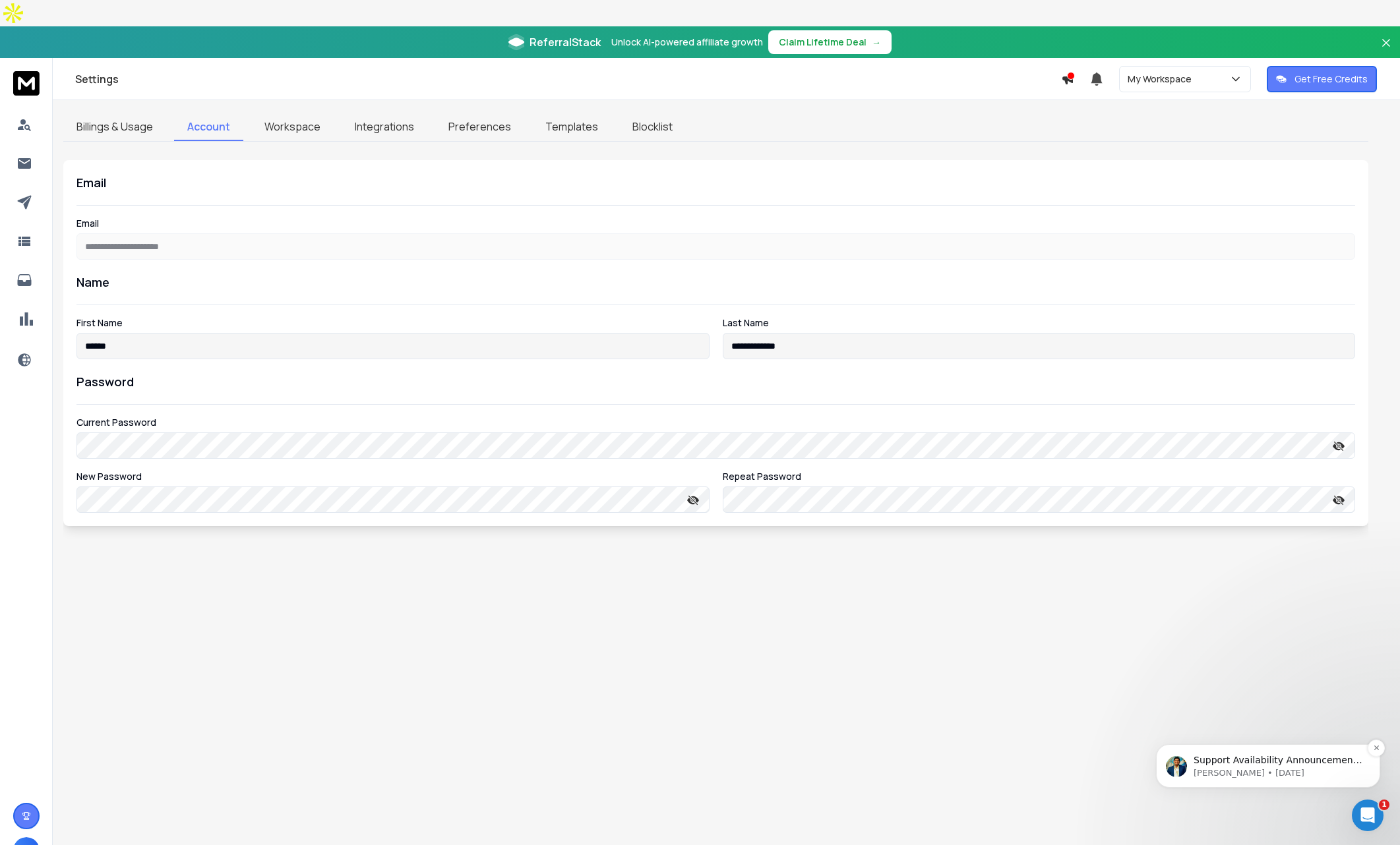
scroll to position [0, 0]
click at [1310, 765] on span "Support Availability Announcement Hi Victor, Our support team will be operating…" at bounding box center [1278, 838] width 169 height 168
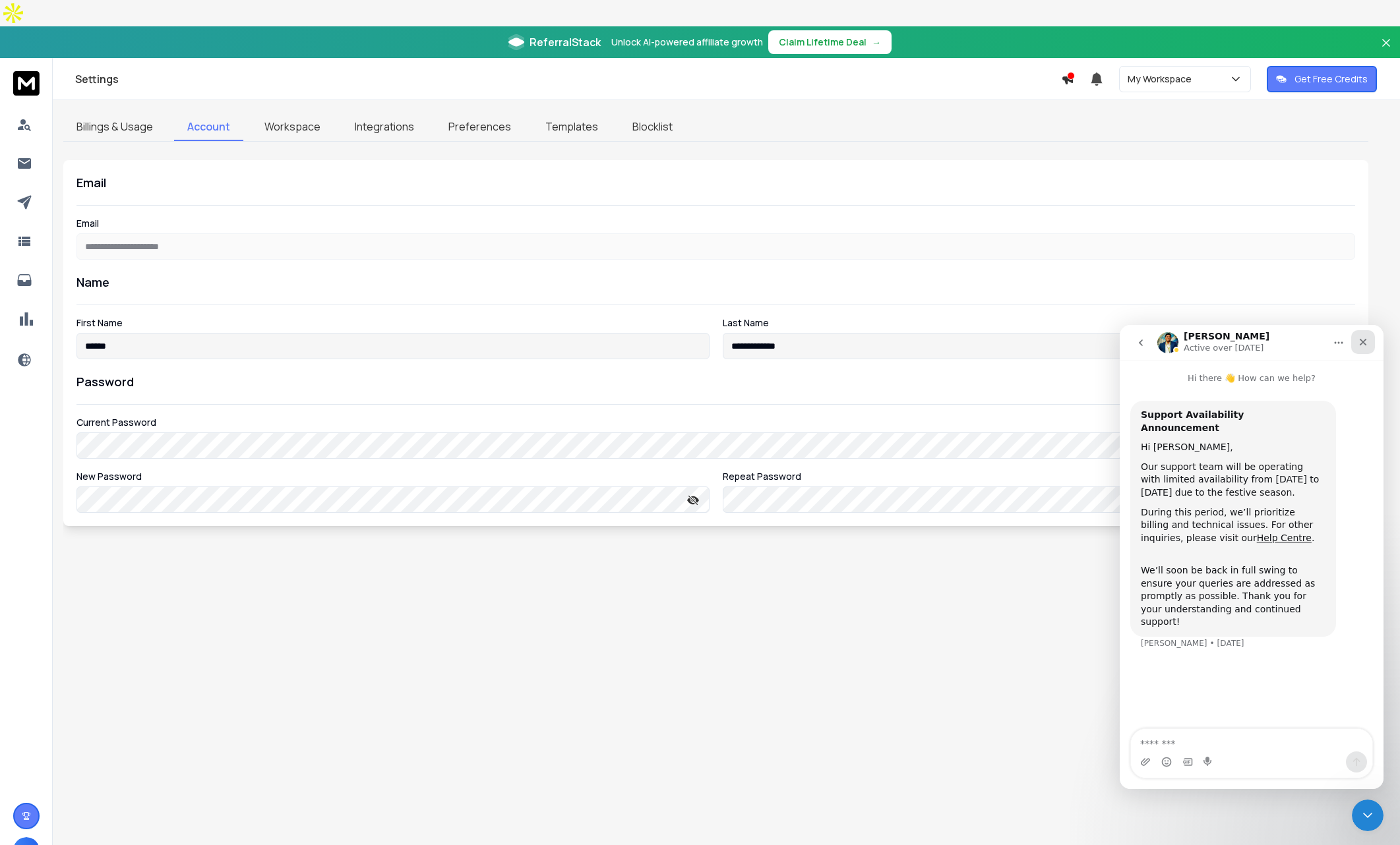
click at [1360, 339] on icon "Close" at bounding box center [1363, 342] width 7 height 7
